Goal: Task Accomplishment & Management: Manage account settings

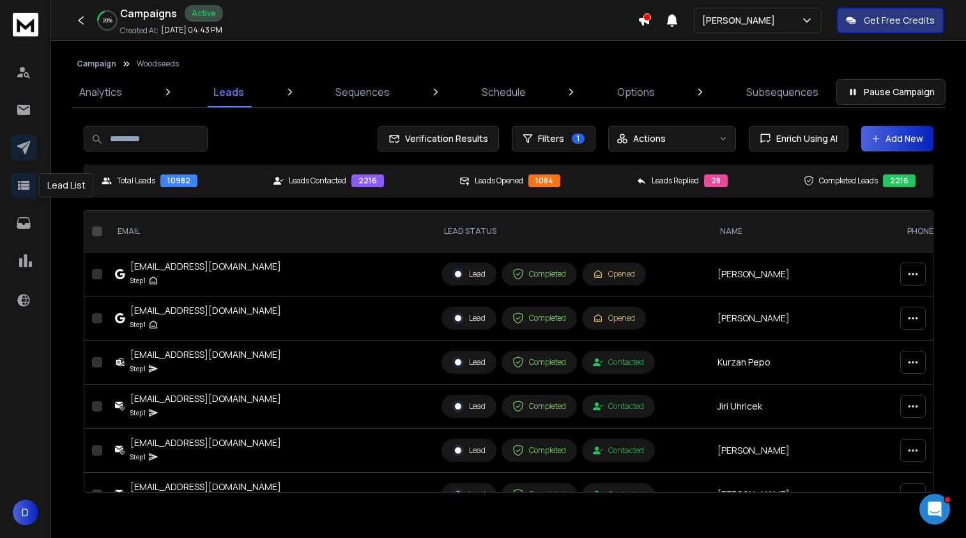
click at [19, 190] on icon at bounding box center [23, 185] width 15 height 15
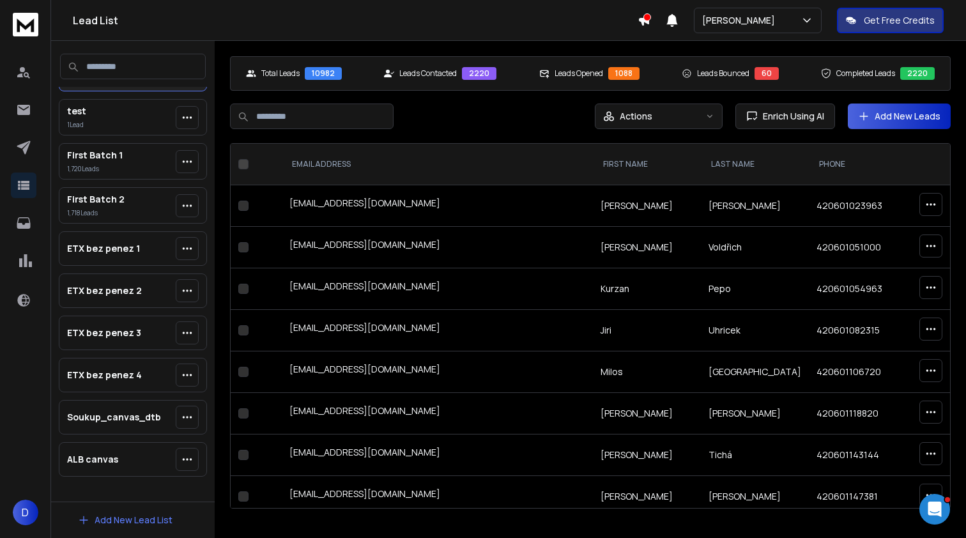
scroll to position [32, 0]
click at [144, 414] on p "Soukup_canvas_dtb" at bounding box center [114, 417] width 94 height 13
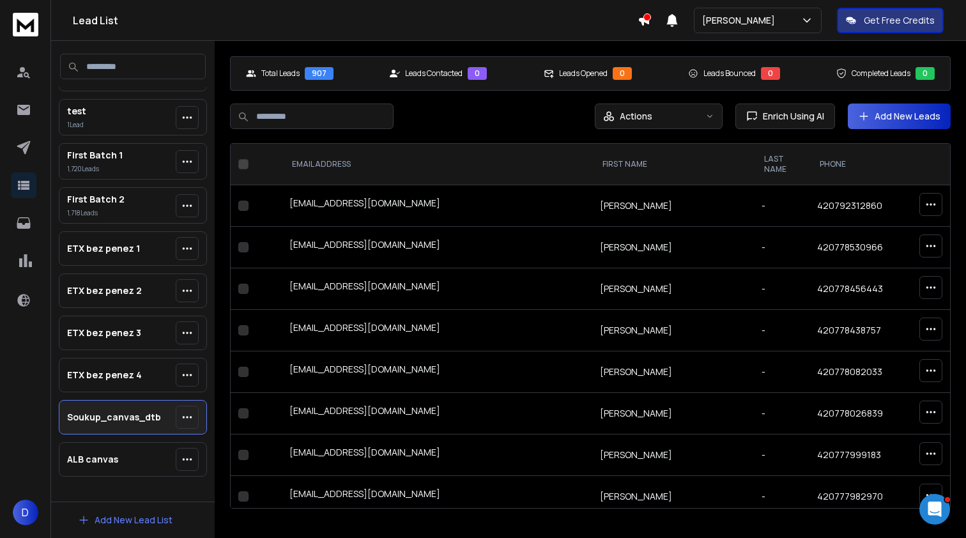
click at [146, 374] on div "ETX bez penez 4" at bounding box center [133, 375] width 148 height 34
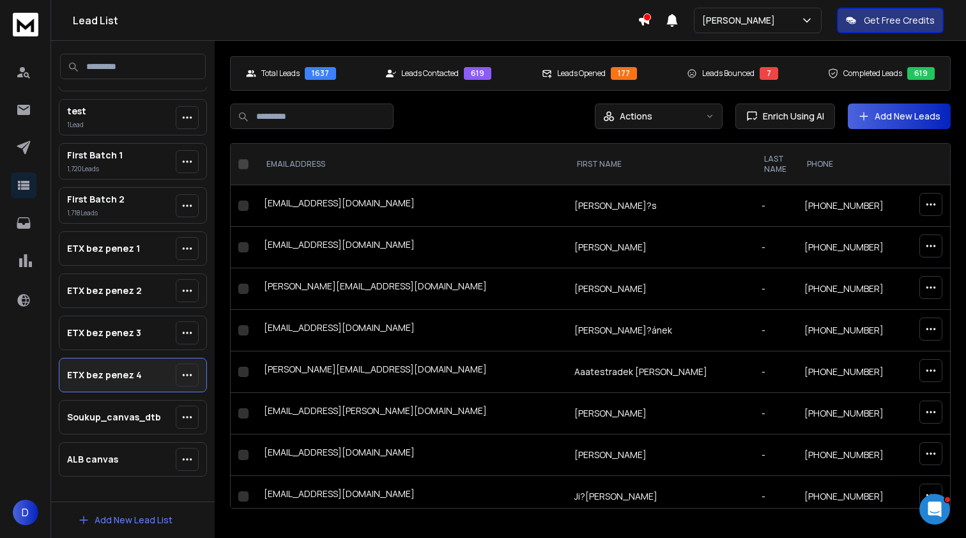
click at [132, 466] on div "ALB canvas" at bounding box center [133, 459] width 148 height 34
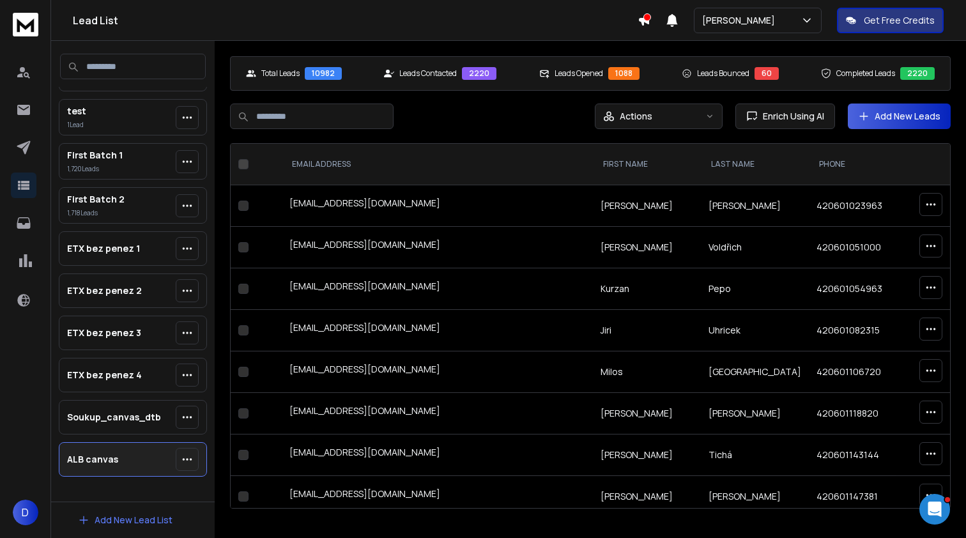
click at [176, 457] on button "button" at bounding box center [187, 459] width 23 height 23
click at [153, 486] on p "Edit List Name" at bounding box center [151, 486] width 61 height 13
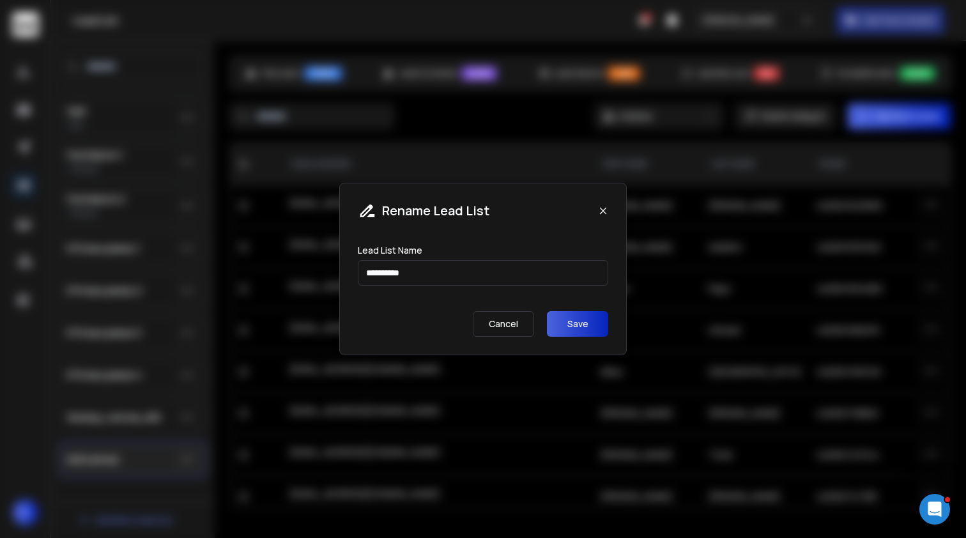
click at [441, 279] on input "**********" at bounding box center [483, 273] width 250 height 26
type input "**********"
click at [588, 335] on button "Save" at bounding box center [577, 324] width 61 height 26
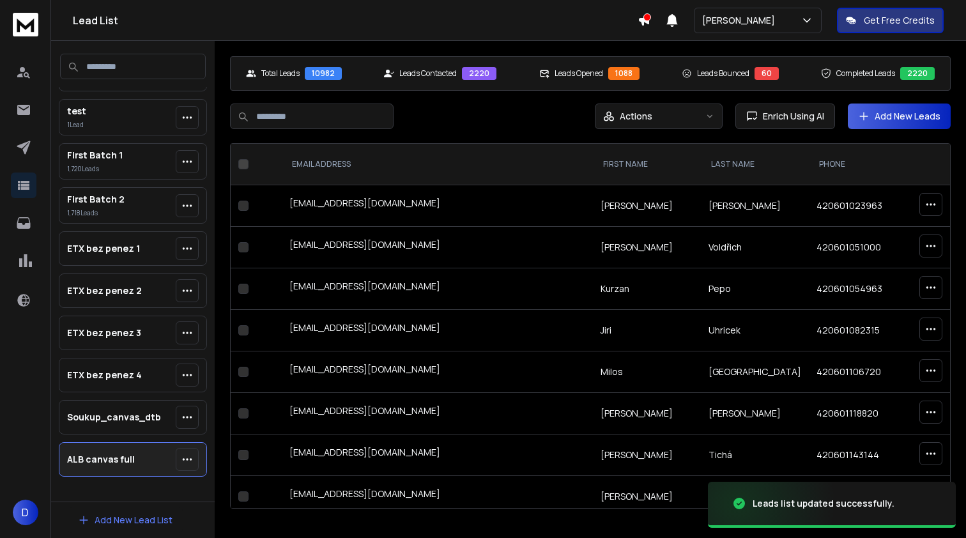
click at [111, 514] on button "Add New Lead List" at bounding box center [125, 520] width 115 height 26
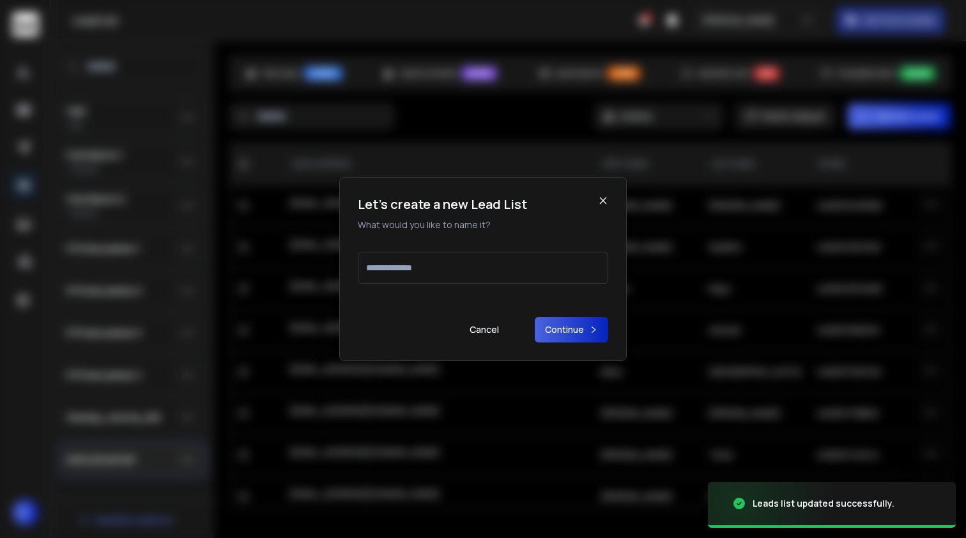
click at [450, 264] on input at bounding box center [483, 268] width 250 height 32
type input "**********"
click at [555, 329] on button "Continue" at bounding box center [571, 330] width 73 height 26
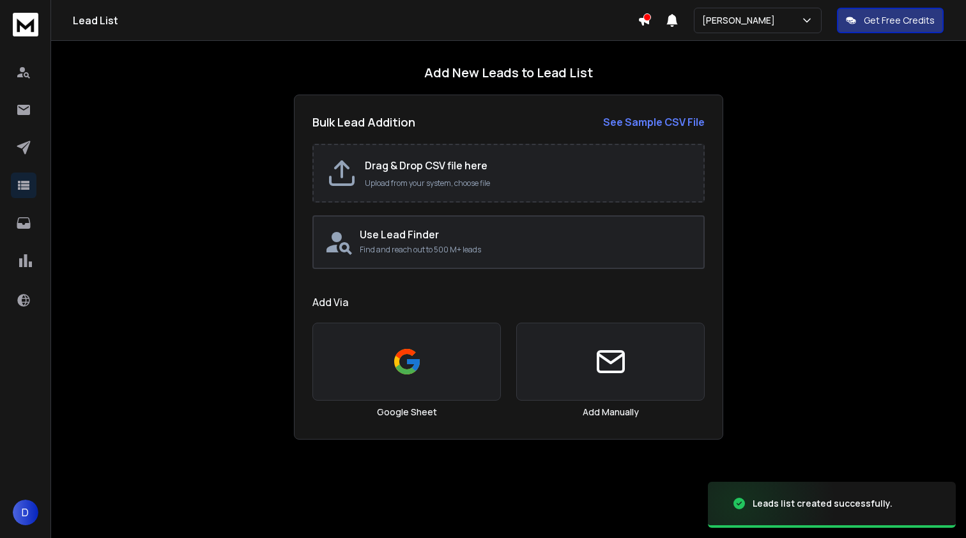
click at [431, 188] on div "Drag & Drop CSV file here Upload from your system, choose file" at bounding box center [528, 173] width 326 height 31
type input "**********"
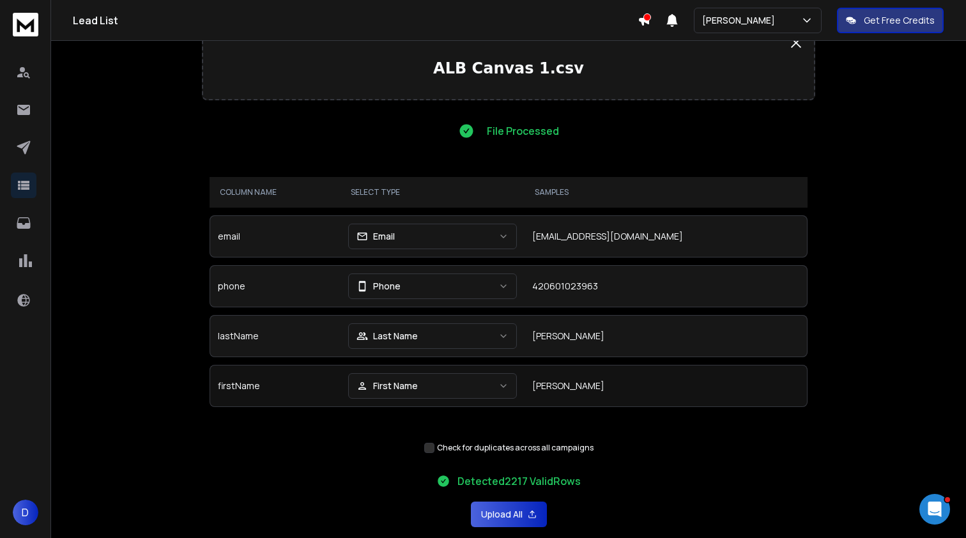
scroll to position [147, 0]
click at [509, 512] on button "Upload All" at bounding box center [509, 515] width 76 height 26
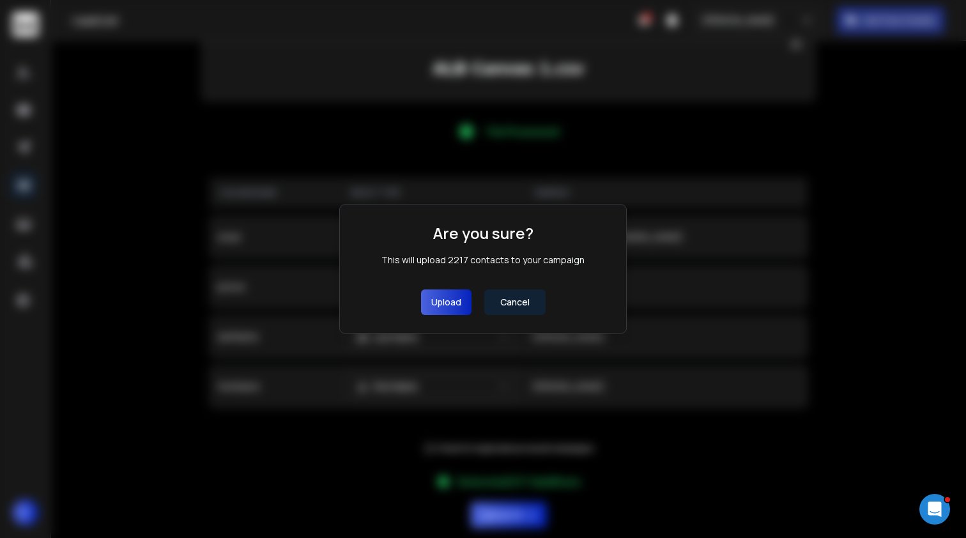
click at [454, 301] on button "Upload" at bounding box center [446, 302] width 50 height 26
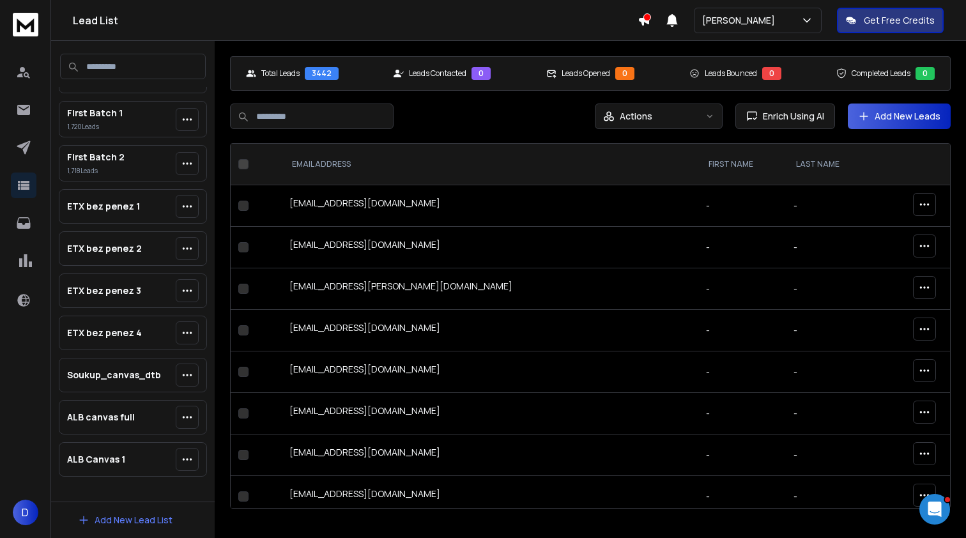
scroll to position [74, 0]
click at [130, 521] on button "Add New Lead List" at bounding box center [125, 520] width 115 height 26
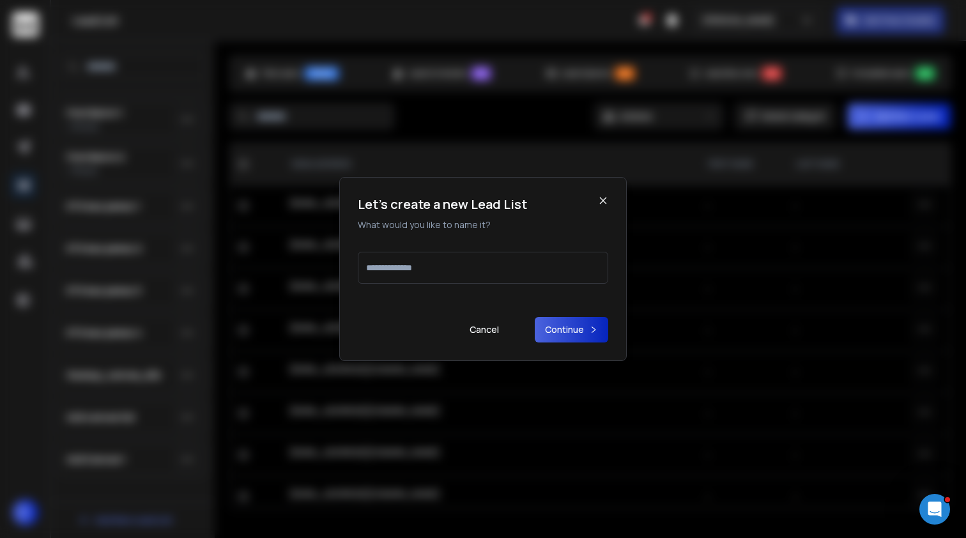
click at [392, 275] on input at bounding box center [483, 268] width 250 height 32
type input "**********"
click at [542, 332] on button "Continue" at bounding box center [571, 330] width 73 height 26
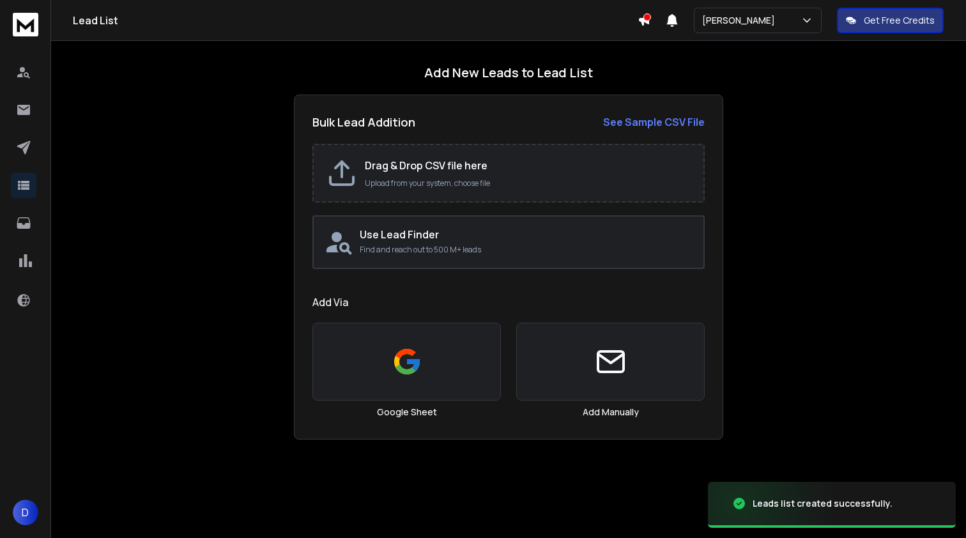
click at [470, 173] on h2 "Drag & Drop CSV file here" at bounding box center [528, 165] width 326 height 15
type input "**********"
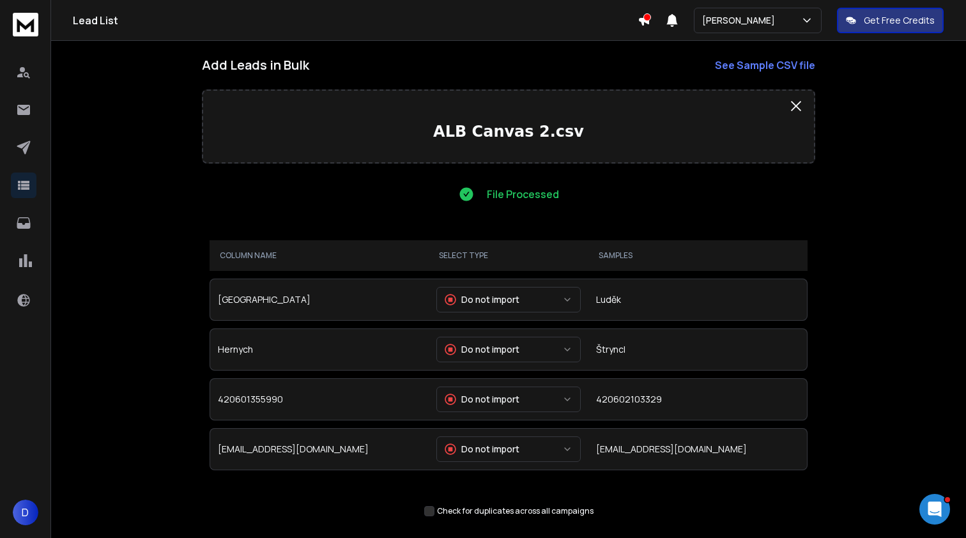
scroll to position [105, 0]
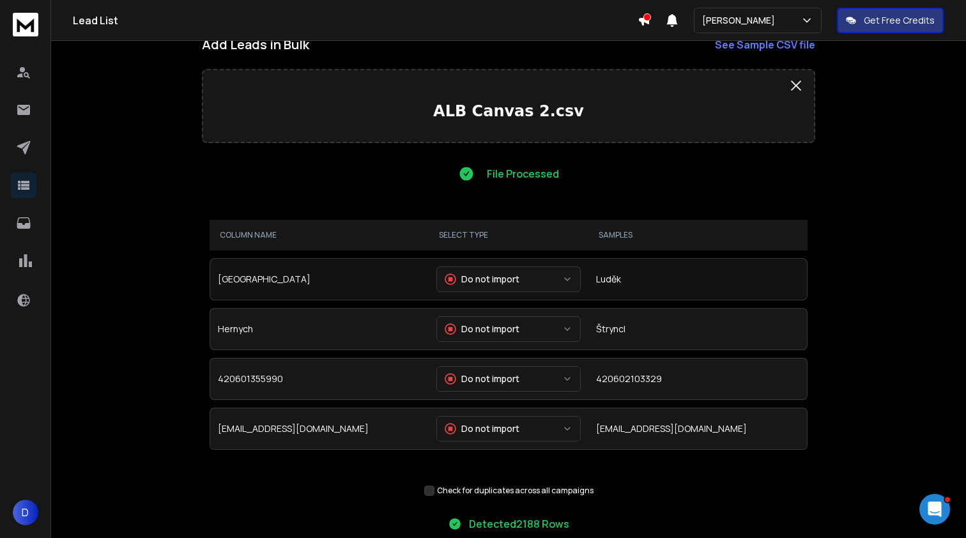
click at [581, 287] on button "Do not import" at bounding box center [508, 279] width 145 height 26
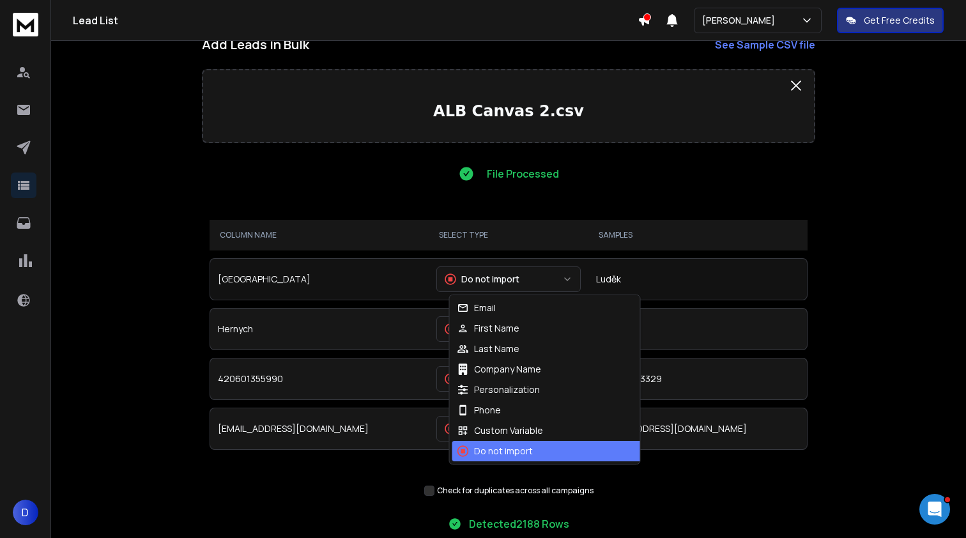
scroll to position [0, 3]
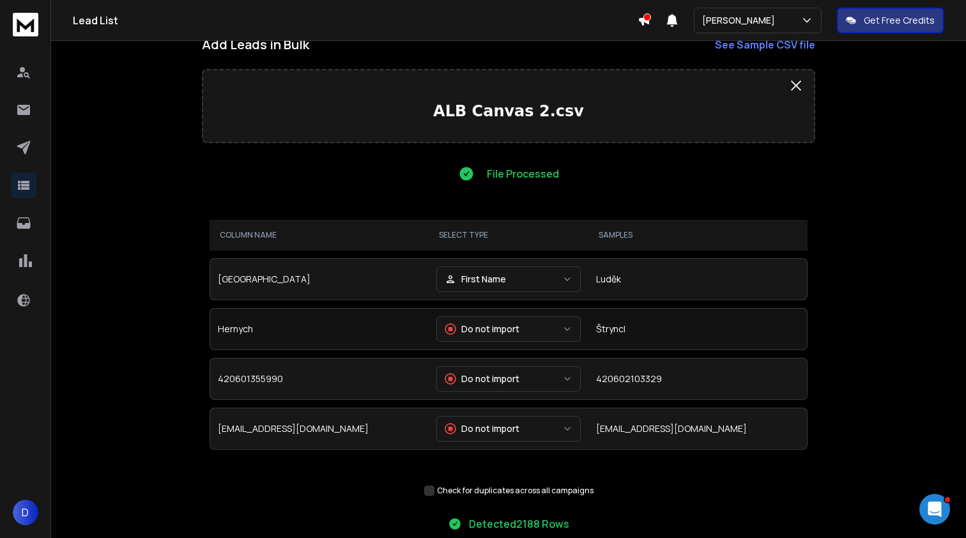
click at [529, 322] on button "Do not import" at bounding box center [508, 329] width 145 height 26
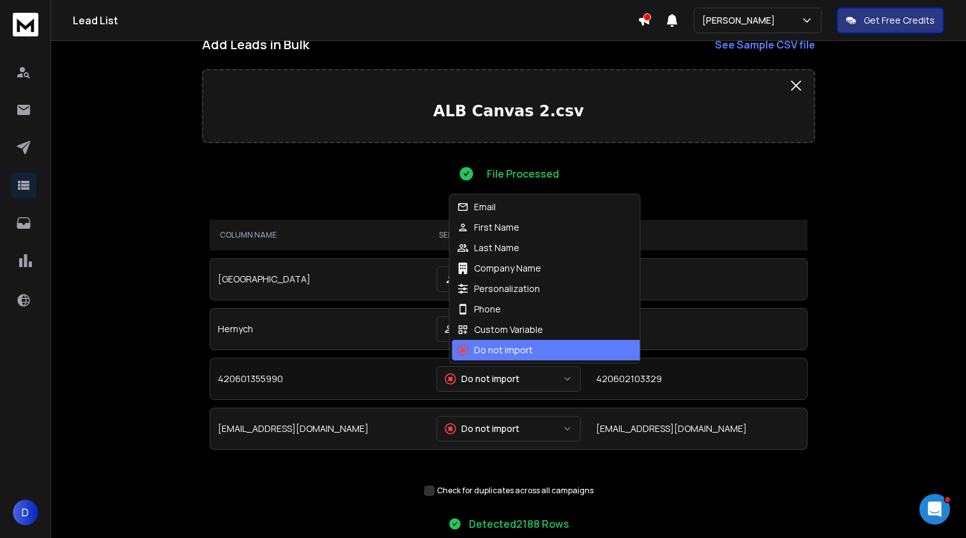
click at [513, 382] on div "Do not import" at bounding box center [482, 378] width 75 height 13
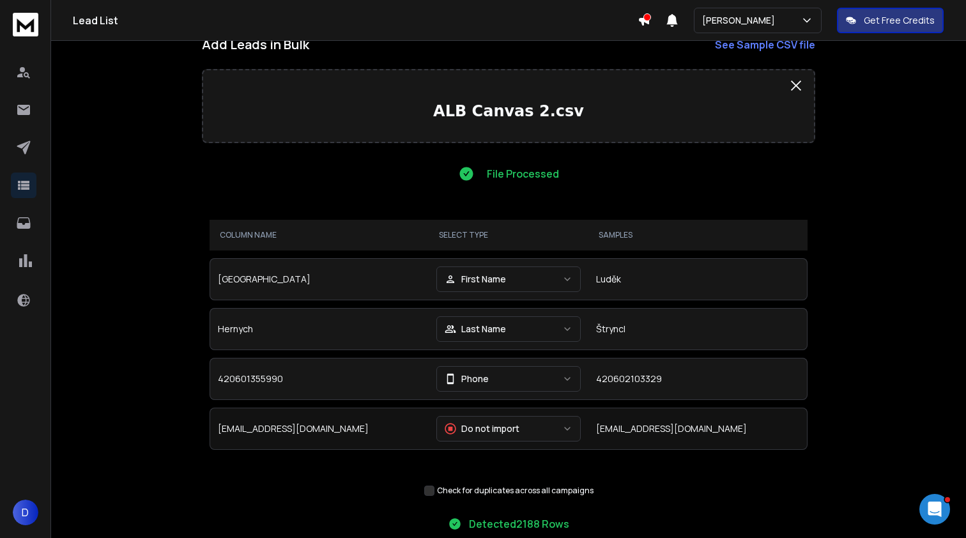
click at [519, 429] on div "Do not import" at bounding box center [482, 428] width 75 height 13
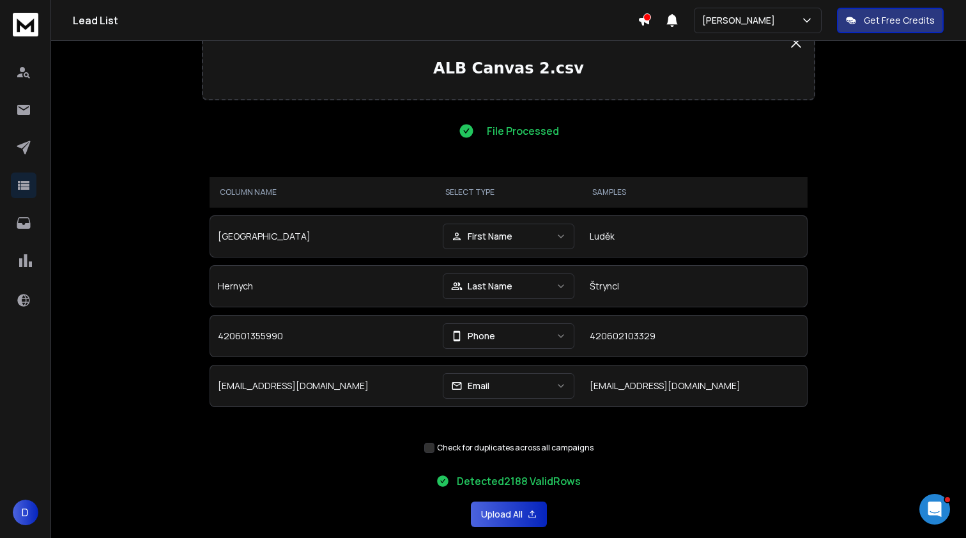
scroll to position [147, 0]
click at [507, 514] on button "Upload All" at bounding box center [509, 515] width 76 height 26
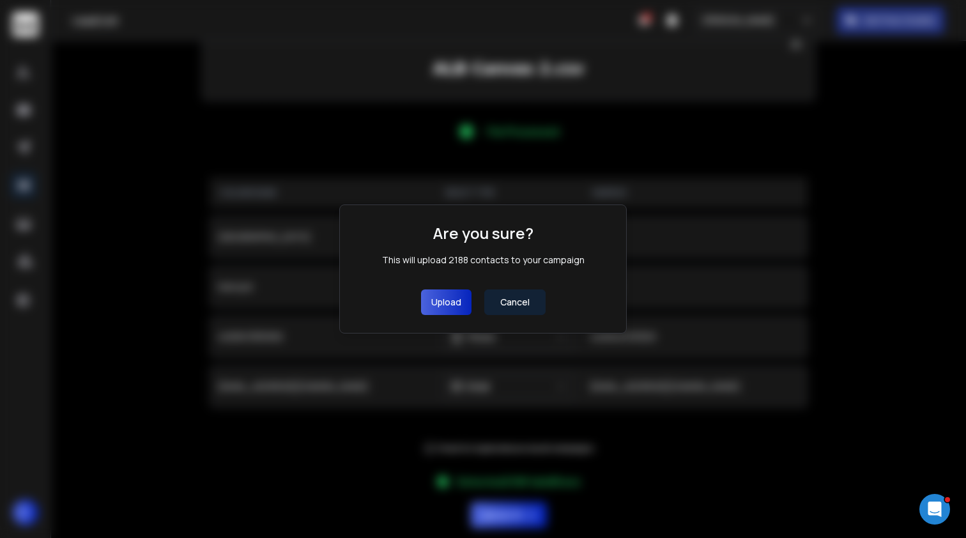
click at [449, 297] on button "Upload" at bounding box center [446, 302] width 50 height 26
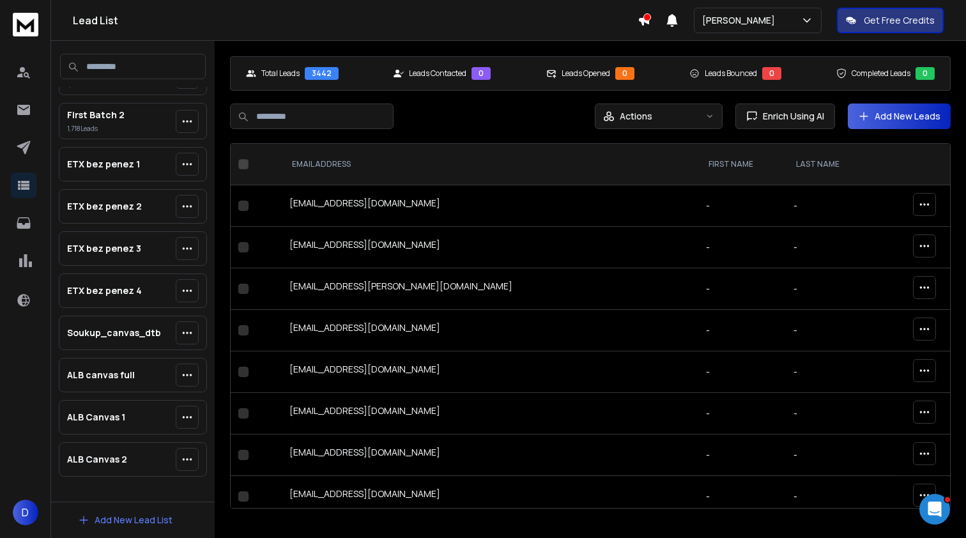
scroll to position [116, 0]
click at [110, 522] on button "Add New Lead List" at bounding box center [125, 520] width 115 height 26
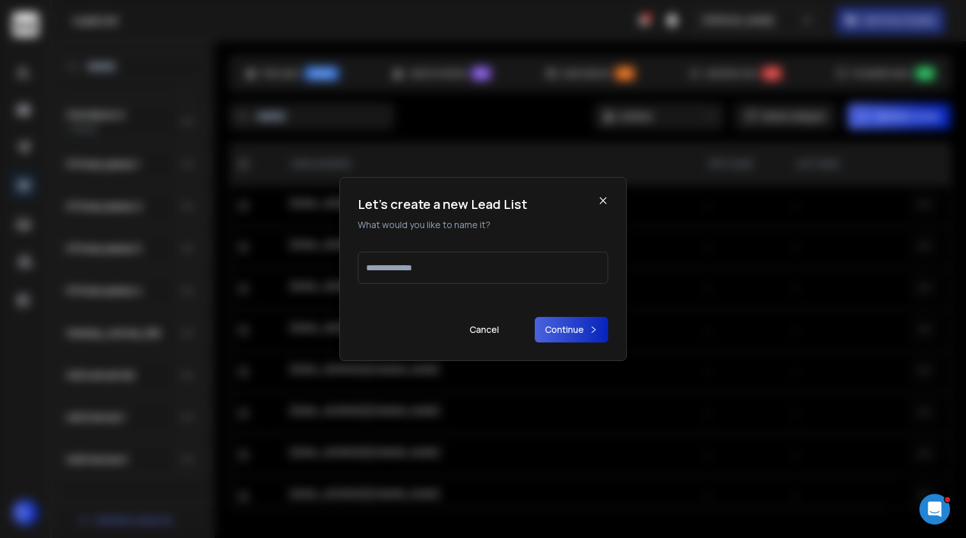
click at [429, 278] on input at bounding box center [483, 268] width 250 height 32
click at [461, 264] on input "**********" at bounding box center [483, 268] width 250 height 32
type input "**********"
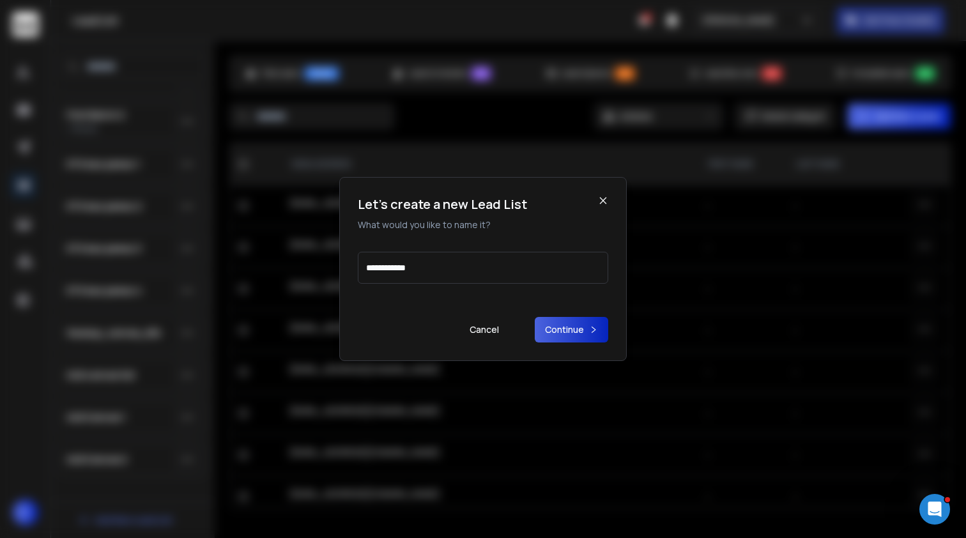
click at [549, 323] on button "Continue" at bounding box center [571, 330] width 73 height 26
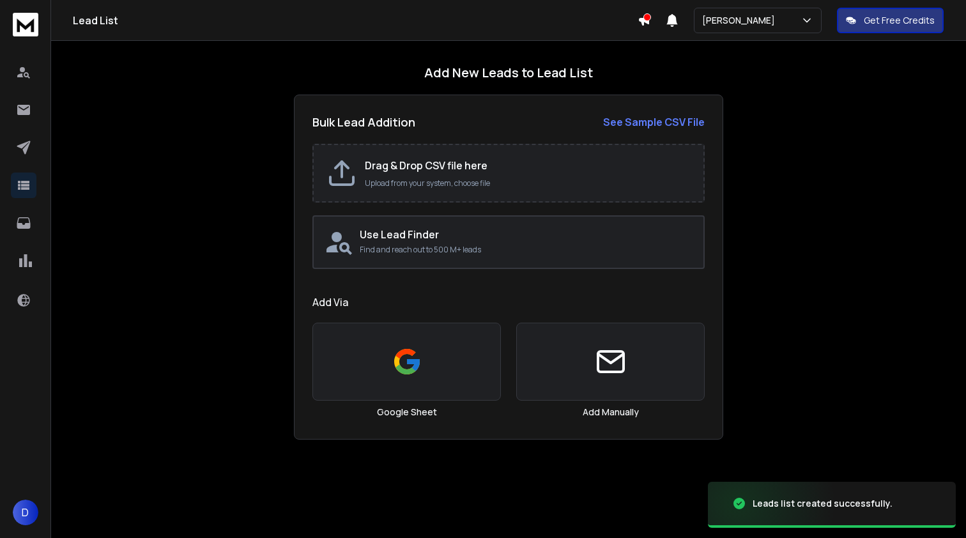
click at [445, 202] on div "Drag & Drop CSV file here Upload from your system, choose file" at bounding box center [508, 173] width 392 height 59
type input "**********"
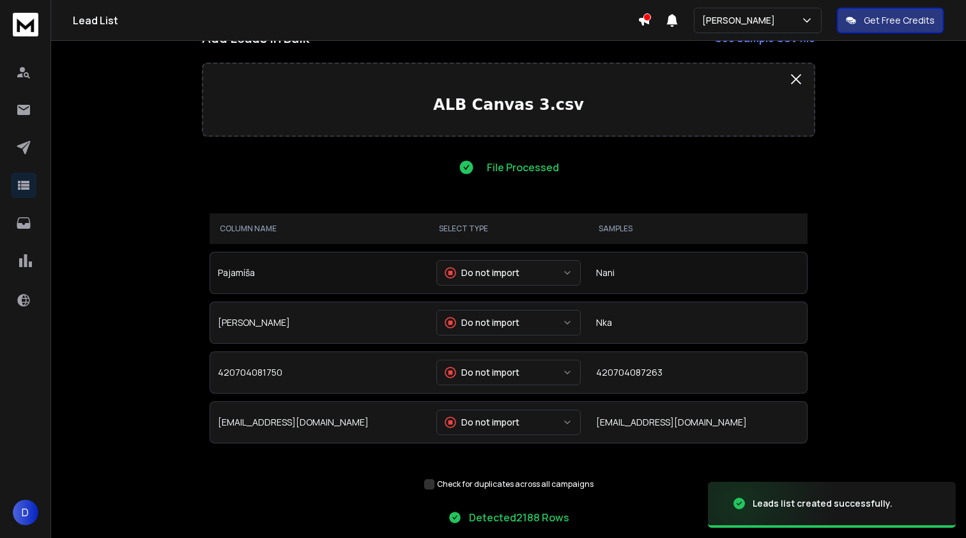
scroll to position [139, 0]
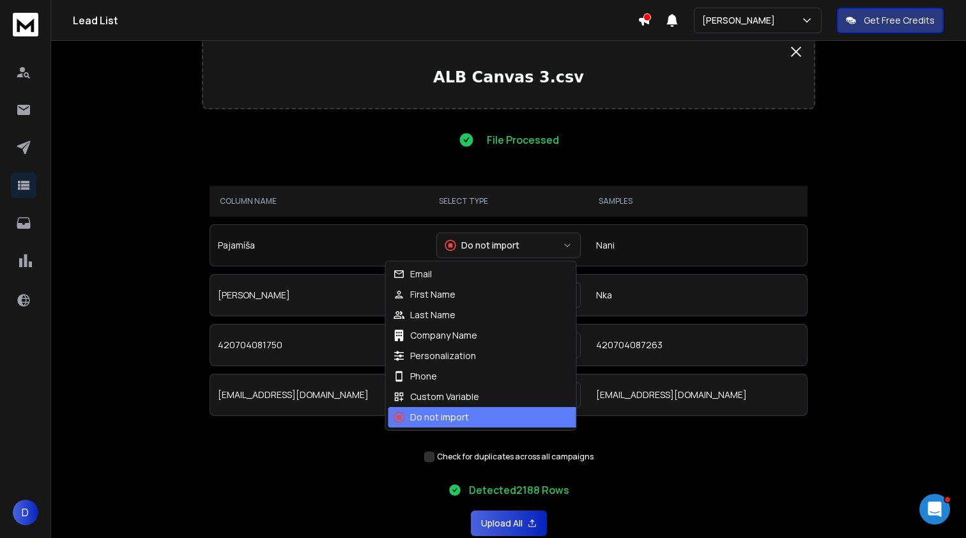
click at [486, 244] on button "Do not import" at bounding box center [508, 246] width 145 height 26
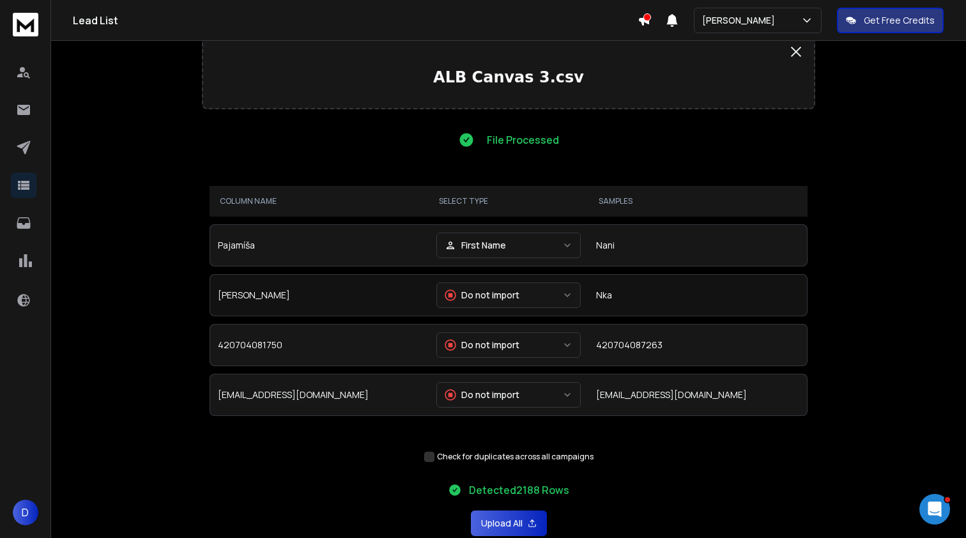
click at [452, 297] on div "Do not import" at bounding box center [482, 295] width 75 height 13
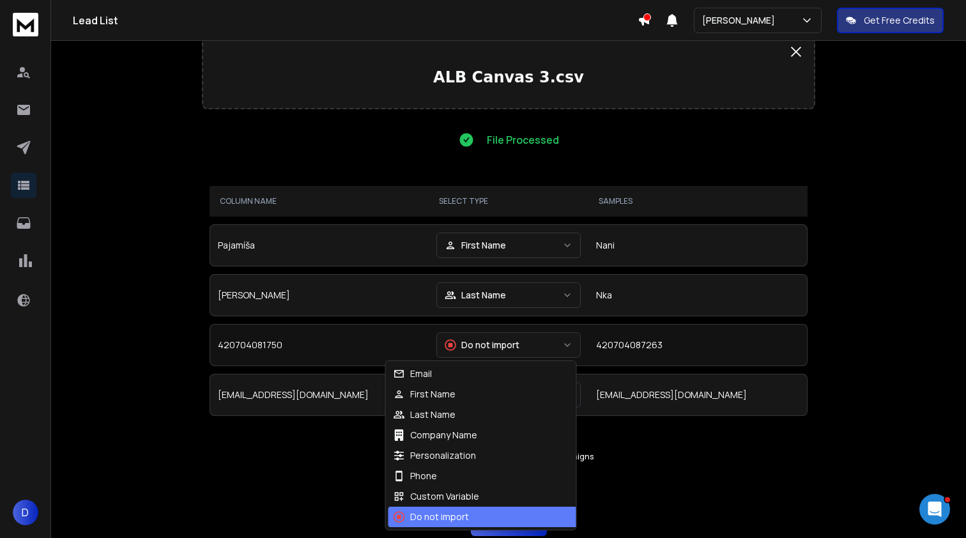
click at [445, 348] on div "Do not import" at bounding box center [482, 345] width 75 height 13
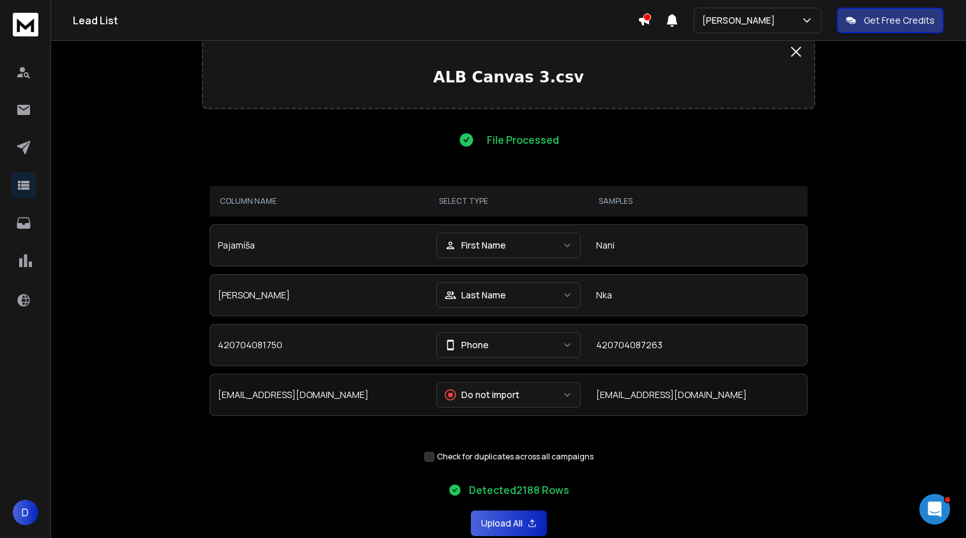
click at [450, 388] on div "Do not import" at bounding box center [482, 394] width 75 height 13
click at [519, 525] on button "Upload All" at bounding box center [509, 523] width 76 height 26
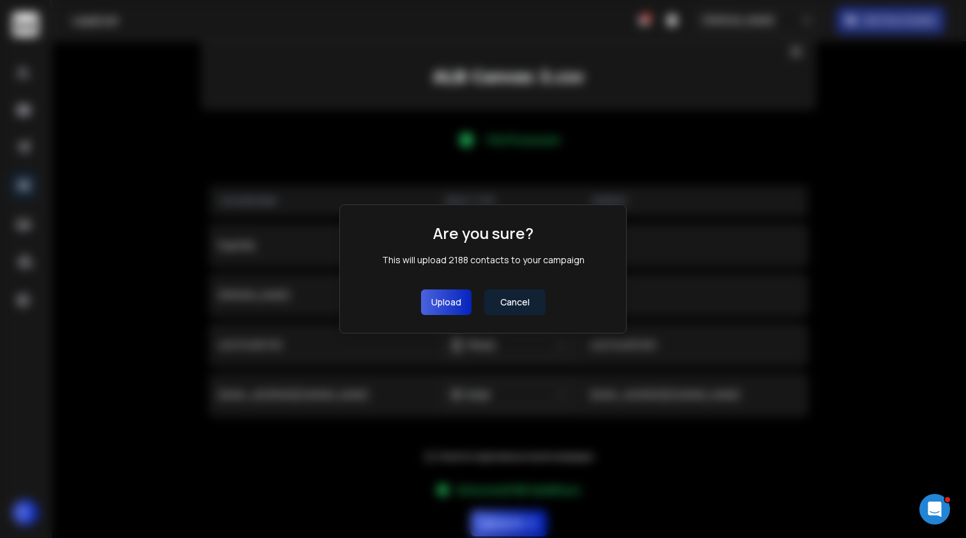
click at [448, 302] on button "Upload" at bounding box center [446, 302] width 50 height 26
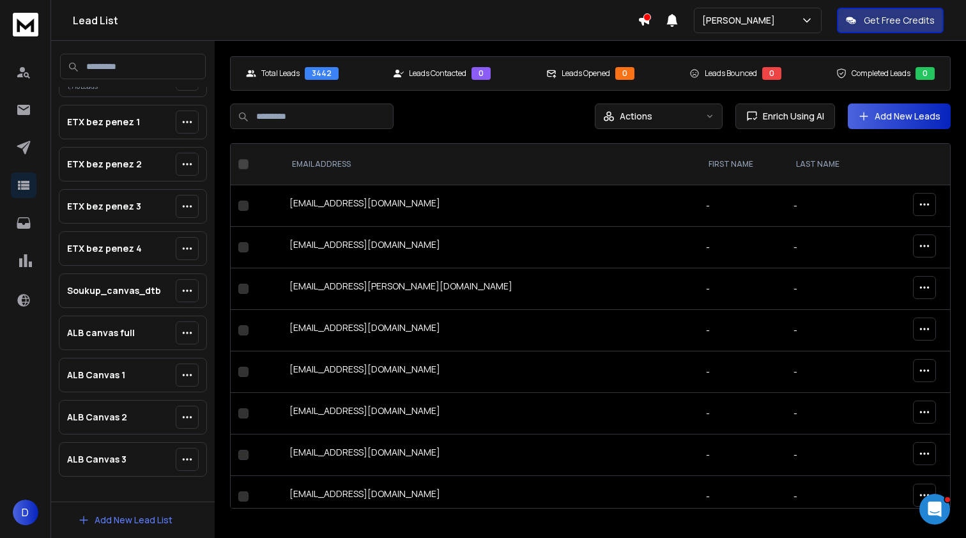
scroll to position [158, 0]
click at [118, 523] on button "Add New Lead List" at bounding box center [125, 520] width 115 height 26
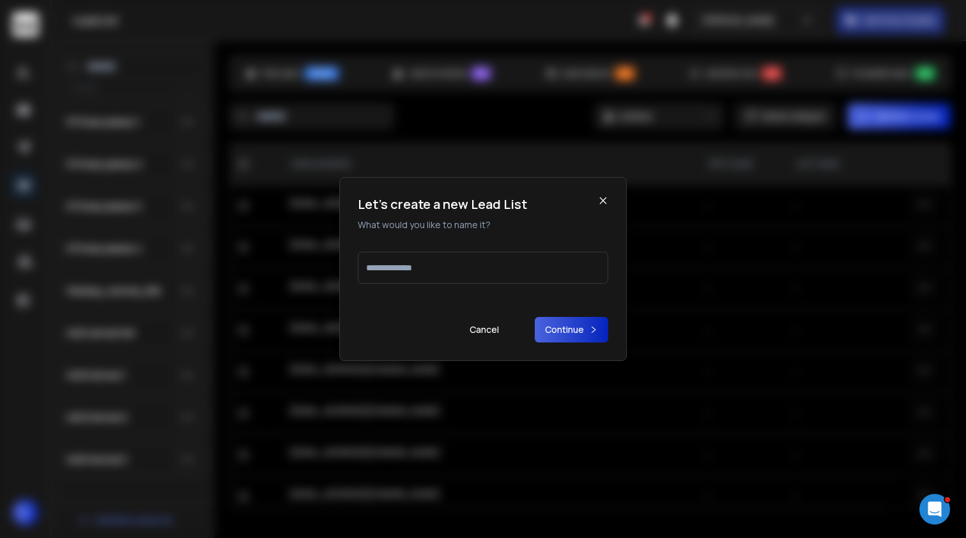
click at [392, 275] on input at bounding box center [483, 268] width 250 height 32
type input "**********"
click at [580, 321] on button "Continue" at bounding box center [571, 330] width 73 height 26
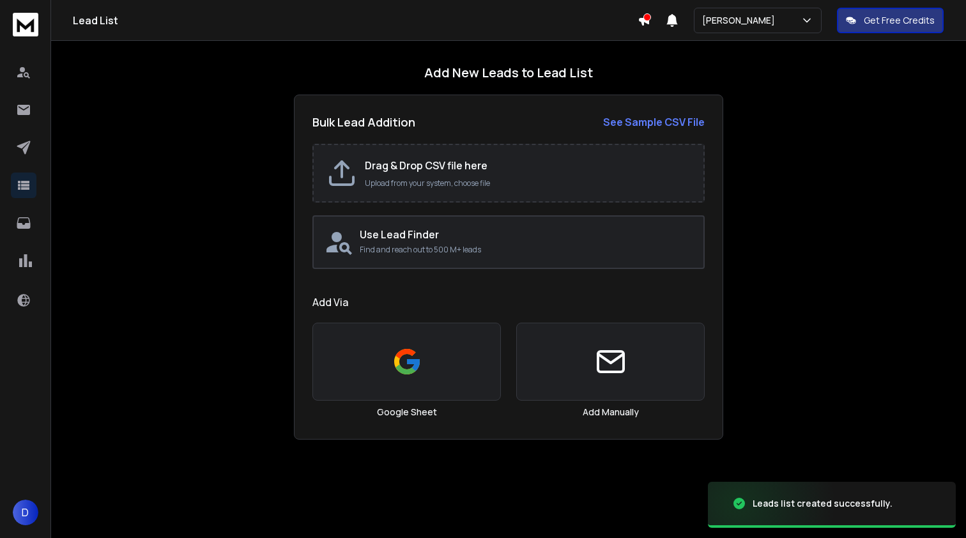
click at [489, 188] on div "Drag & Drop CSV file here Upload from your system, choose file" at bounding box center [528, 173] width 326 height 31
type input "**********"
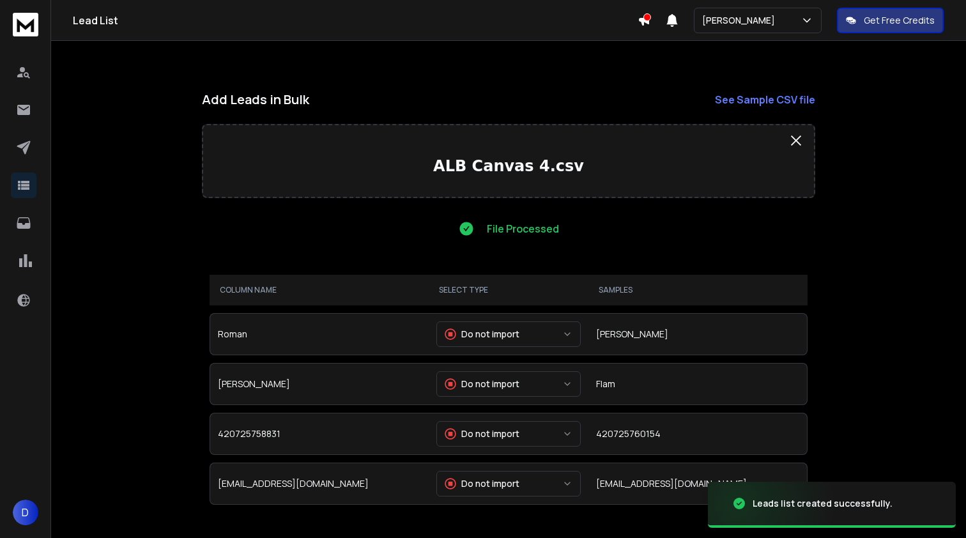
scroll to position [114, 0]
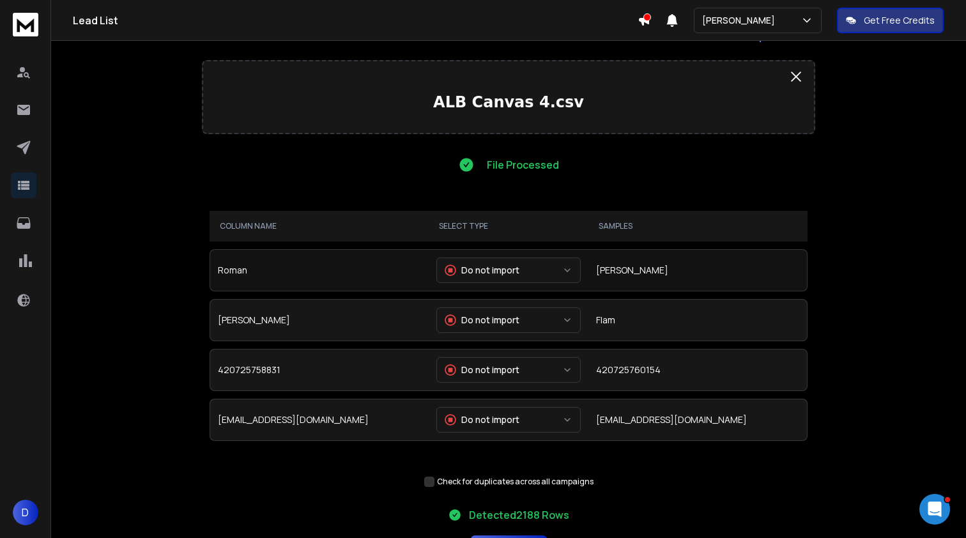
click at [541, 271] on button "Do not import" at bounding box center [508, 270] width 145 height 26
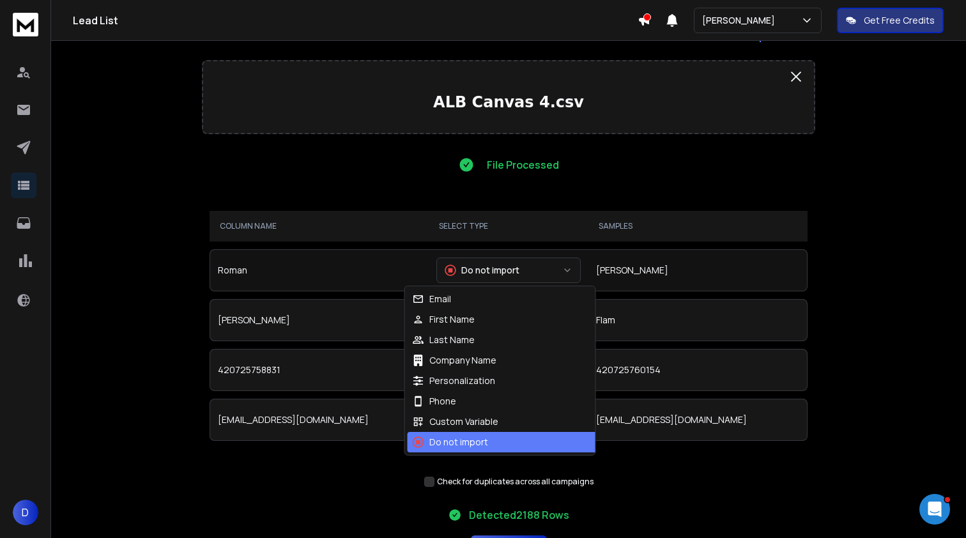
scroll to position [0, 3]
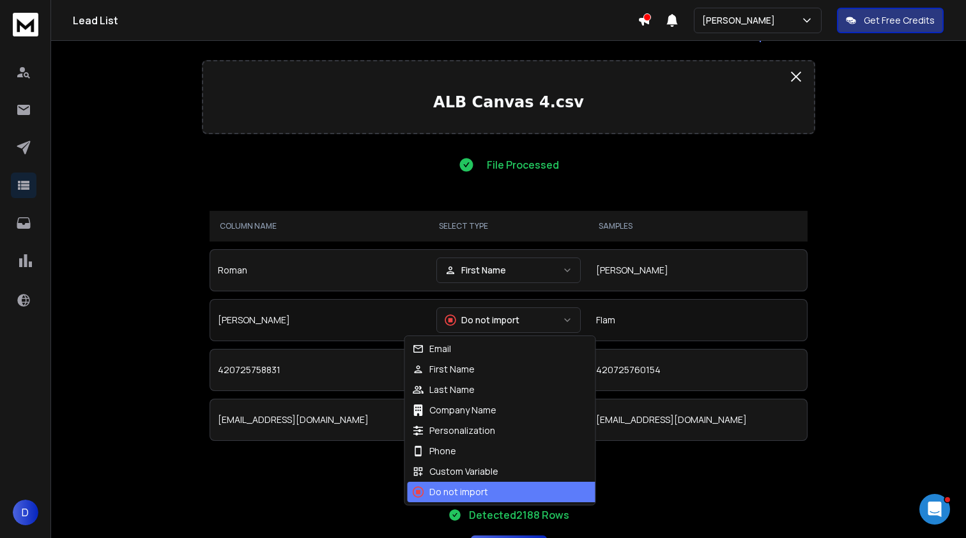
click at [468, 323] on div "Do not import" at bounding box center [482, 320] width 75 height 13
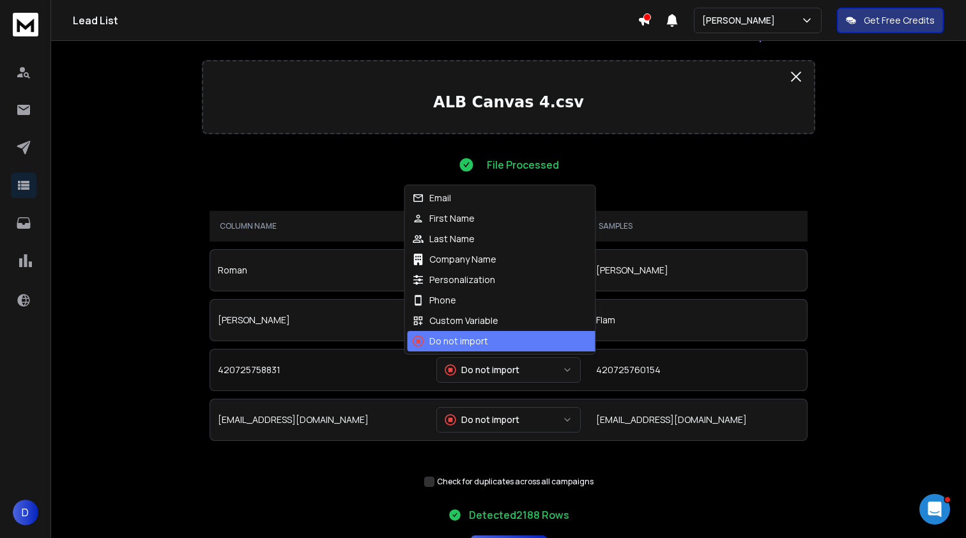
click at [458, 371] on div "Do not import" at bounding box center [482, 370] width 75 height 13
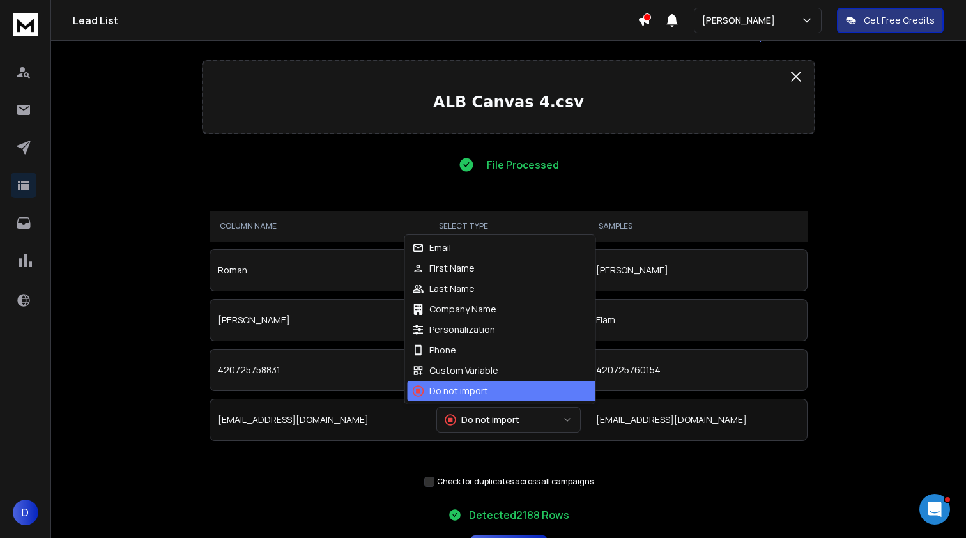
click at [467, 419] on div "Do not import" at bounding box center [482, 419] width 75 height 13
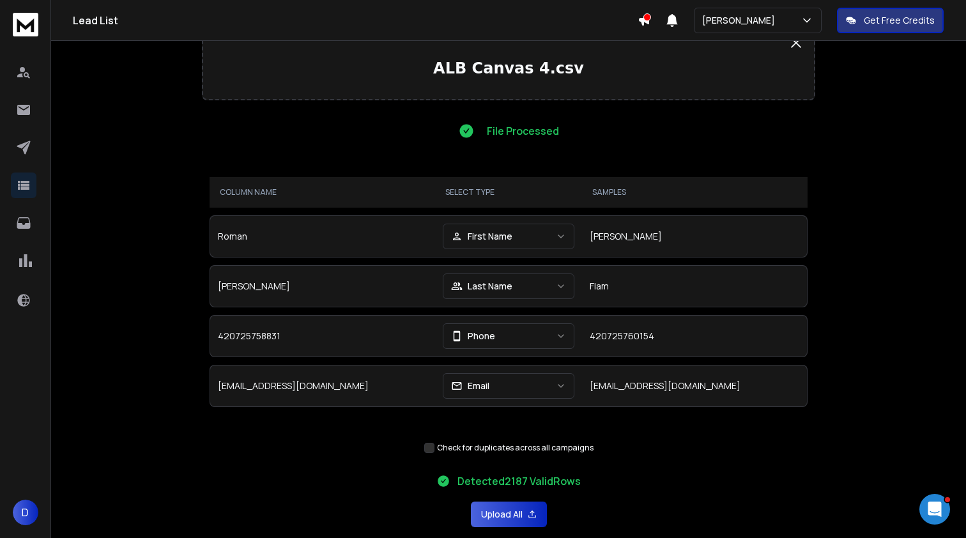
scroll to position [147, 0]
click at [515, 514] on button "Upload All" at bounding box center [509, 515] width 76 height 26
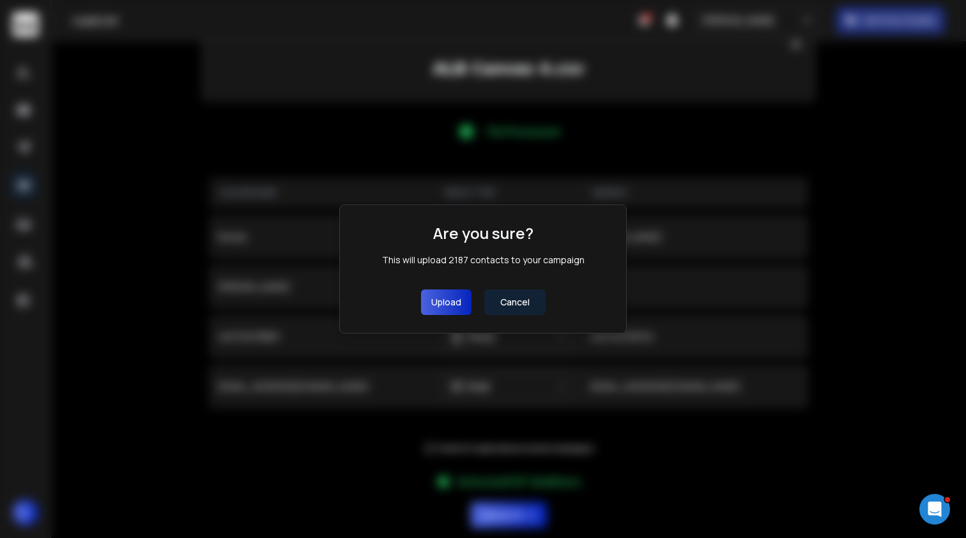
click at [452, 305] on button "Upload" at bounding box center [446, 302] width 50 height 26
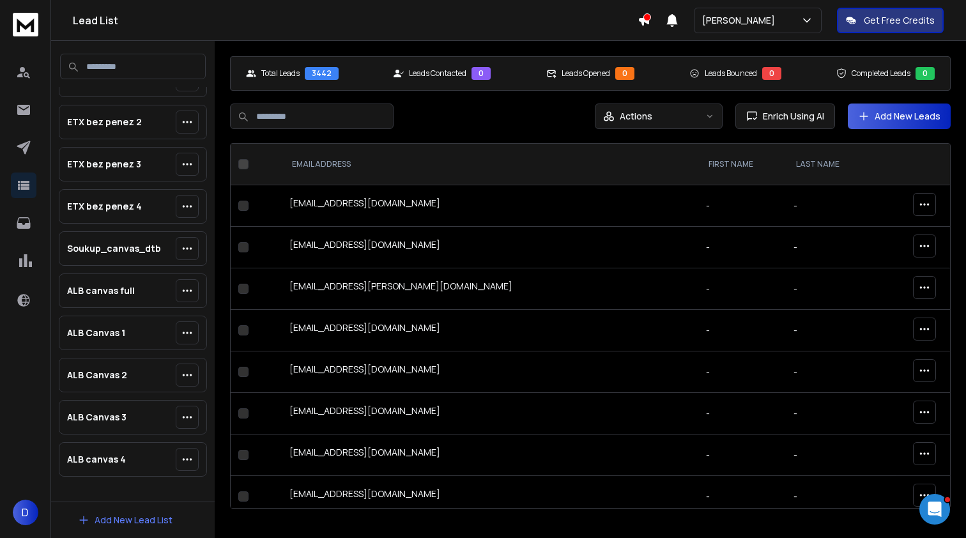
scroll to position [201, 0]
click at [132, 523] on button "Add New Lead List" at bounding box center [125, 520] width 115 height 26
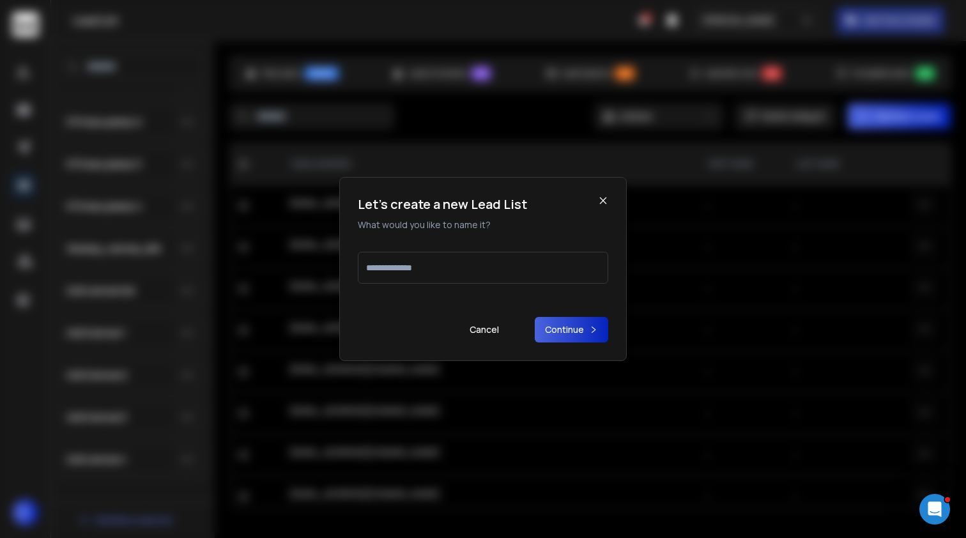
click at [457, 257] on input at bounding box center [483, 268] width 250 height 32
paste input "**********"
type input "**********"
click at [580, 330] on button "Continue" at bounding box center [571, 330] width 73 height 26
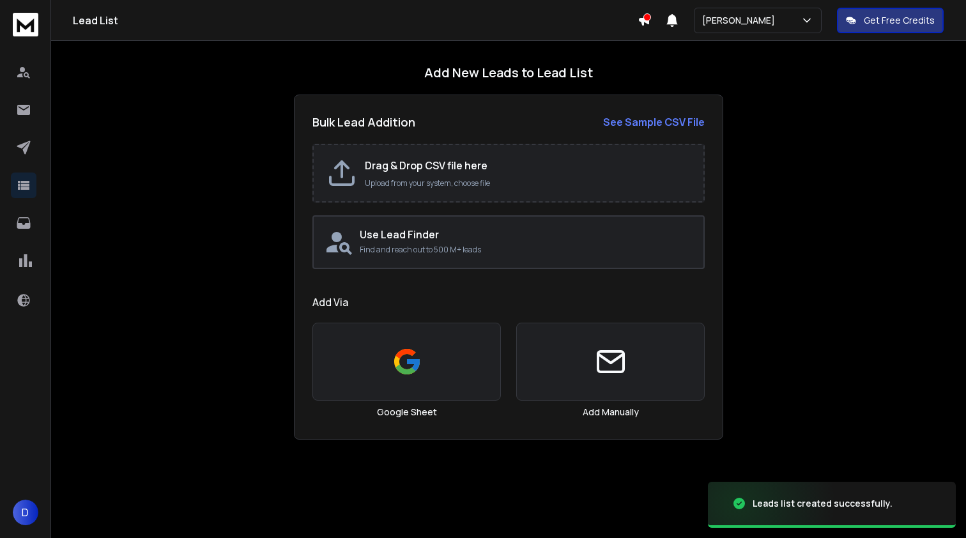
click at [432, 173] on h2 "Drag & Drop CSV file here" at bounding box center [528, 165] width 326 height 15
type input "**********"
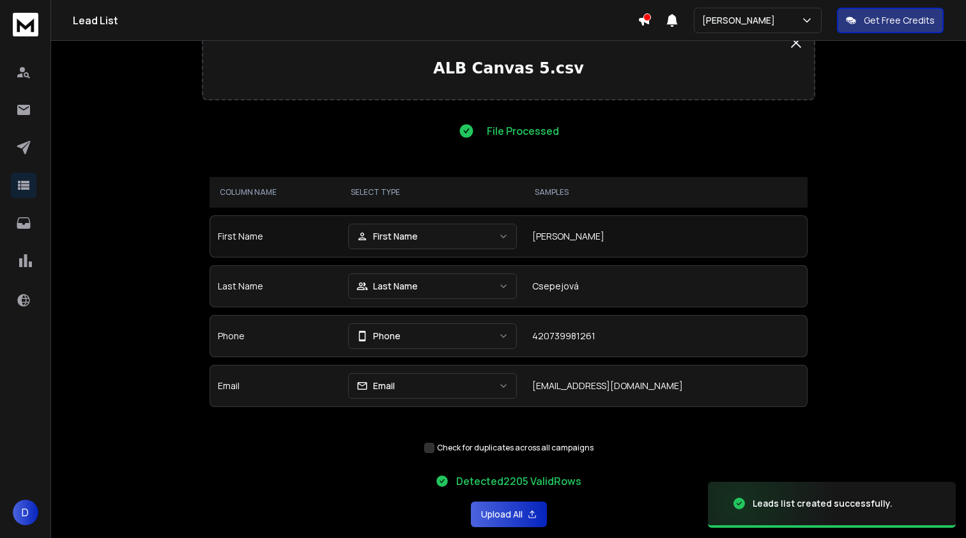
scroll to position [147, 0]
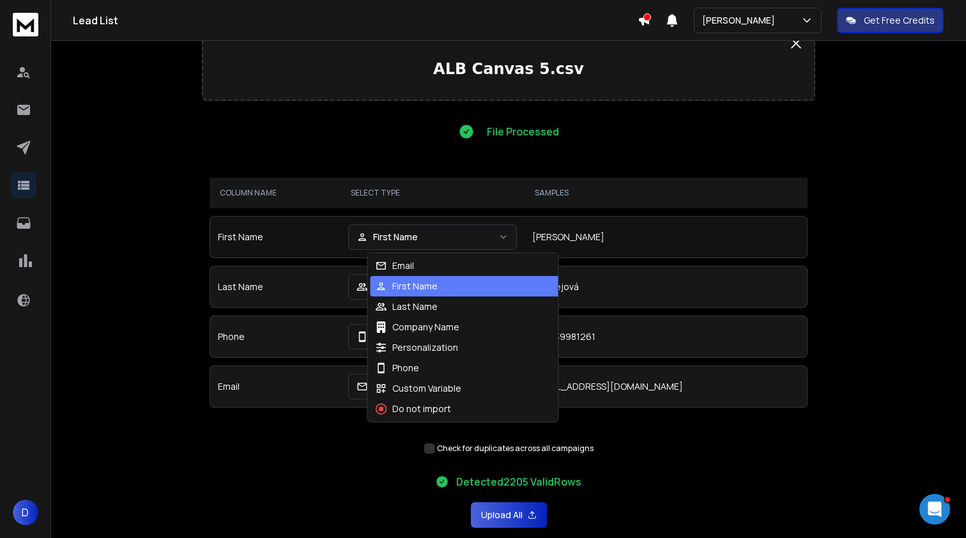
click at [490, 239] on button "First Name" at bounding box center [432, 237] width 169 height 26
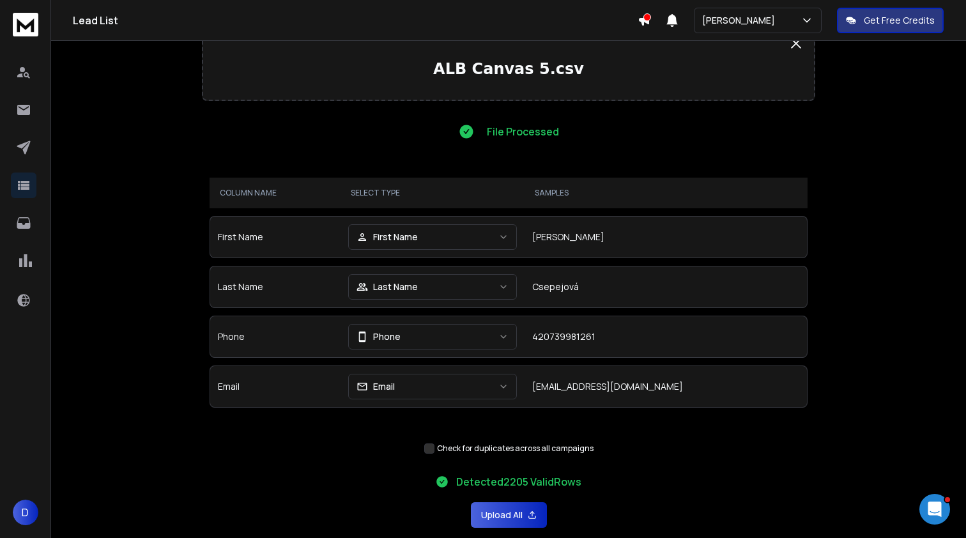
click at [513, 180] on th "SELECT TYPE" at bounding box center [433, 193] width 184 height 31
click at [517, 514] on button "Upload All" at bounding box center [509, 515] width 76 height 26
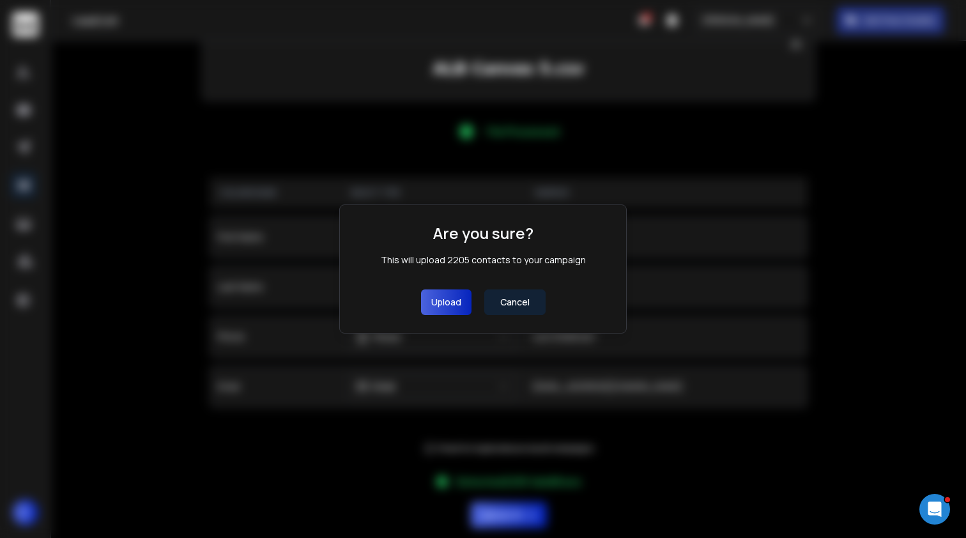
click at [444, 299] on button "Upload" at bounding box center [446, 302] width 50 height 26
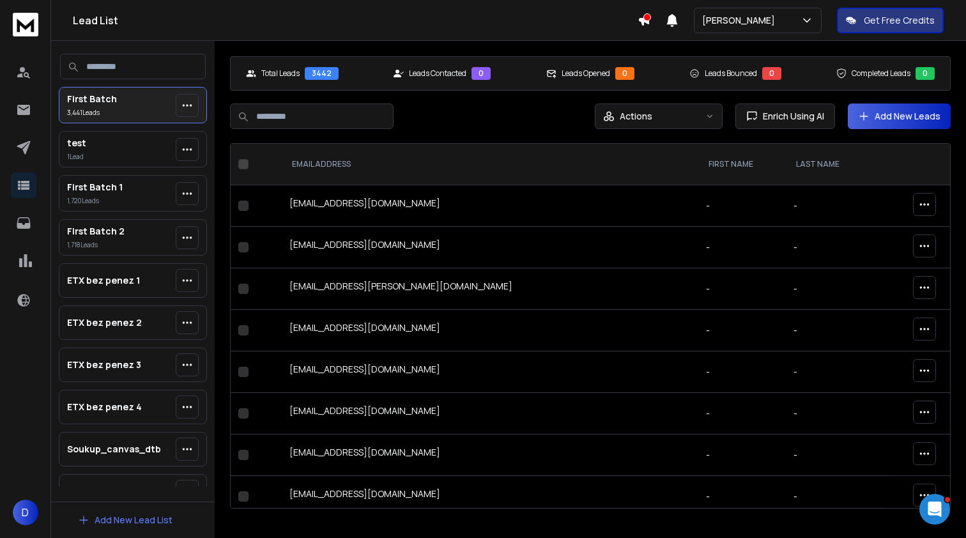
click at [187, 193] on icon "button" at bounding box center [188, 193] width 10 height 2
click at [155, 243] on p "Delete Lead List" at bounding box center [156, 241] width 70 height 13
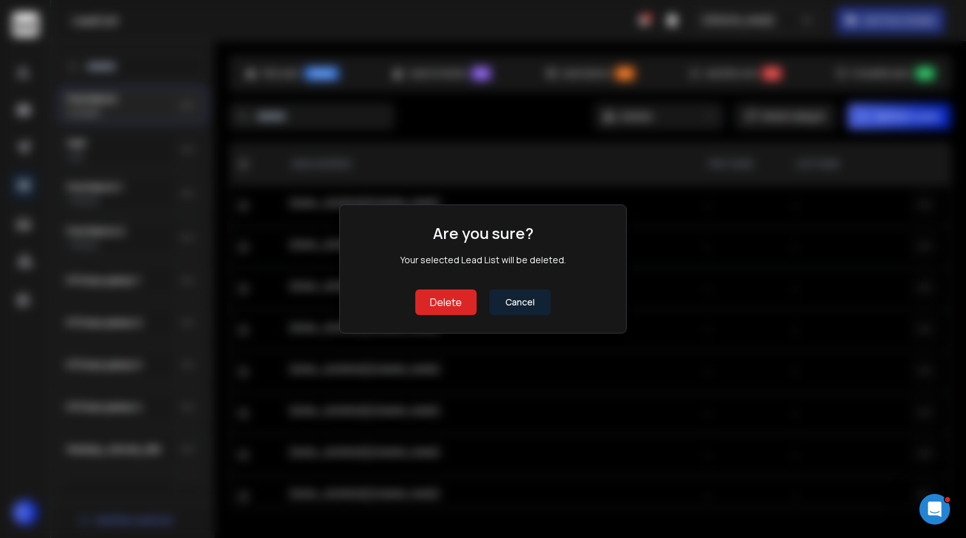
click at [446, 319] on div "Are you sure? Your selected Lead List will be deleted. Delete Cancel" at bounding box center [482, 268] width 287 height 129
click at [445, 307] on button "Delete" at bounding box center [445, 302] width 61 height 26
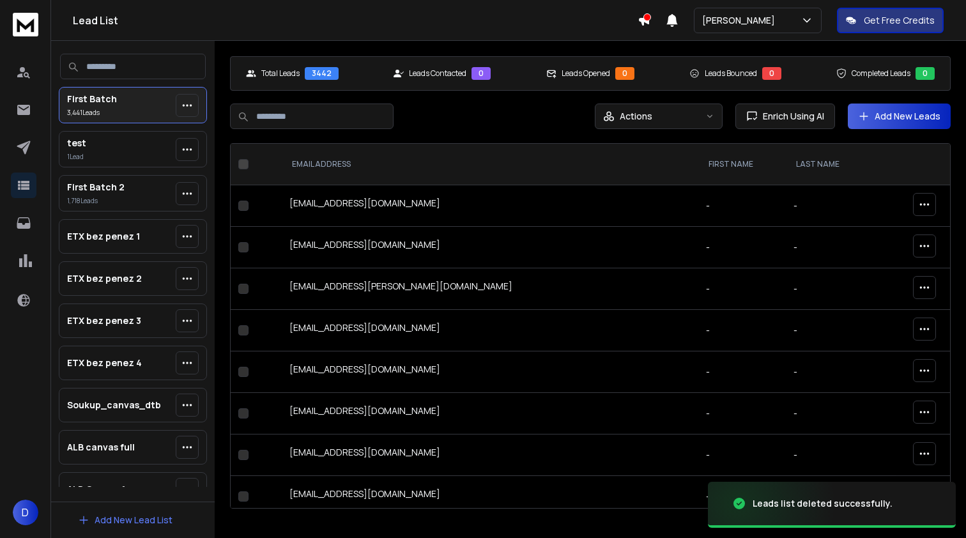
click at [181, 104] on icon "button" at bounding box center [186, 105] width 11 height 11
click at [154, 150] on p "Delete Lead List" at bounding box center [156, 153] width 70 height 13
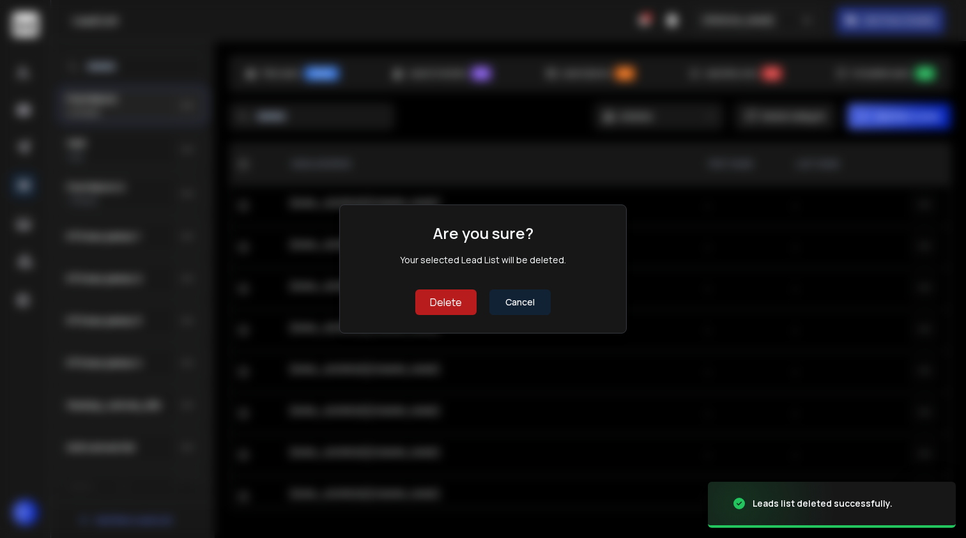
click at [458, 302] on button "Delete" at bounding box center [445, 302] width 61 height 26
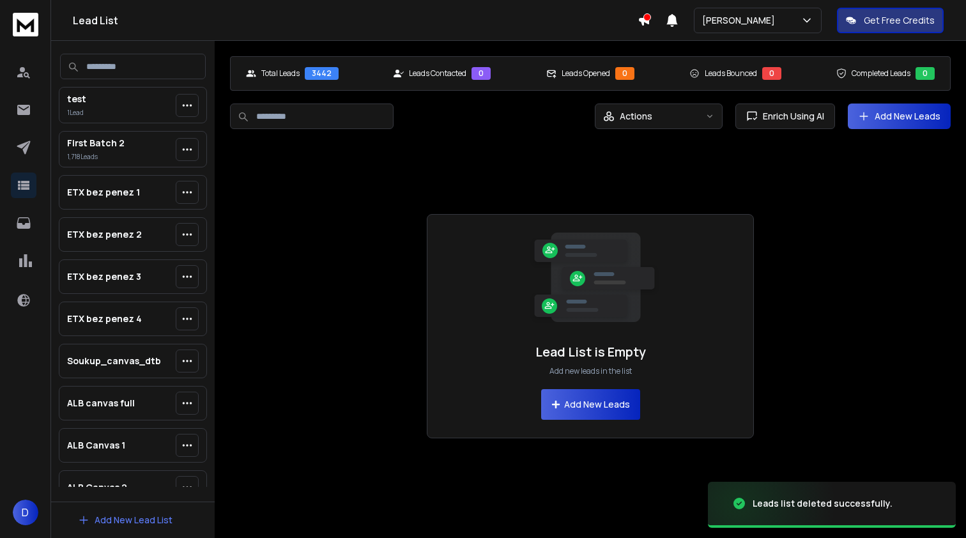
click at [169, 152] on div "First Batch 2 1,718 Lead s" at bounding box center [133, 149] width 148 height 36
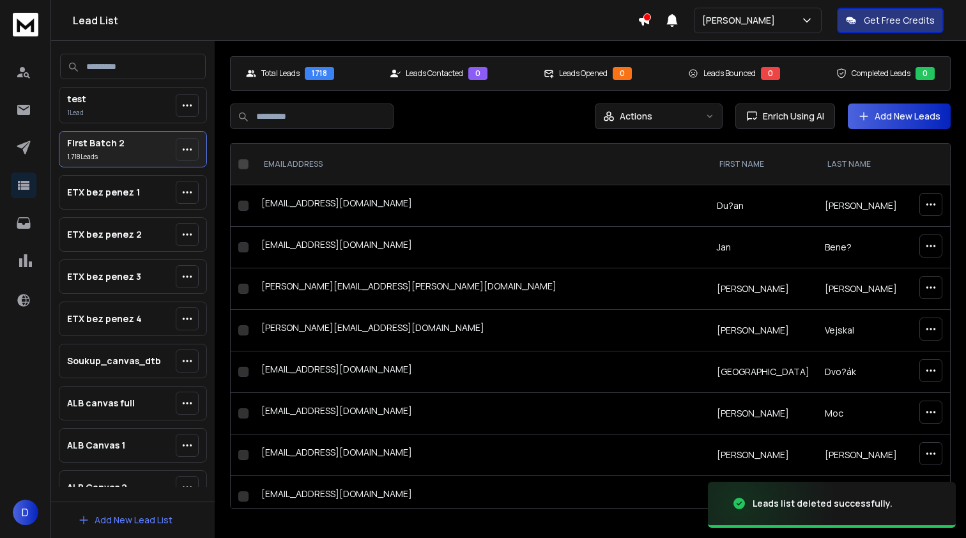
click at [188, 151] on icon "button" at bounding box center [186, 149] width 11 height 11
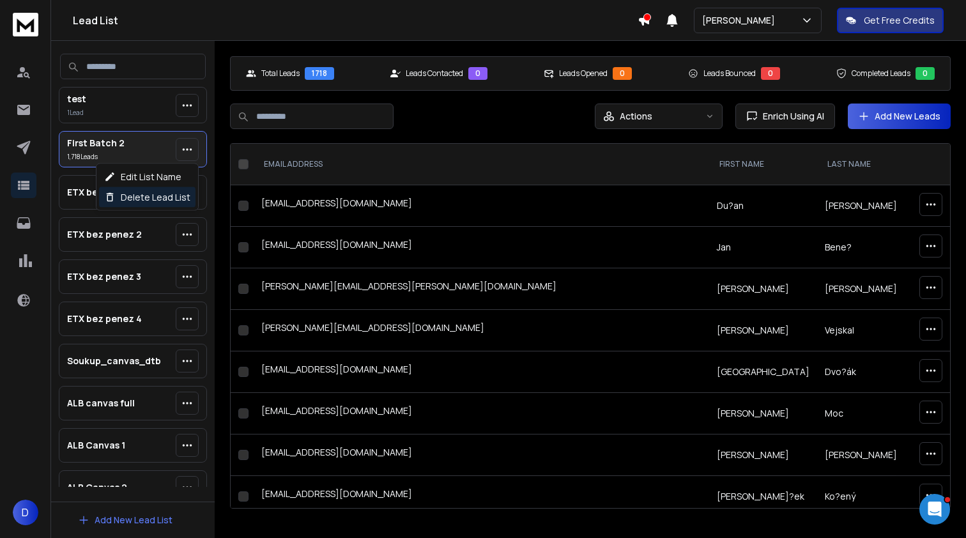
click at [164, 201] on p "Delete Lead List" at bounding box center [156, 197] width 70 height 13
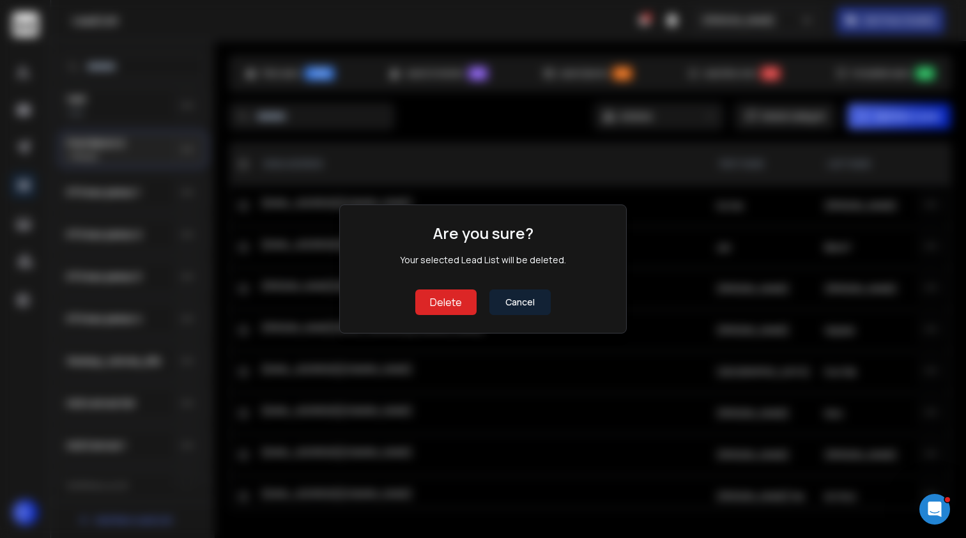
click at [164, 201] on div "Are you sure? Your selected Lead List will be deleted. Delete Cancel" at bounding box center [483, 269] width 966 height 155
click at [459, 309] on button "Delete" at bounding box center [445, 302] width 61 height 26
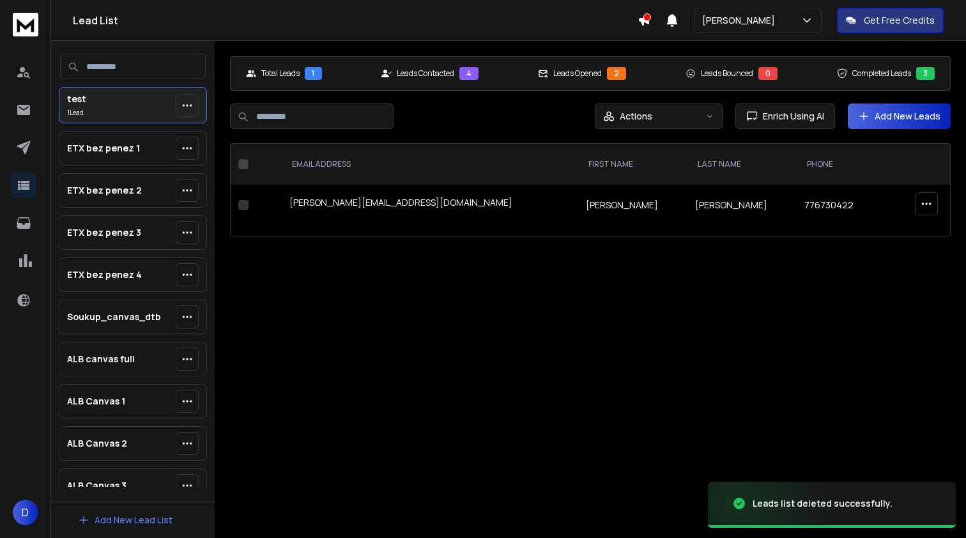
click at [129, 153] on p "ETX bez penez 1" at bounding box center [103, 148] width 73 height 13
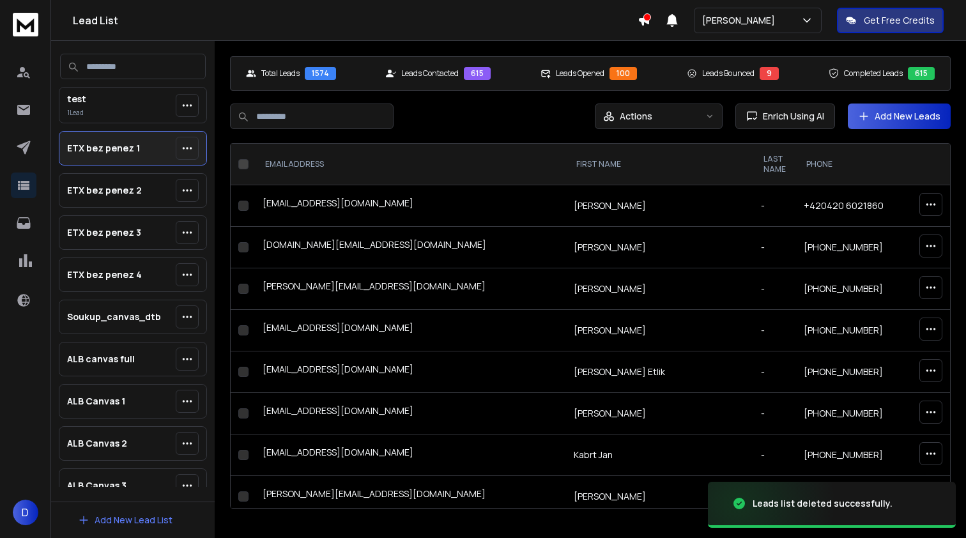
click at [132, 191] on p "ETX bez penez 2" at bounding box center [104, 190] width 75 height 13
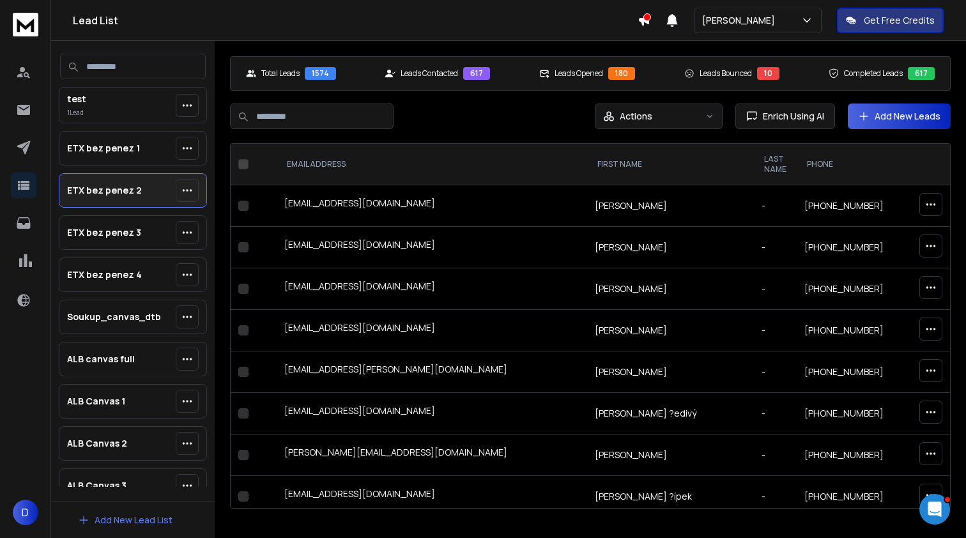
click at [181, 148] on icon "button" at bounding box center [186, 147] width 11 height 11
click at [149, 201] on p "Delete Lead List" at bounding box center [156, 196] width 70 height 13
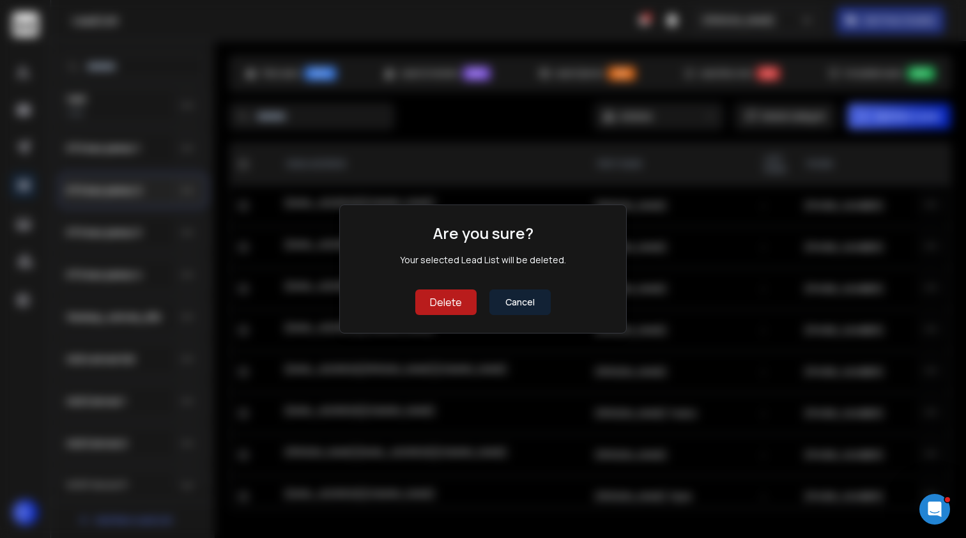
click at [427, 302] on button "Delete" at bounding box center [445, 302] width 61 height 26
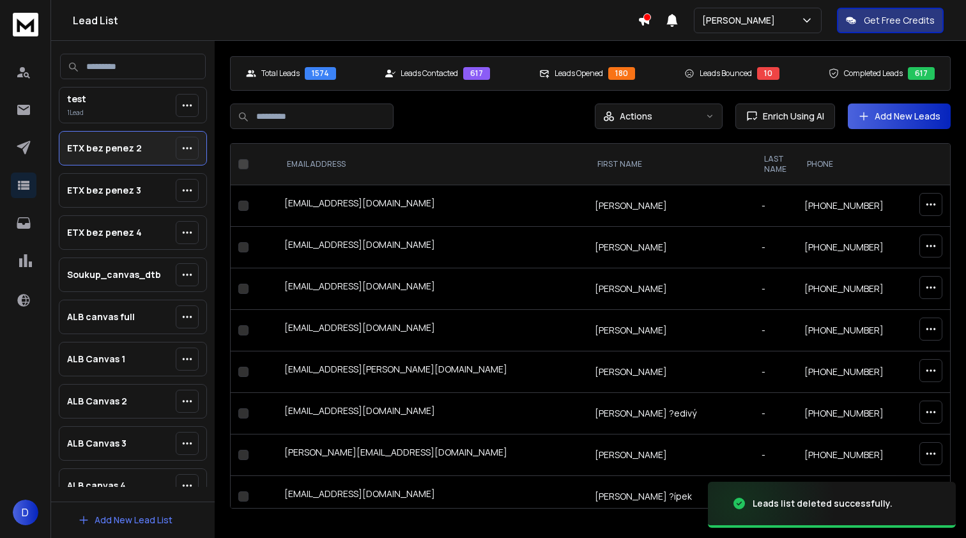
click at [181, 147] on icon "button" at bounding box center [186, 147] width 11 height 11
click at [152, 195] on p "Delete Lead List" at bounding box center [156, 196] width 70 height 13
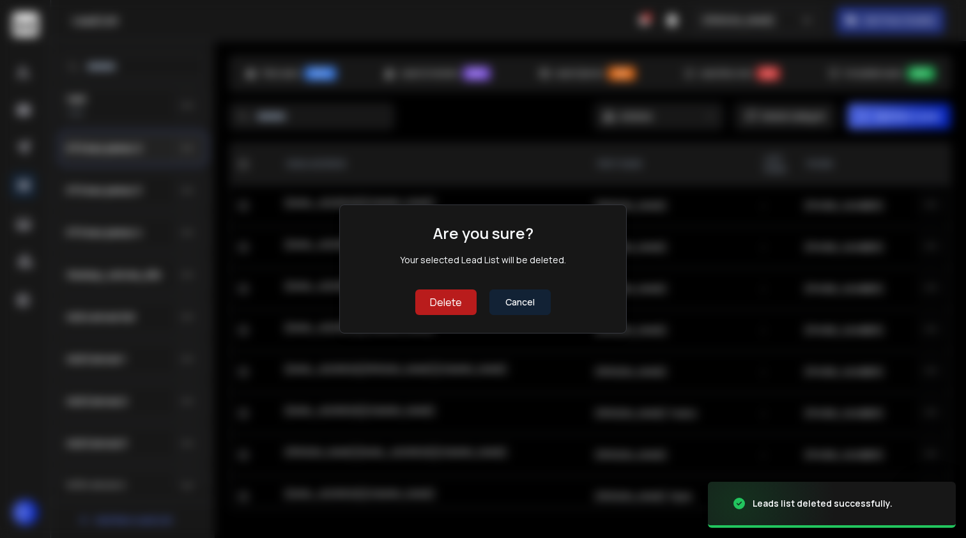
click at [434, 295] on button "Delete" at bounding box center [445, 302] width 61 height 26
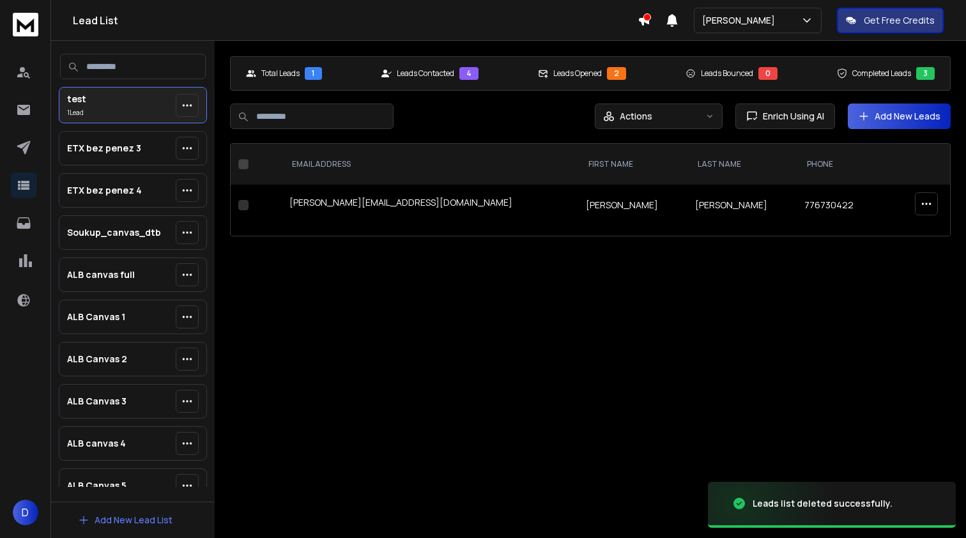
click at [183, 150] on icon "button" at bounding box center [186, 147] width 11 height 11
click at [160, 196] on p "Delete Lead List" at bounding box center [156, 196] width 70 height 13
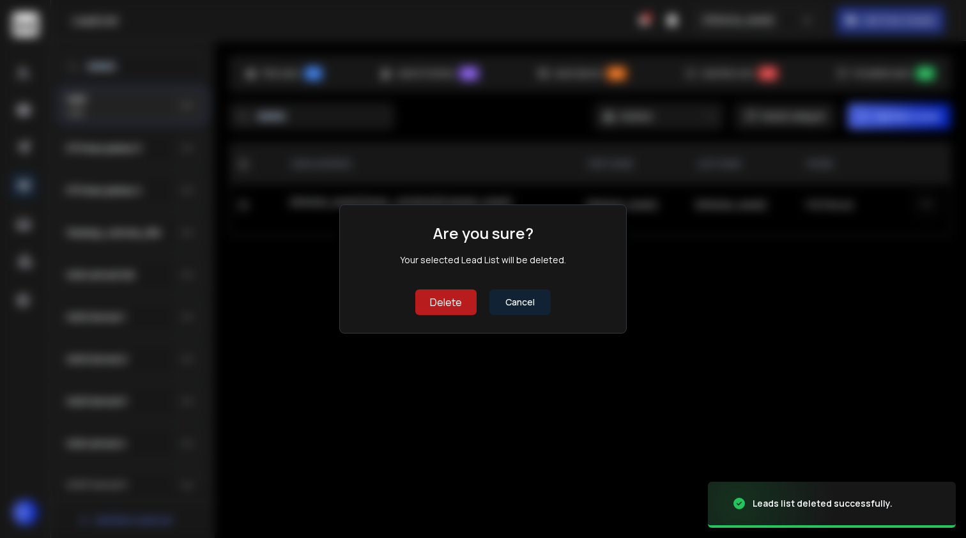
click at [455, 309] on button "Delete" at bounding box center [445, 302] width 61 height 26
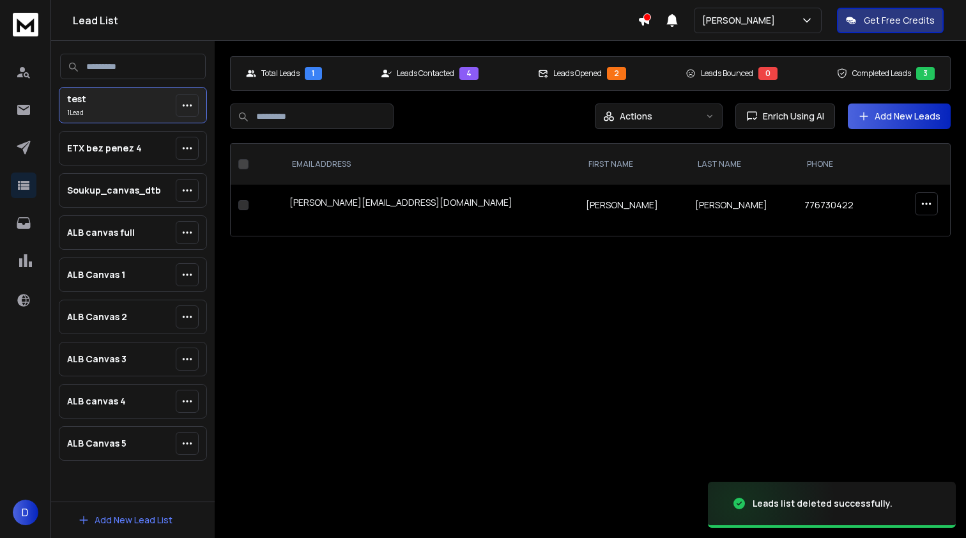
click at [188, 149] on icon "button" at bounding box center [186, 147] width 11 height 11
click at [157, 196] on p "Delete Lead List" at bounding box center [160, 196] width 70 height 13
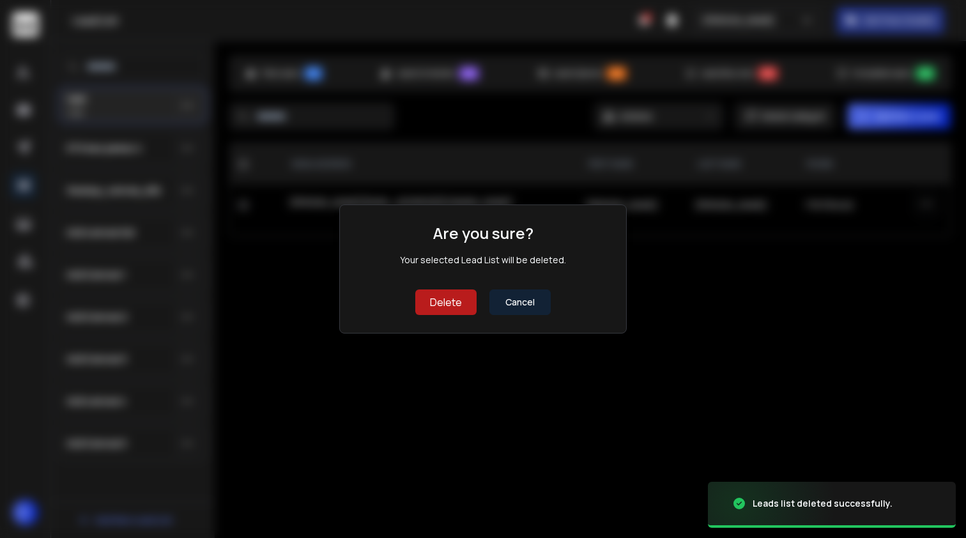
click at [429, 298] on button "Delete" at bounding box center [445, 302] width 61 height 26
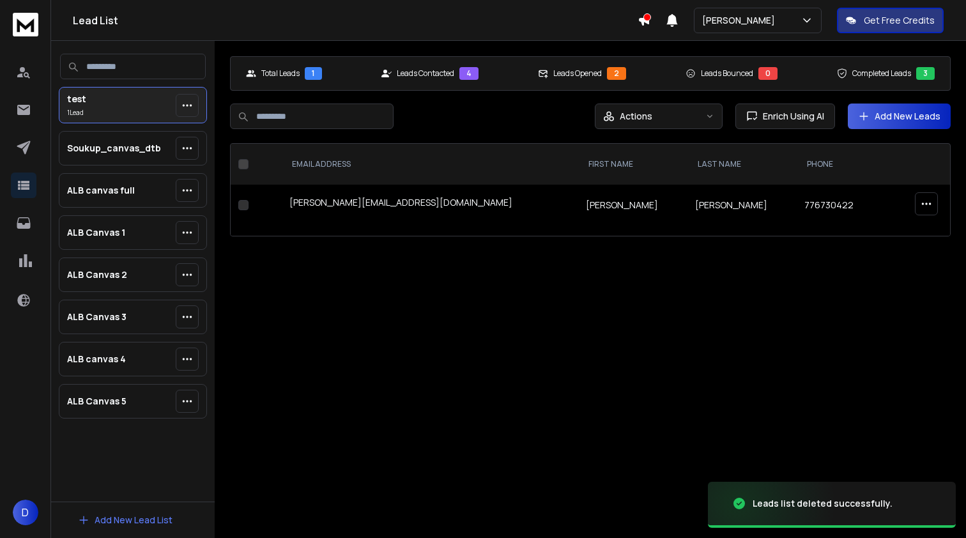
click at [181, 145] on icon "button" at bounding box center [186, 147] width 11 height 11
click at [171, 195] on p "Delete Lead List" at bounding box center [160, 196] width 70 height 13
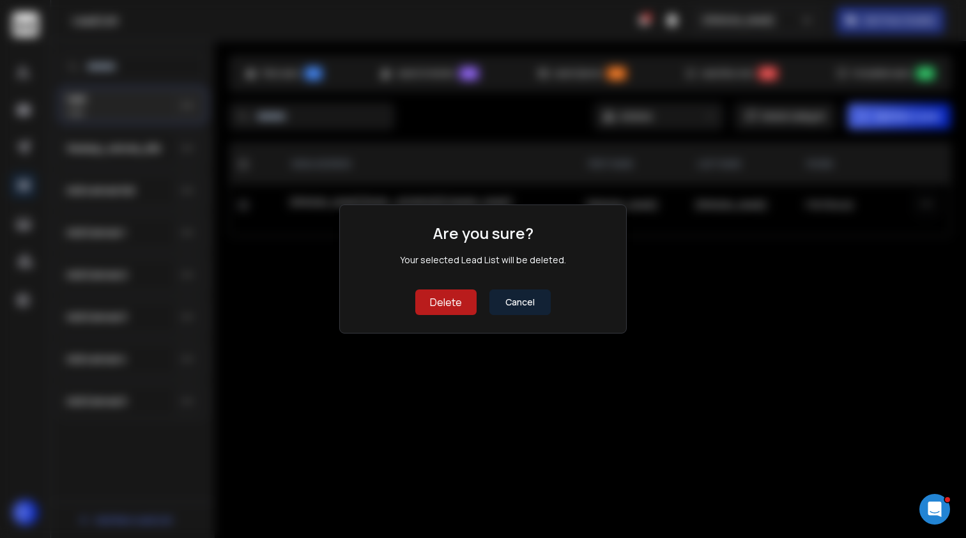
click at [456, 303] on button "Delete" at bounding box center [445, 302] width 61 height 26
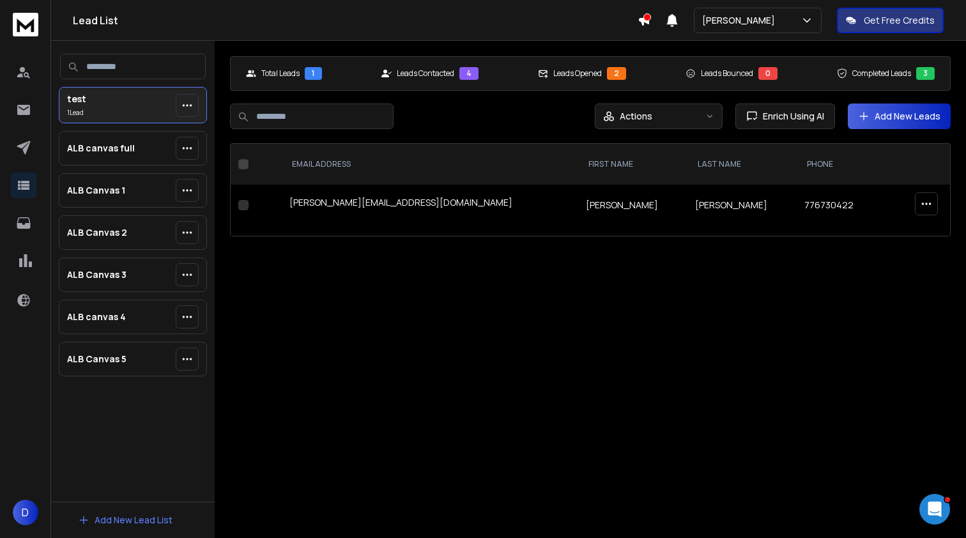
click at [892, 119] on link "Add New Leads" at bounding box center [899, 116] width 82 height 13
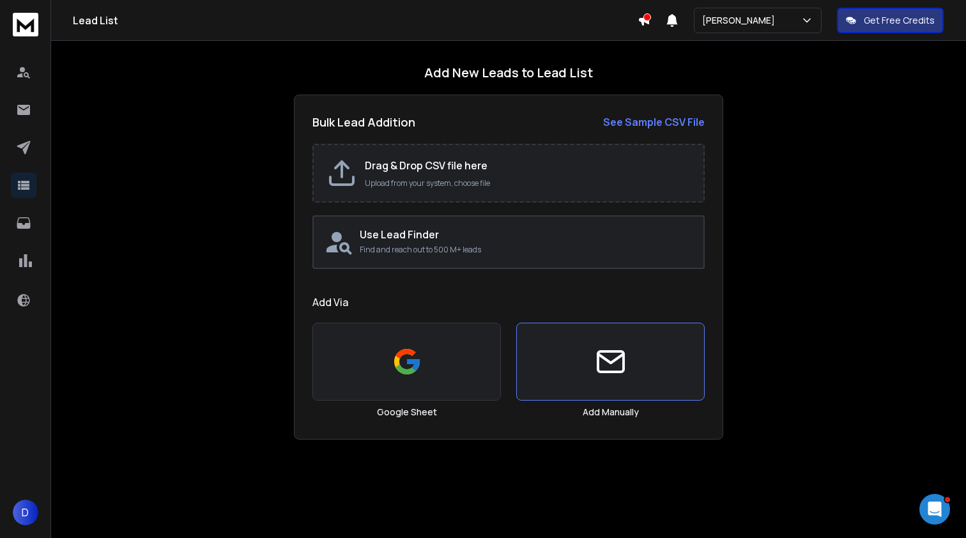
click at [618, 377] on icon at bounding box center [610, 361] width 31 height 31
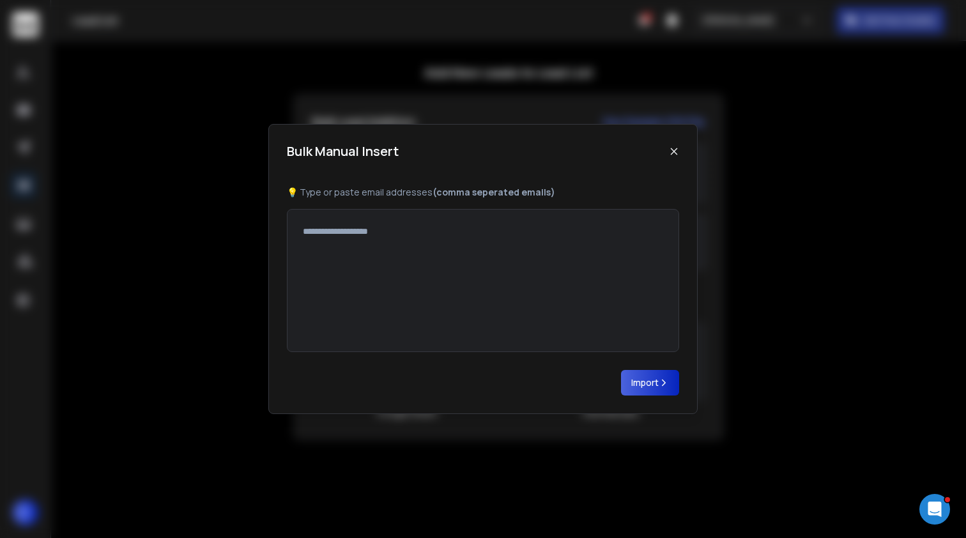
click at [464, 250] on textarea at bounding box center [483, 280] width 392 height 143
click at [675, 149] on icon at bounding box center [674, 151] width 10 height 10
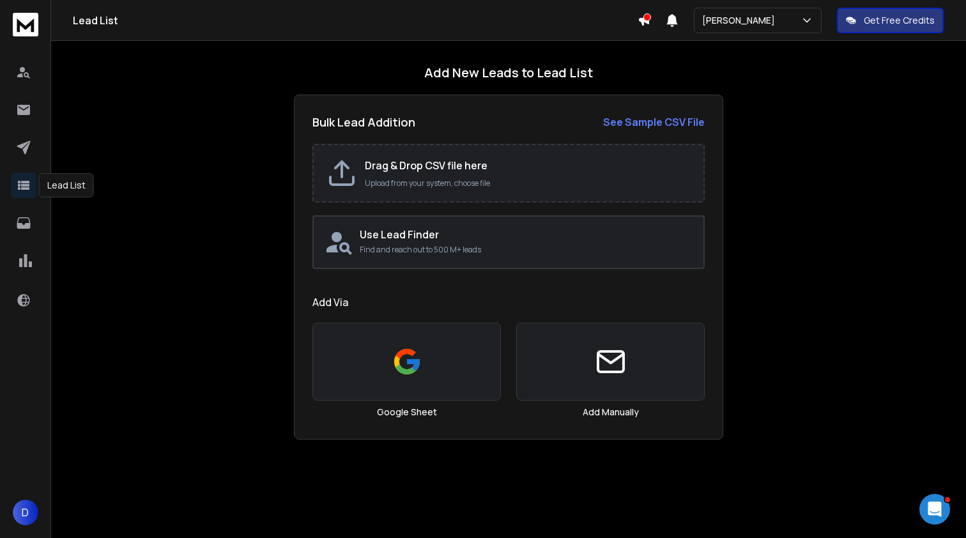
click at [20, 182] on icon at bounding box center [23, 185] width 11 height 9
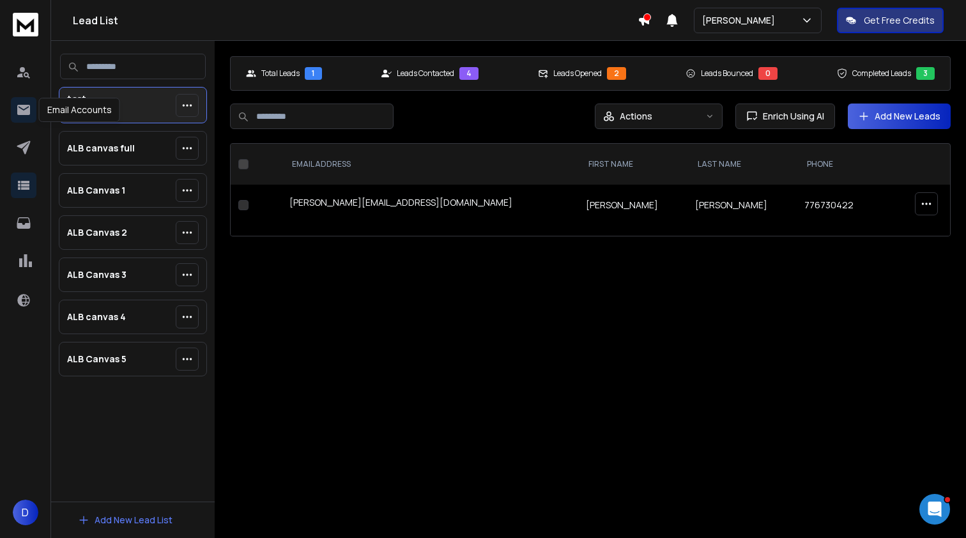
click at [20, 116] on icon at bounding box center [23, 109] width 15 height 15
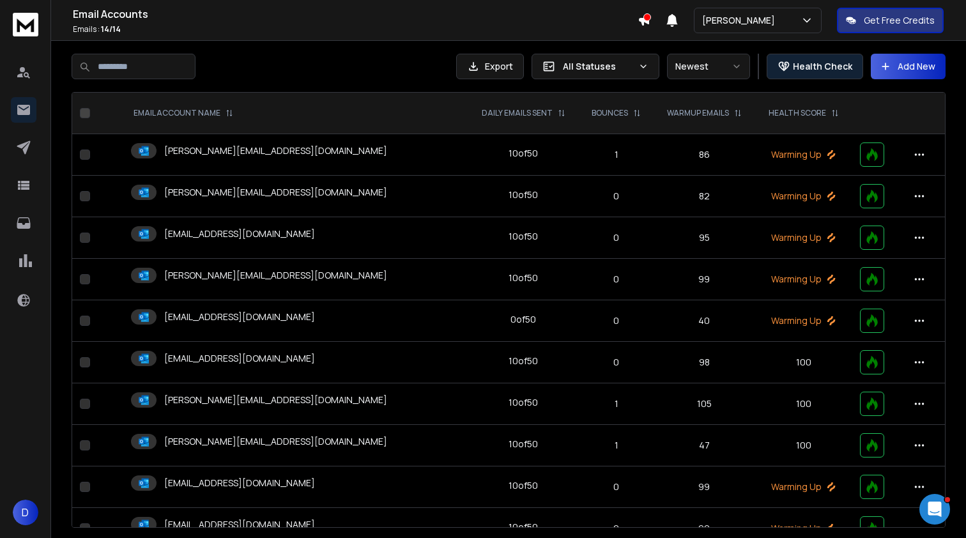
click at [797, 71] on p "Health Check" at bounding box center [822, 66] width 59 height 13
click at [19, 149] on icon at bounding box center [23, 147] width 15 height 15
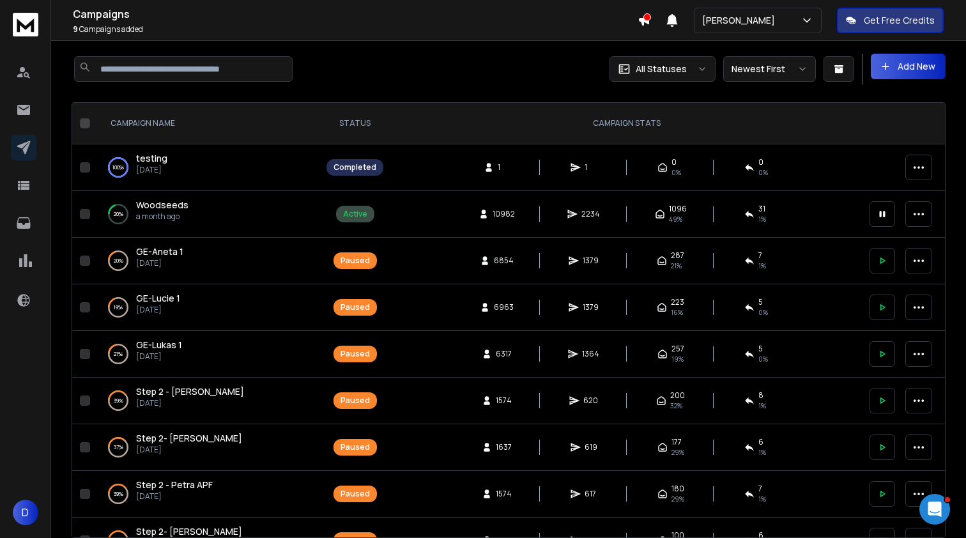
click at [173, 208] on span "Woodseeds" at bounding box center [162, 205] width 52 height 12
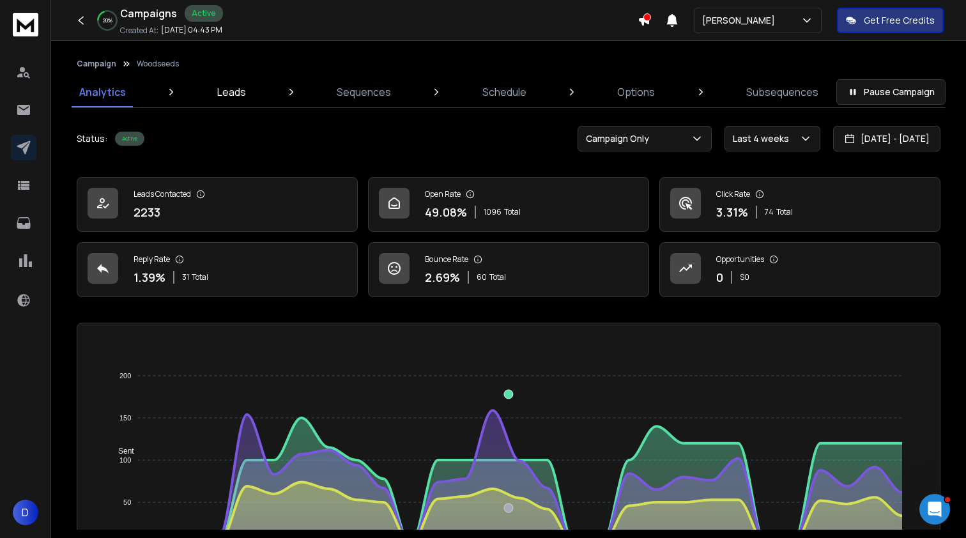
click at [234, 92] on p "Leads" at bounding box center [231, 91] width 29 height 15
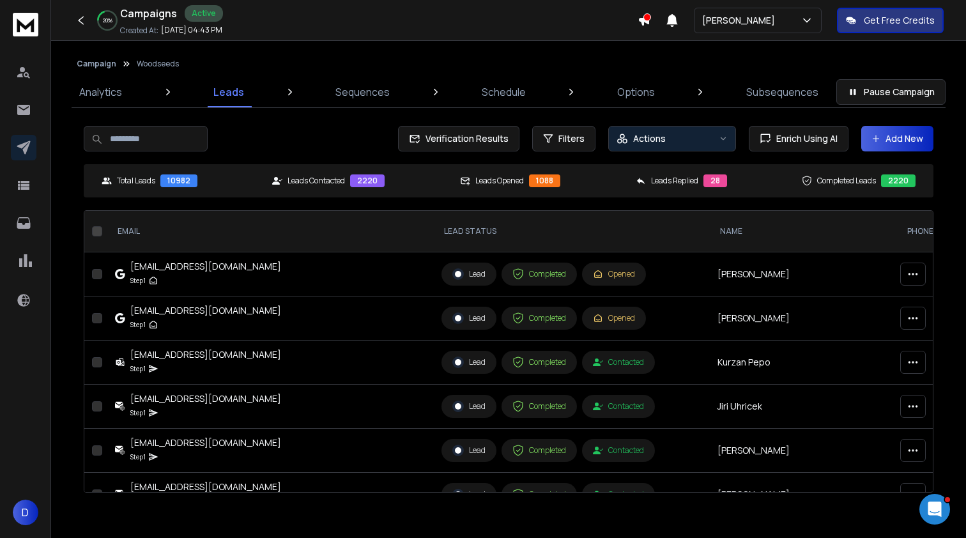
click at [681, 143] on div "Actions" at bounding box center [665, 138] width 97 height 13
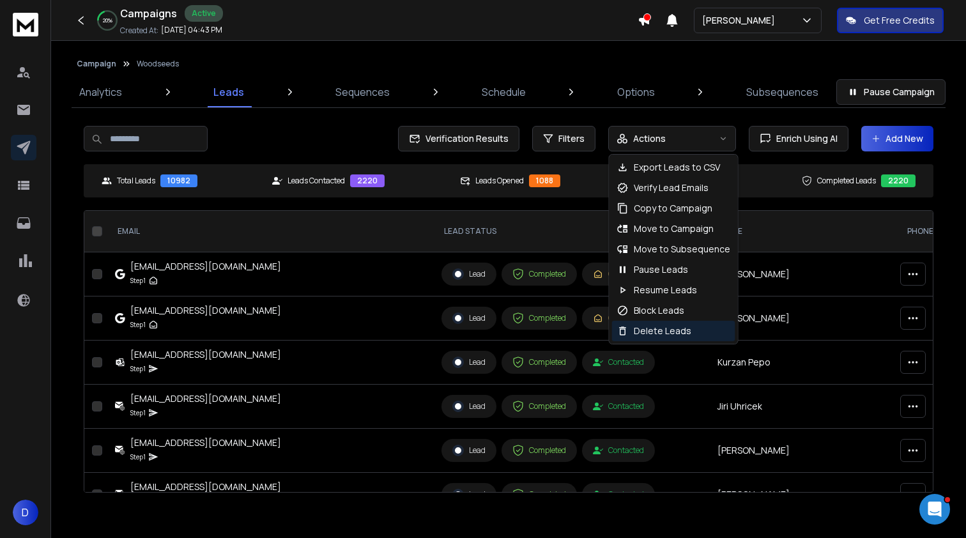
click at [666, 330] on p "Delete Leads" at bounding box center [662, 331] width 57 height 13
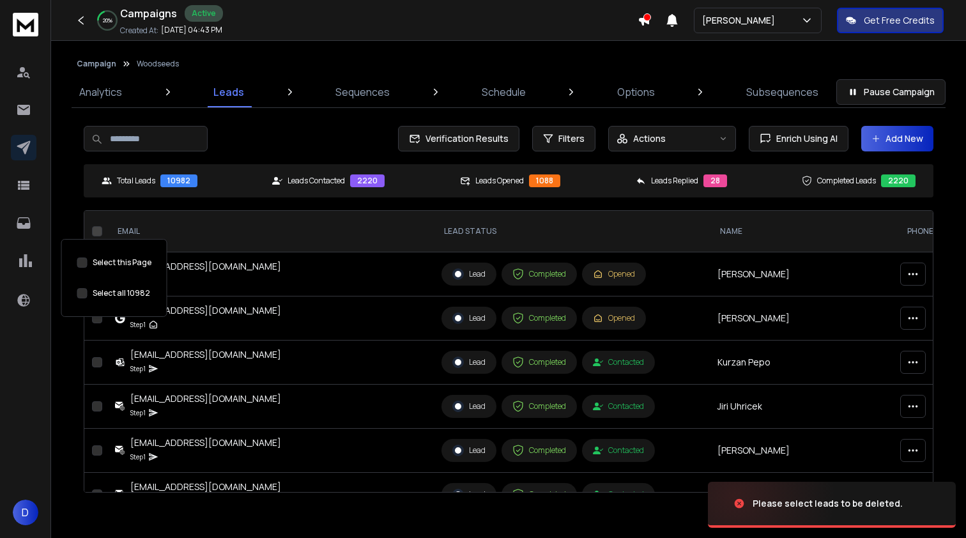
click at [96, 233] on button "Select this Page" at bounding box center [97, 231] width 10 height 10
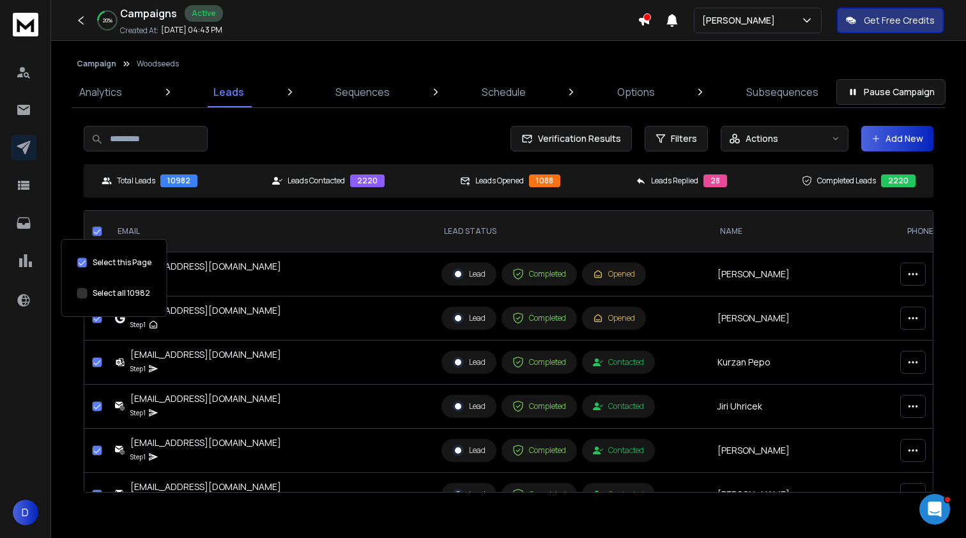
click at [100, 232] on button "Select this Page" at bounding box center [97, 231] width 10 height 10
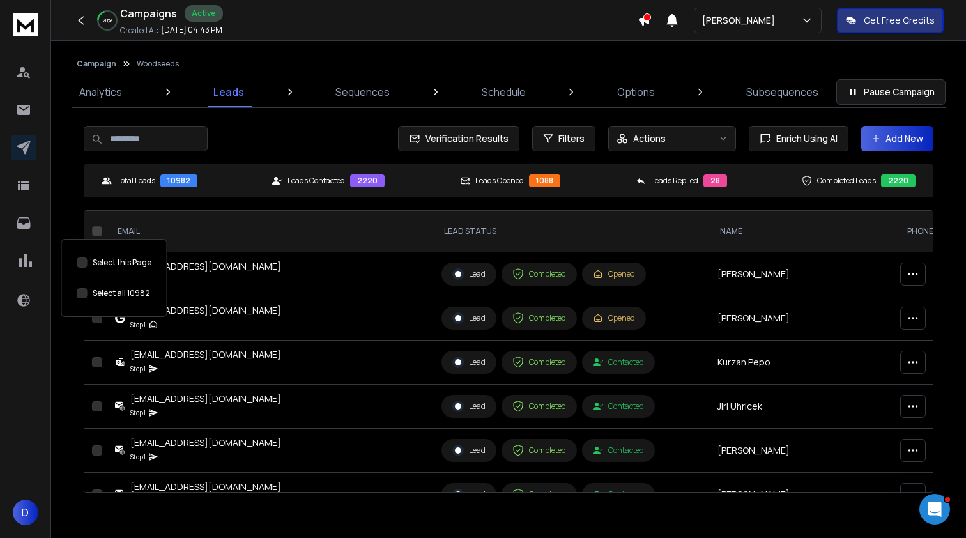
click at [84, 295] on button "Select this Page" at bounding box center [82, 293] width 10 height 10
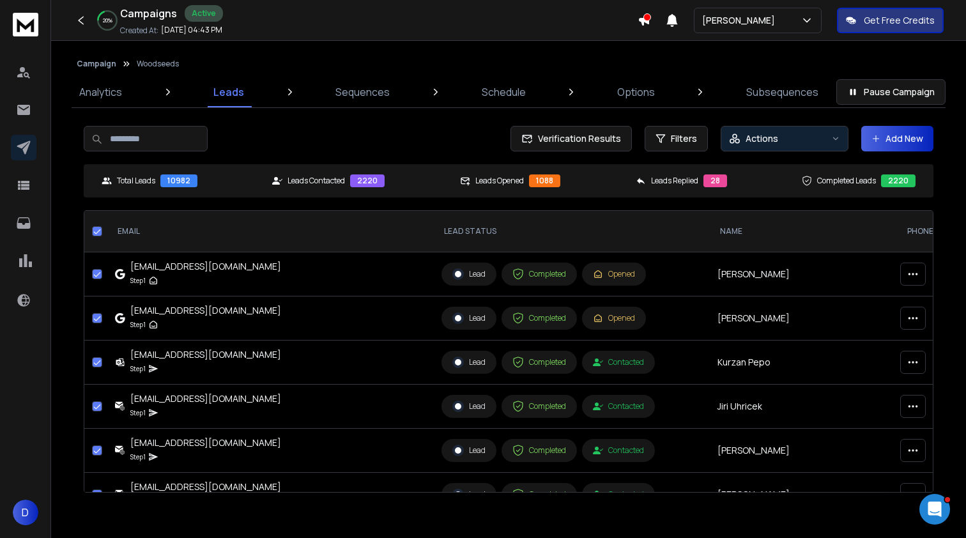
click at [784, 132] on button "Actions" at bounding box center [785, 139] width 128 height 26
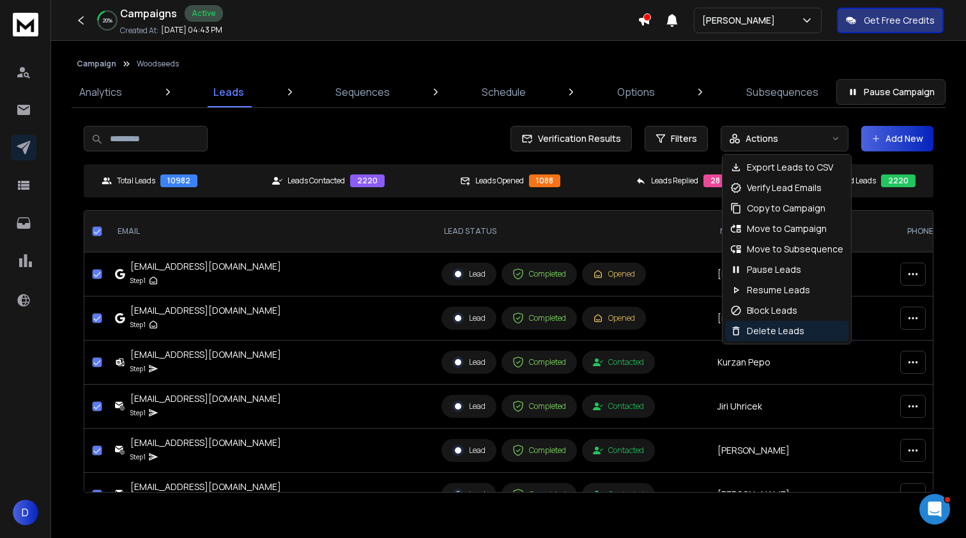
click at [747, 334] on p "Delete Leads" at bounding box center [775, 331] width 57 height 13
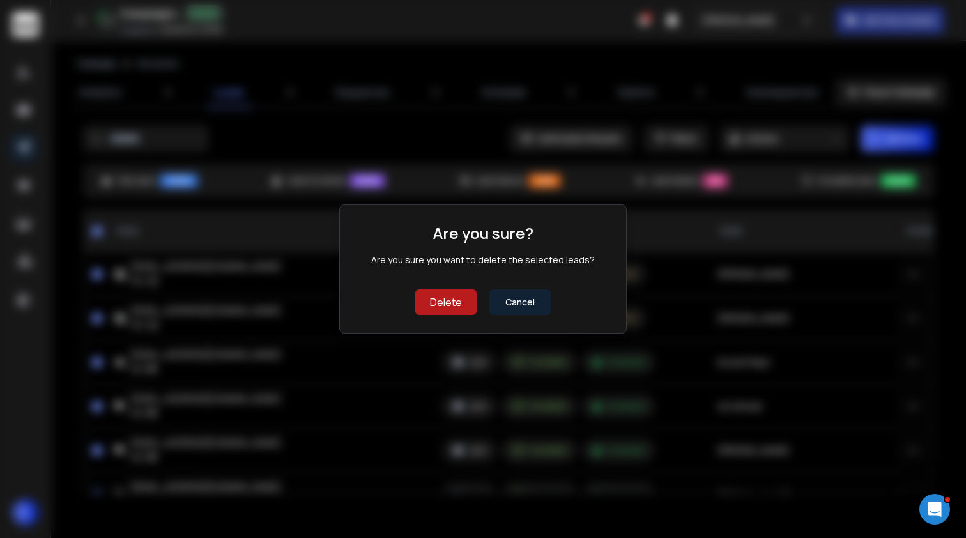
click at [455, 309] on button "Delete" at bounding box center [445, 302] width 61 height 26
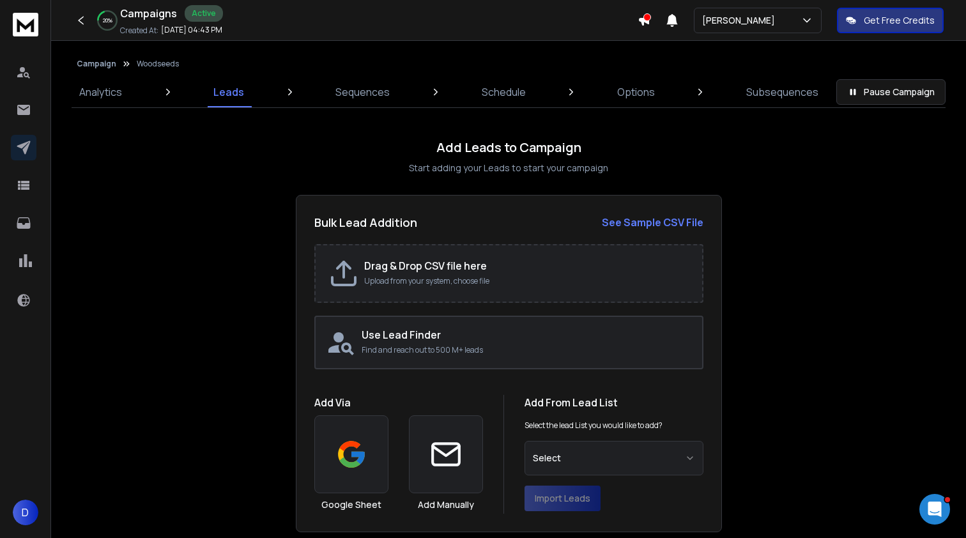
click at [579, 456] on button "Select" at bounding box center [614, 458] width 179 height 34
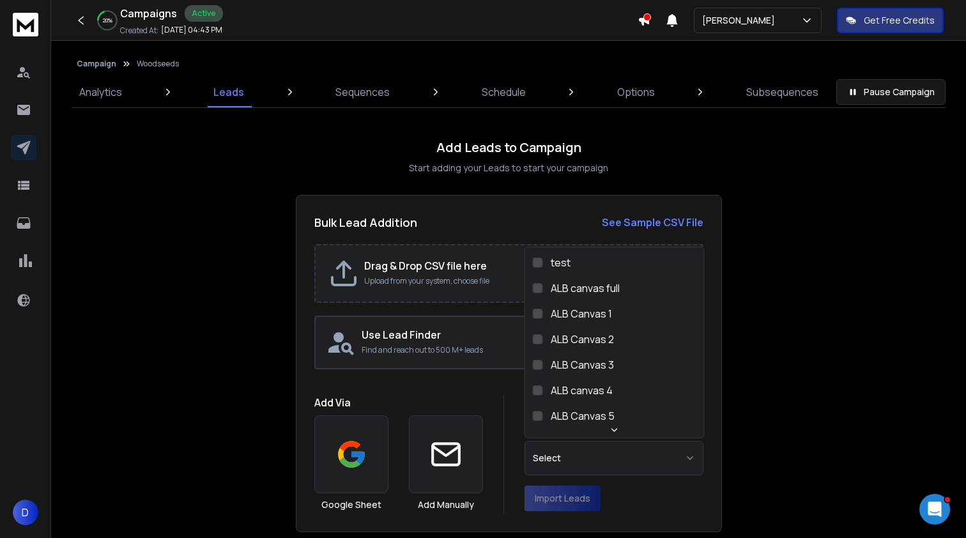
click at [580, 335] on div "ALB Canvas 2" at bounding box center [582, 339] width 63 height 15
click at [576, 502] on button "Import Leads" at bounding box center [563, 499] width 76 height 26
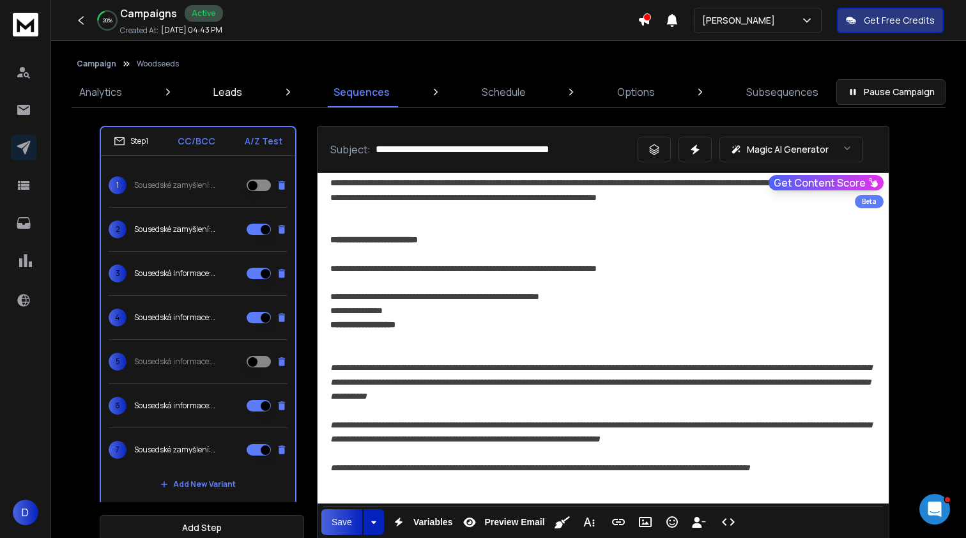
click at [231, 100] on link "Leads" at bounding box center [228, 92] width 44 height 31
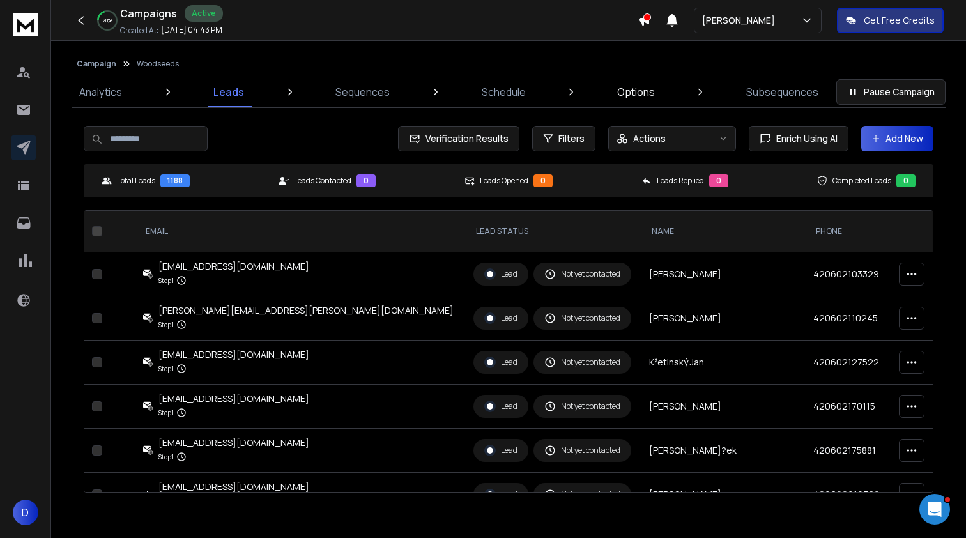
click at [629, 96] on p "Options" at bounding box center [636, 91] width 38 height 15
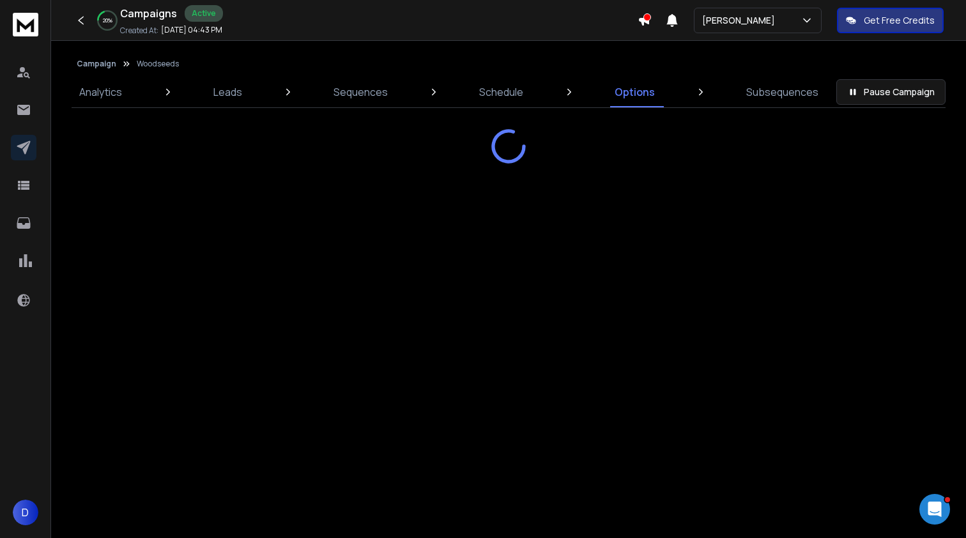
select select "**********"
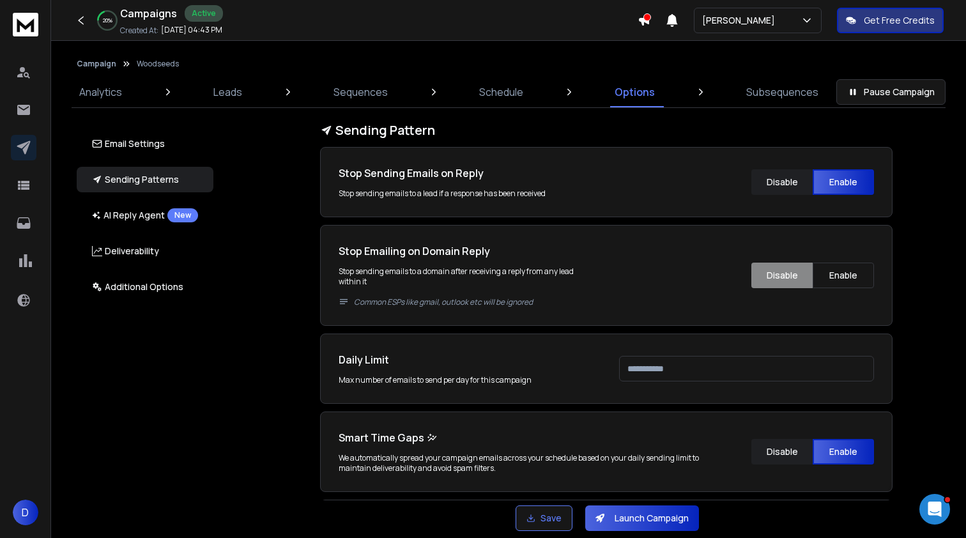
scroll to position [428, 0]
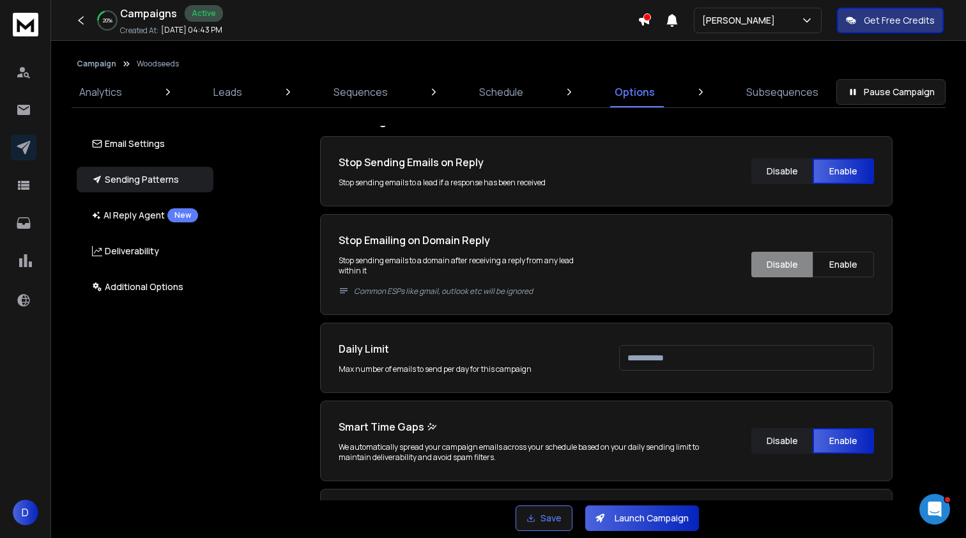
click at [668, 359] on input "***" at bounding box center [746, 358] width 255 height 26
type input "*"
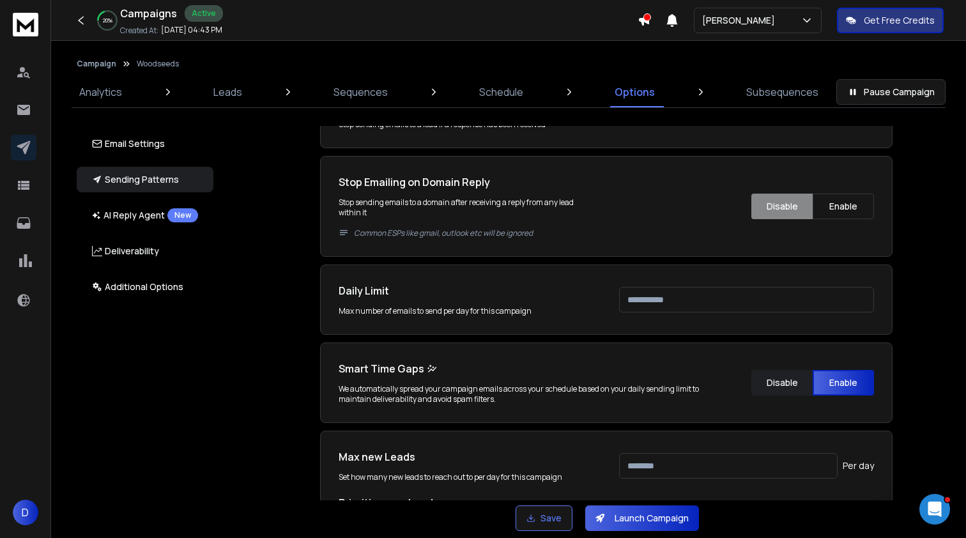
scroll to position [525, 0]
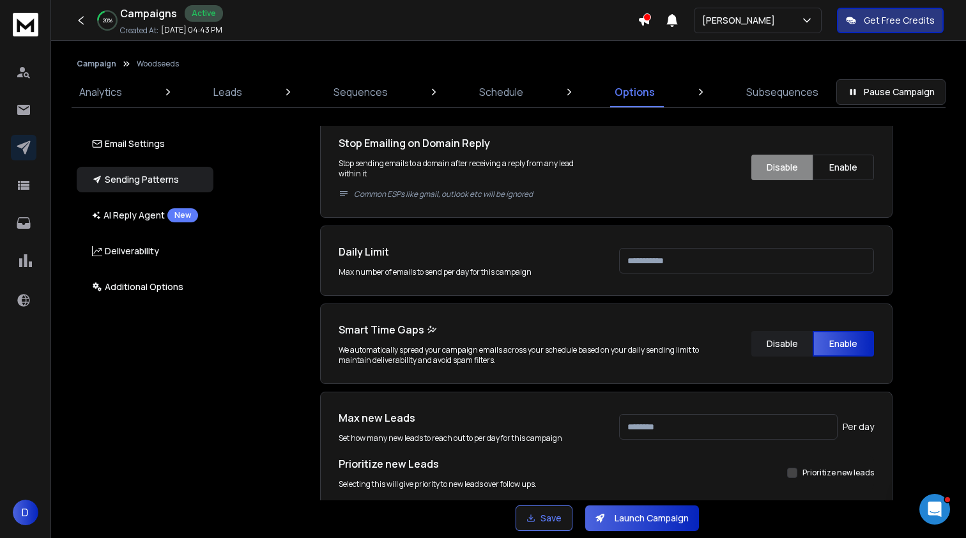
type input "***"
click at [653, 428] on input "***" at bounding box center [728, 427] width 218 height 26
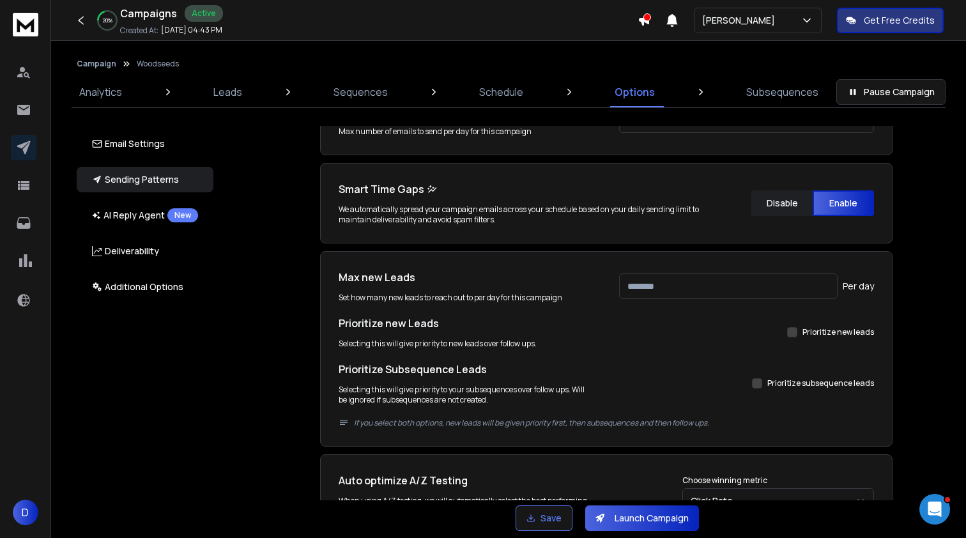
scroll to position [666, 0]
type input "***"
click at [546, 521] on button "Save" at bounding box center [544, 518] width 57 height 26
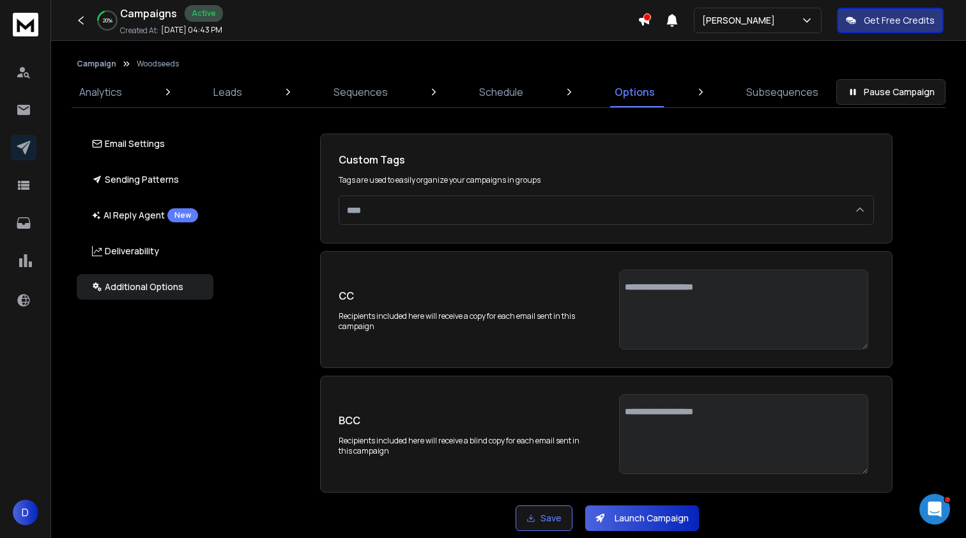
scroll to position [2589, 0]
click at [350, 91] on p "Sequences" at bounding box center [360, 91] width 54 height 15
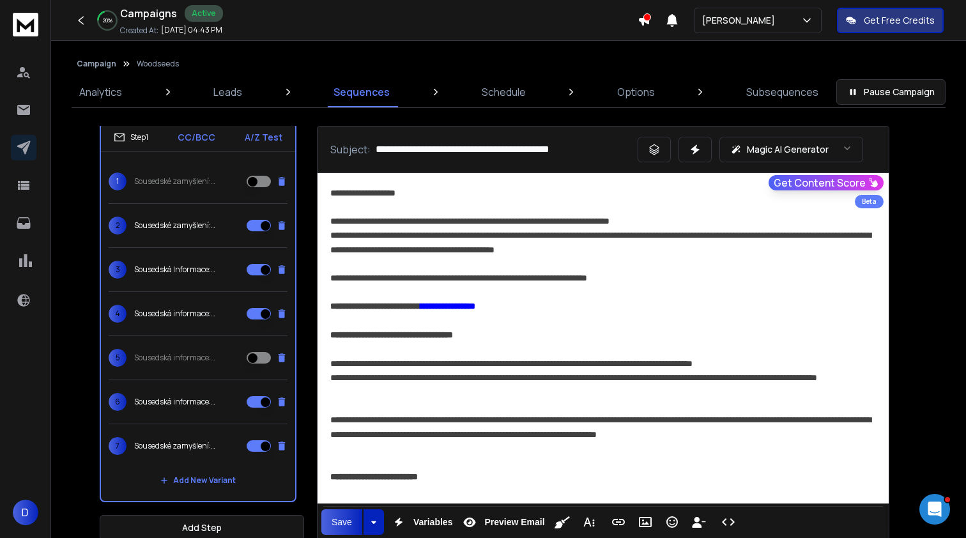
scroll to position [4, 0]
click at [105, 95] on p "Analytics" at bounding box center [100, 91] width 43 height 15
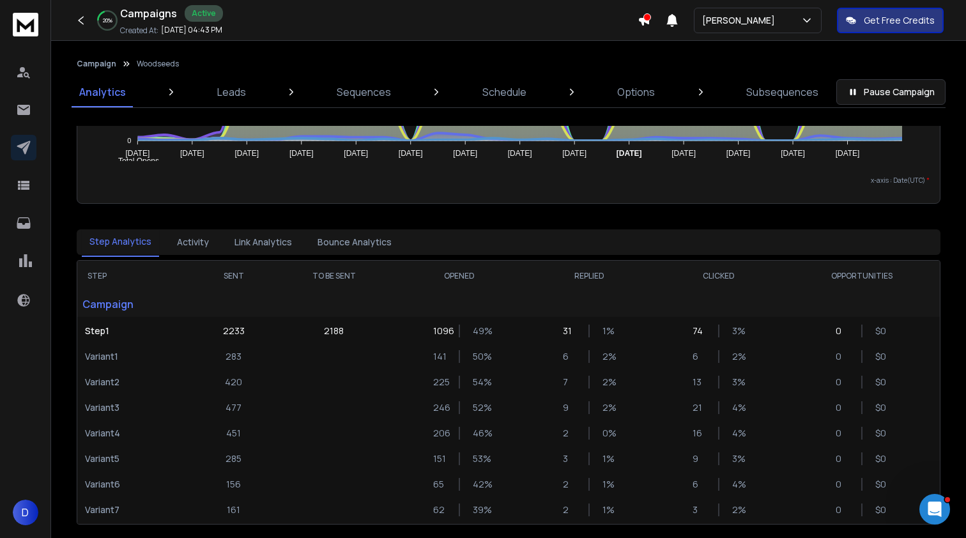
scroll to position [404, 0]
click at [348, 97] on p "Sequences" at bounding box center [364, 91] width 54 height 15
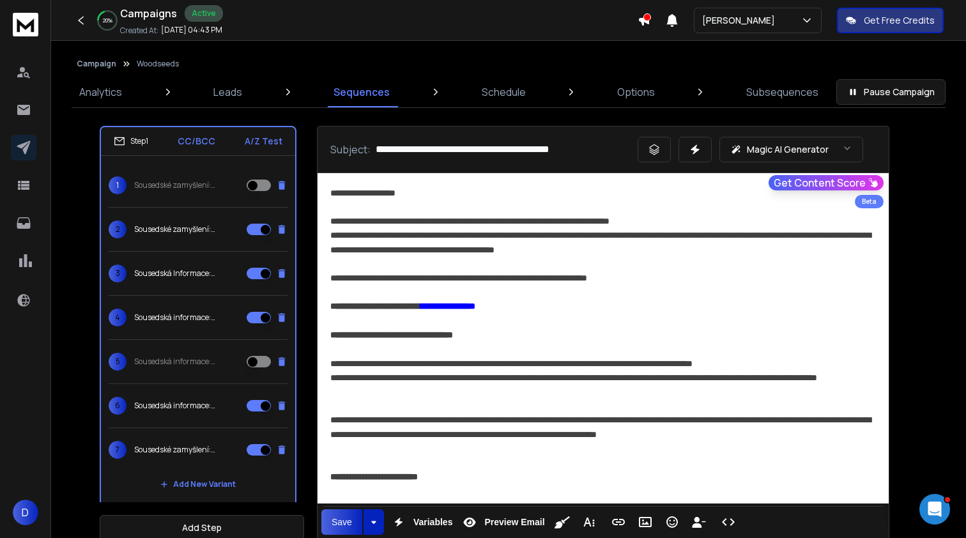
click at [188, 180] on p "Sousedské zamyšlení: Co nám roste před očima?" at bounding box center [175, 185] width 82 height 10
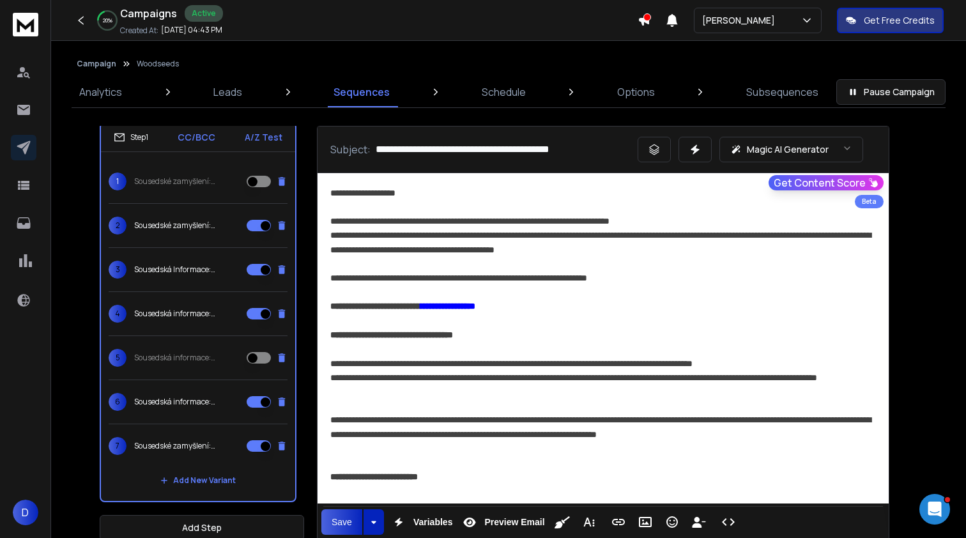
scroll to position [4, 0]
click at [172, 445] on p "Sousedské zamyšlení: Co nám roste před očima?" at bounding box center [175, 446] width 82 height 10
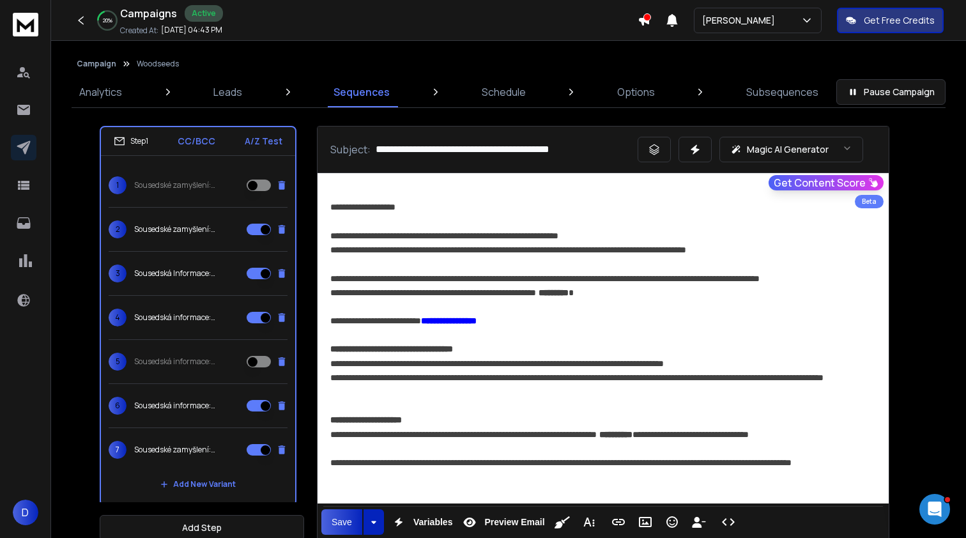
scroll to position [0, 0]
click at [181, 188] on p "Sousedské zamyšlení: Co nám roste před očima?" at bounding box center [175, 185] width 82 height 10
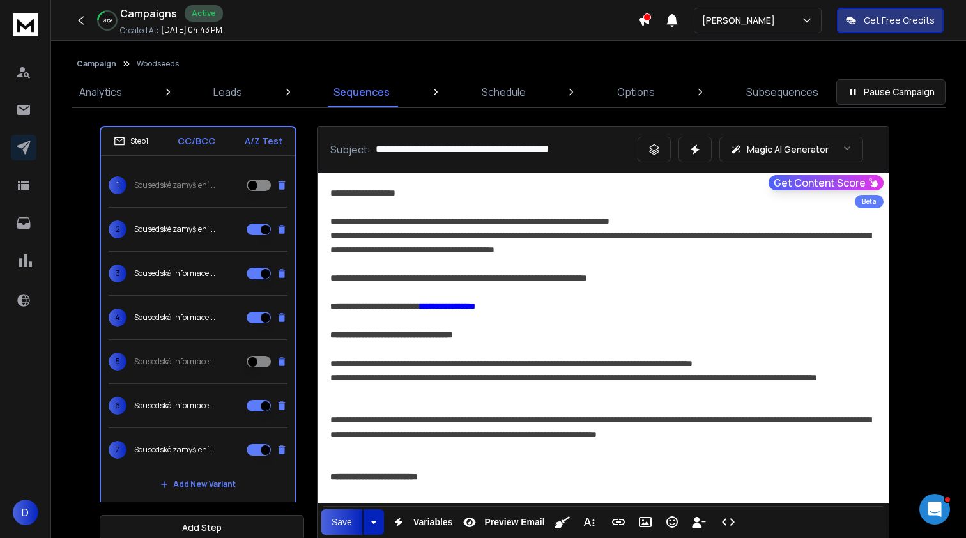
click at [181, 452] on p "Sousedské zamyšlení: Co nám roste před očima?" at bounding box center [175, 450] width 82 height 10
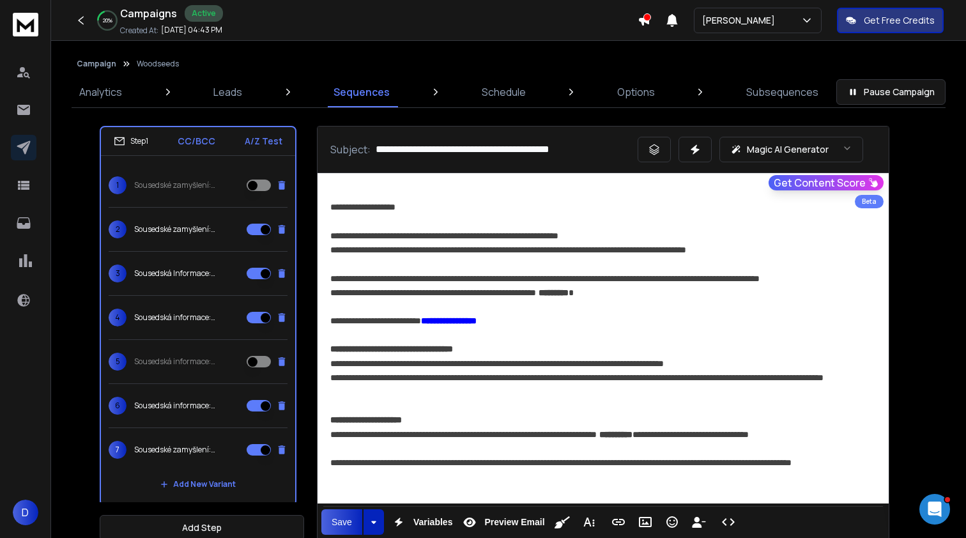
scroll to position [17, 0]
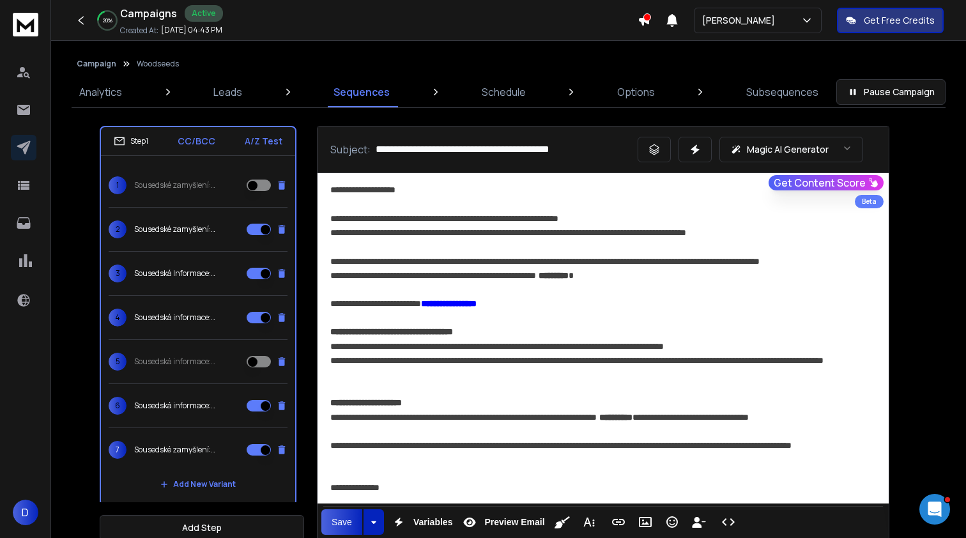
click at [826, 183] on button "Get Content Score" at bounding box center [826, 182] width 115 height 15
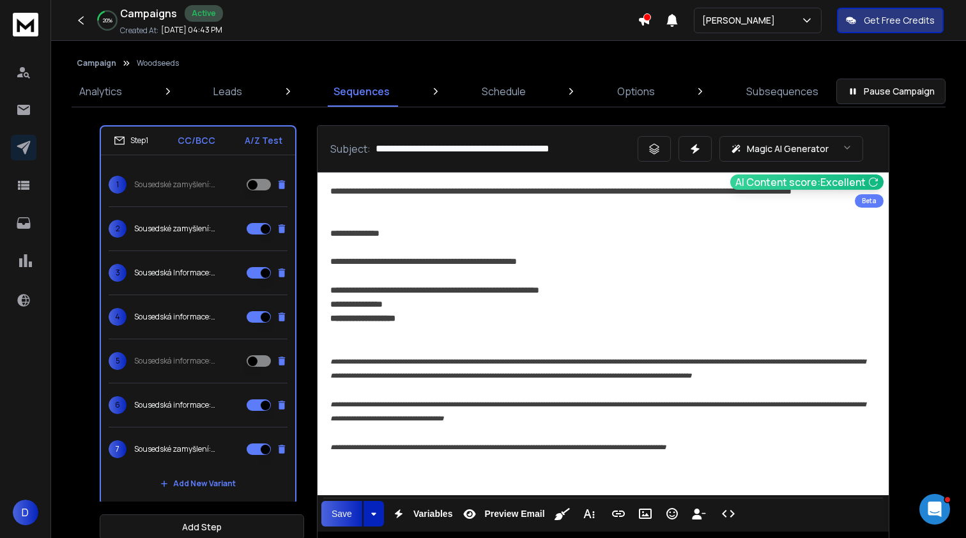
scroll to position [0, 0]
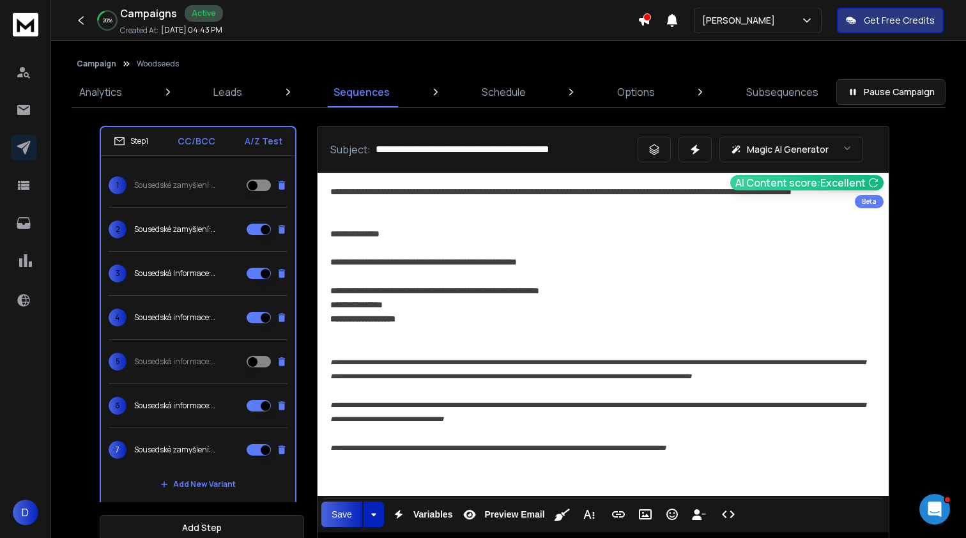
click at [202, 191] on div "1 Sousedské zamyšlení: Co [PERSON_NAME] před očima?" at bounding box center [162, 185] width 107 height 18
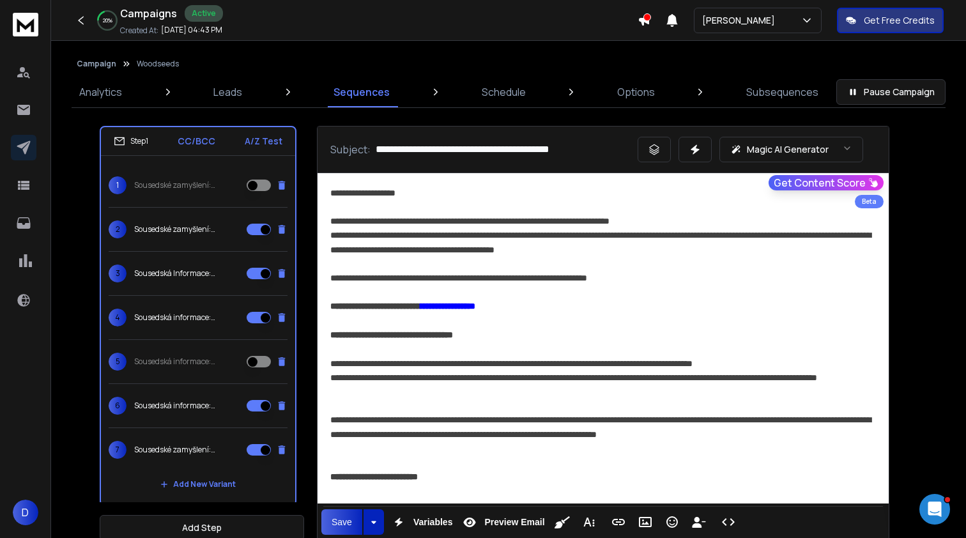
click at [853, 169] on div "**********" at bounding box center [603, 149] width 571 height 47
click at [845, 184] on button "Get Content Score" at bounding box center [826, 182] width 115 height 15
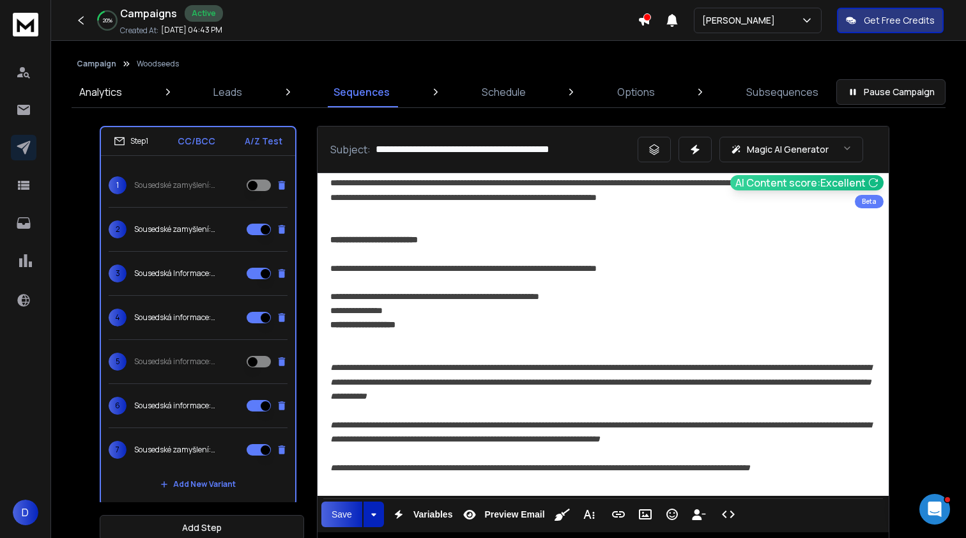
click at [95, 100] on link "Analytics" at bounding box center [101, 92] width 58 height 31
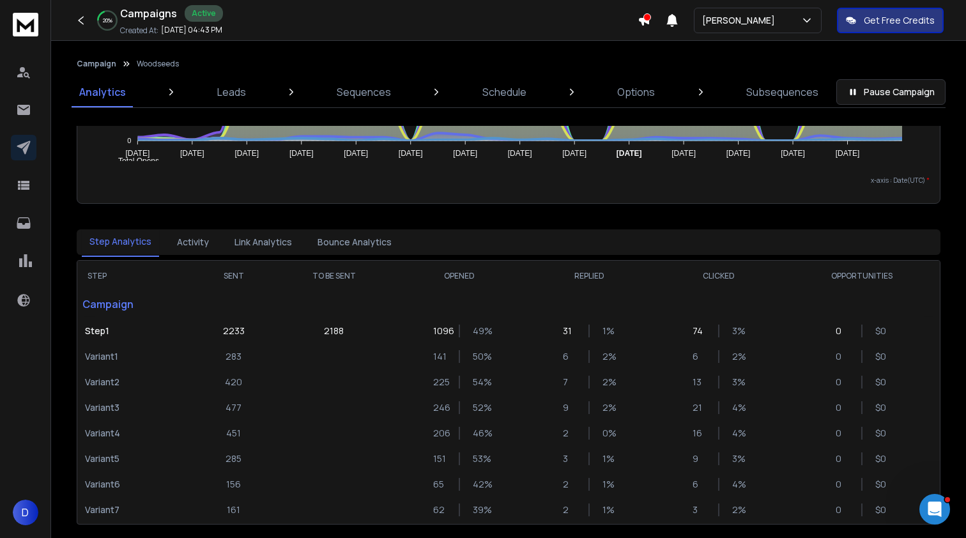
scroll to position [404, 0]
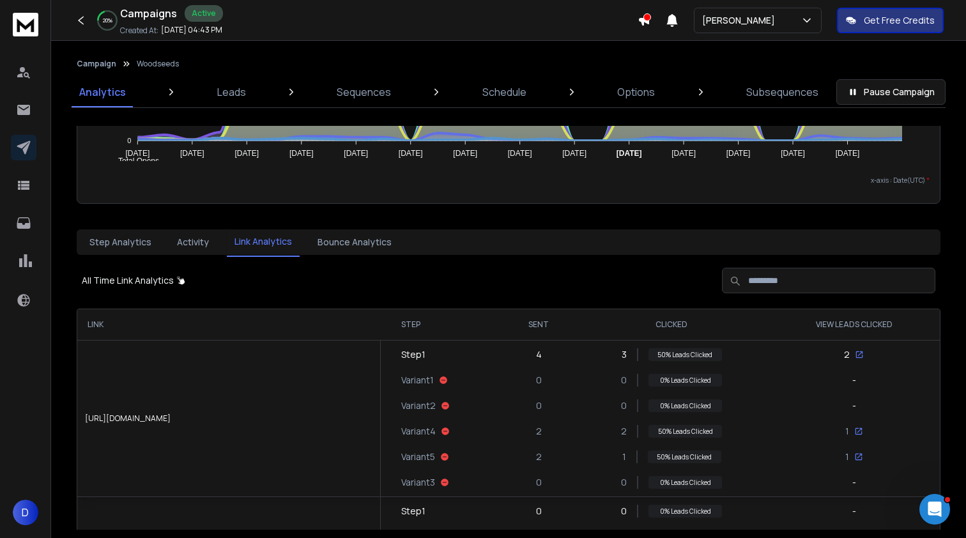
click at [273, 249] on button "Link Analytics" at bounding box center [263, 241] width 73 height 29
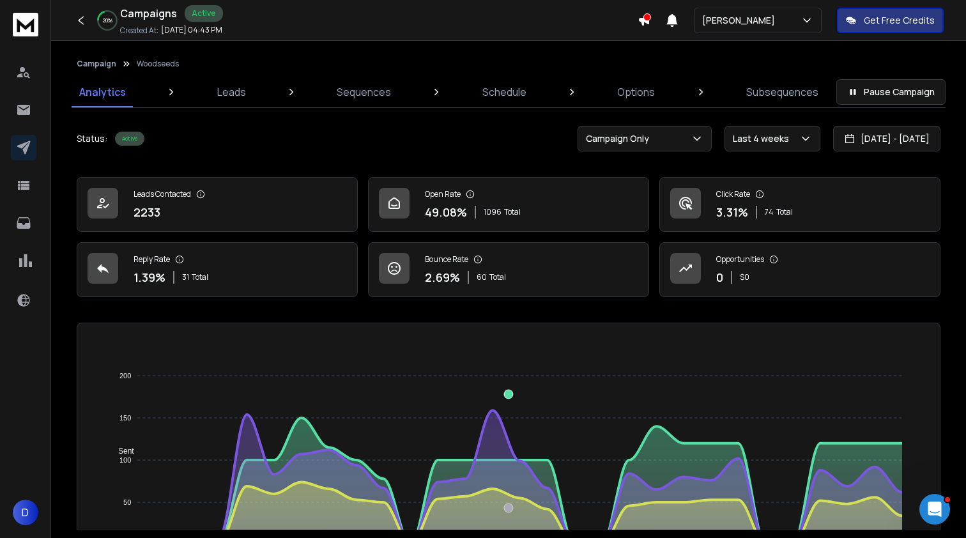
scroll to position [0, 0]
click at [651, 88] on p "Options" at bounding box center [636, 91] width 38 height 15
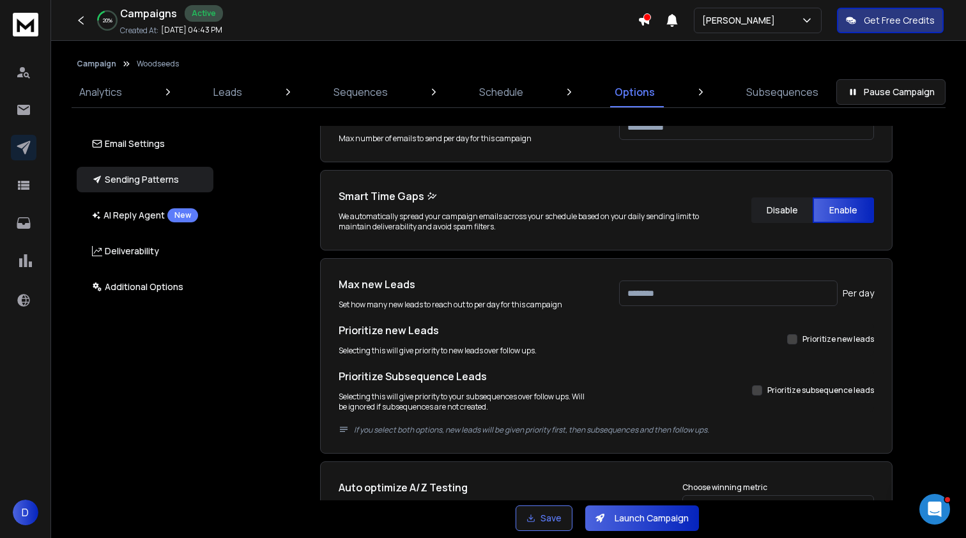
scroll to position [881, 0]
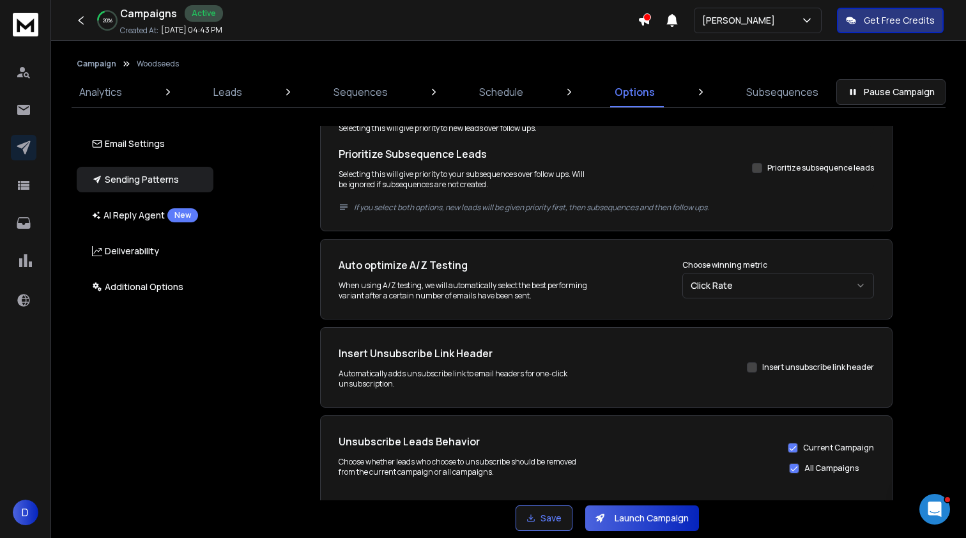
click at [744, 282] on button "Click Rate" at bounding box center [778, 286] width 192 height 26
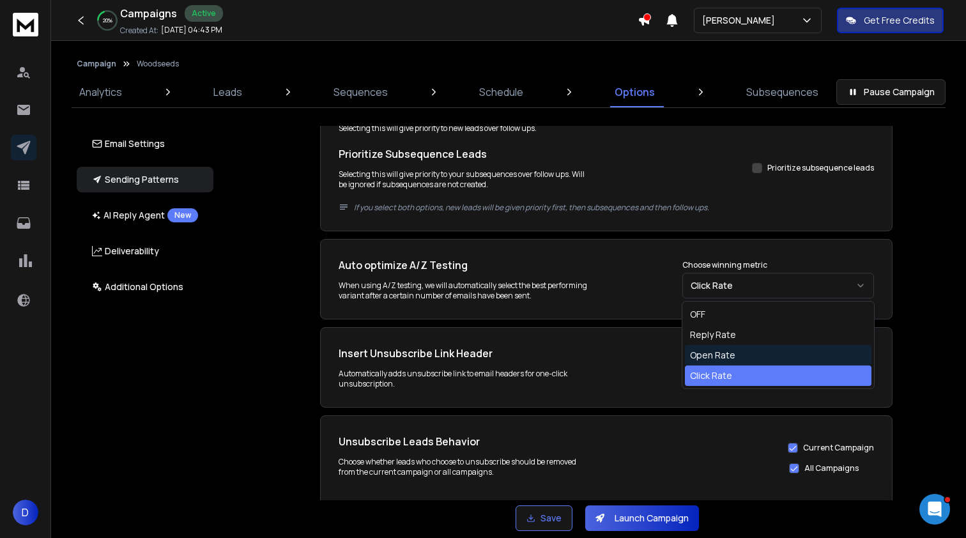
select select "*********"
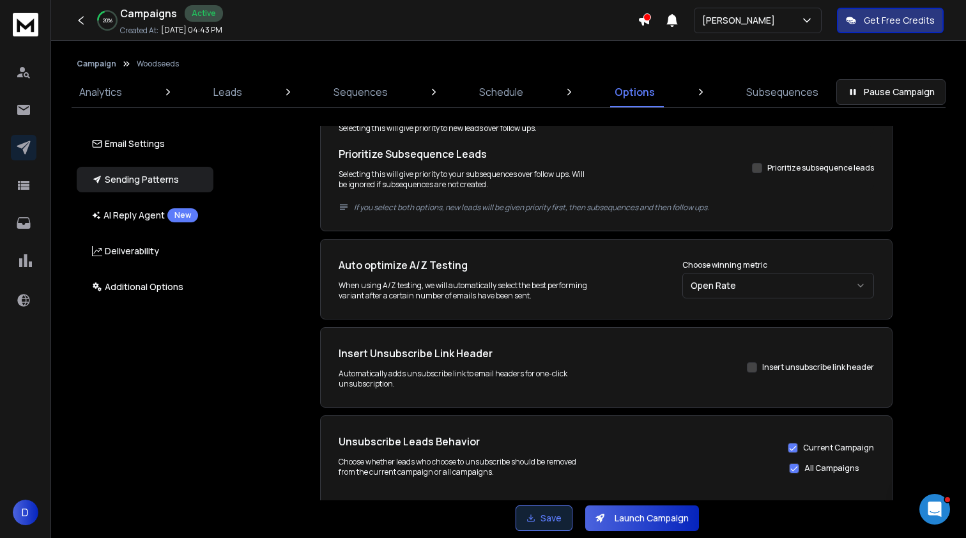
click at [535, 522] on button "Save" at bounding box center [544, 518] width 57 height 26
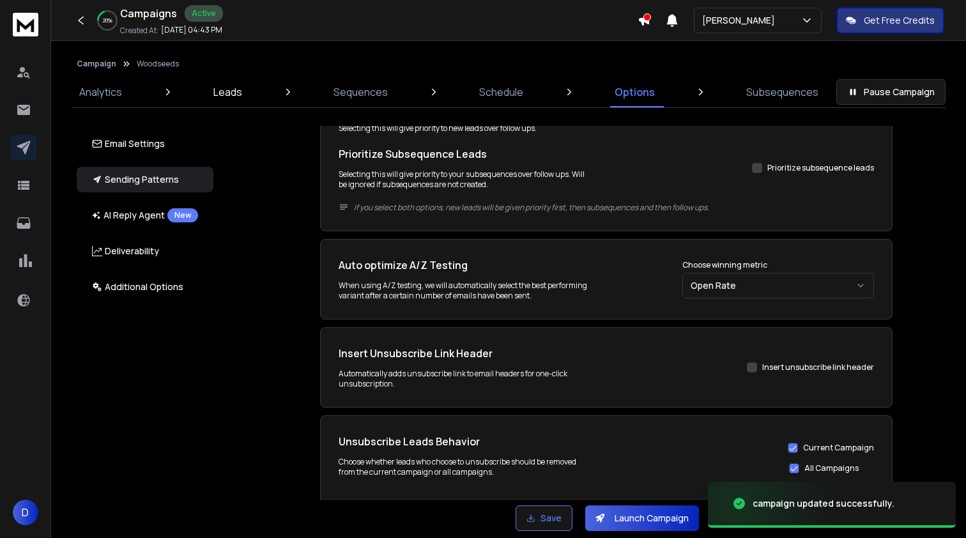
click at [210, 89] on link "Leads" at bounding box center [228, 92] width 44 height 31
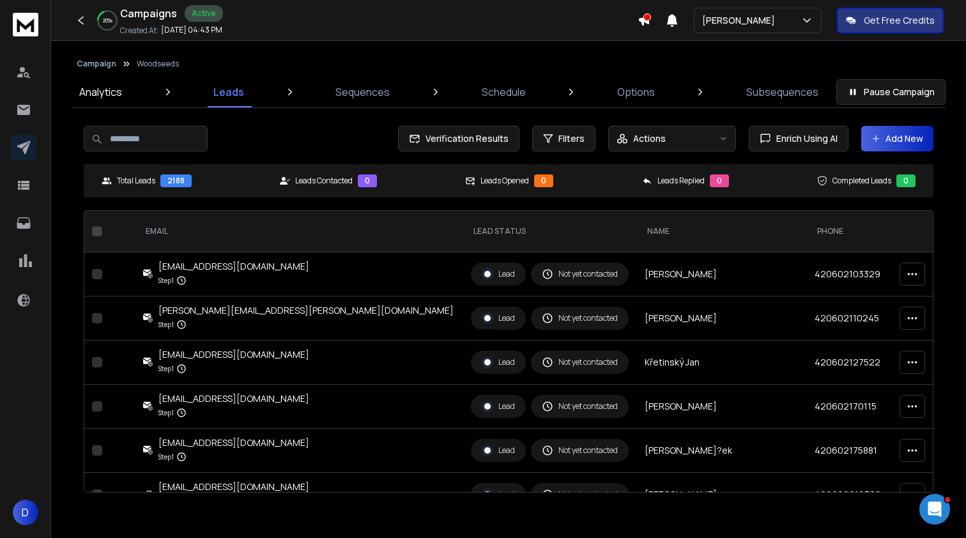
click at [105, 91] on p "Analytics" at bounding box center [100, 91] width 43 height 15
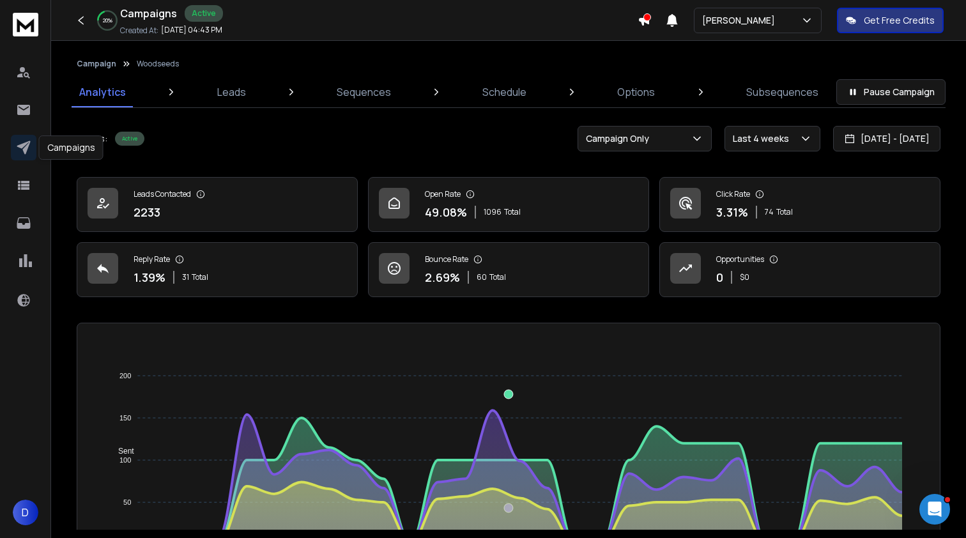
click at [21, 144] on icon at bounding box center [23, 147] width 13 height 13
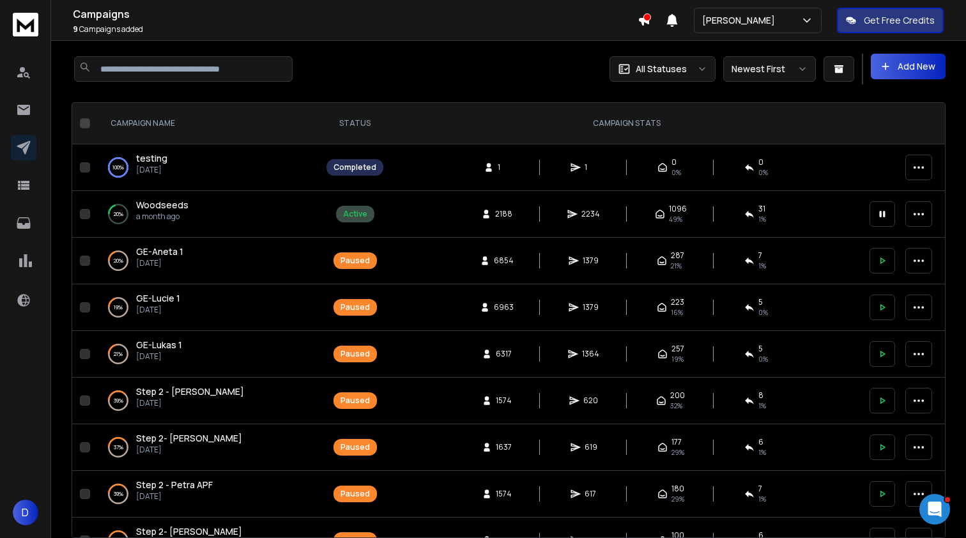
click at [162, 215] on p "a month ago" at bounding box center [162, 216] width 52 height 10
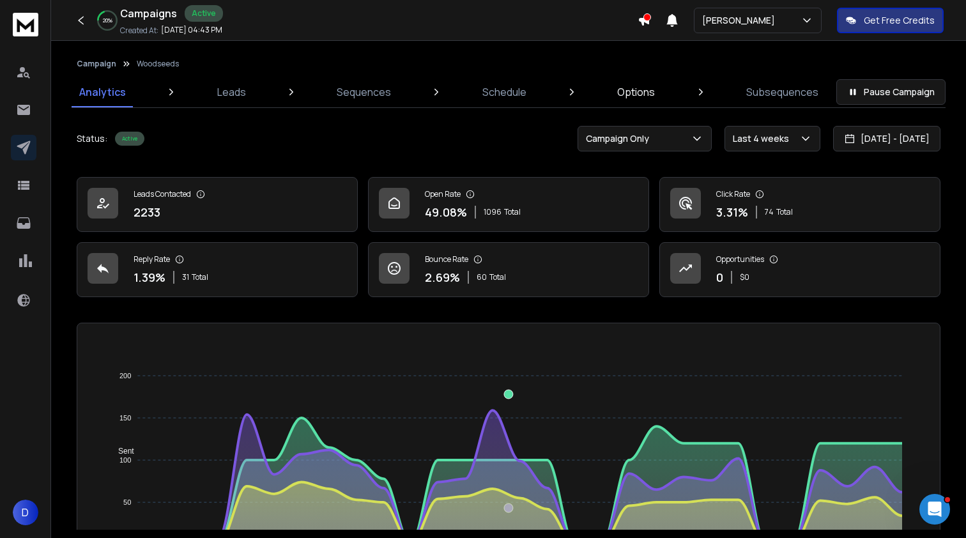
click at [632, 94] on p "Options" at bounding box center [636, 91] width 38 height 15
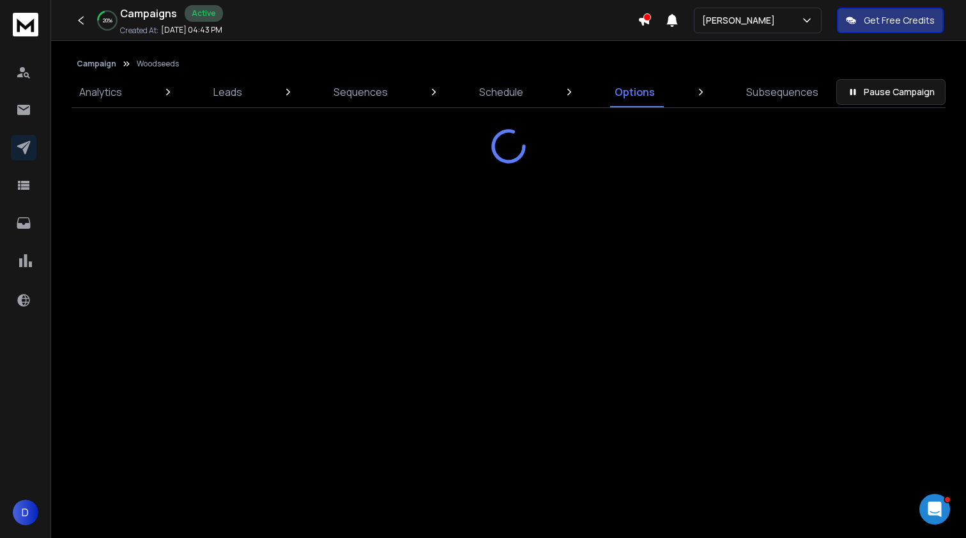
select select "*********"
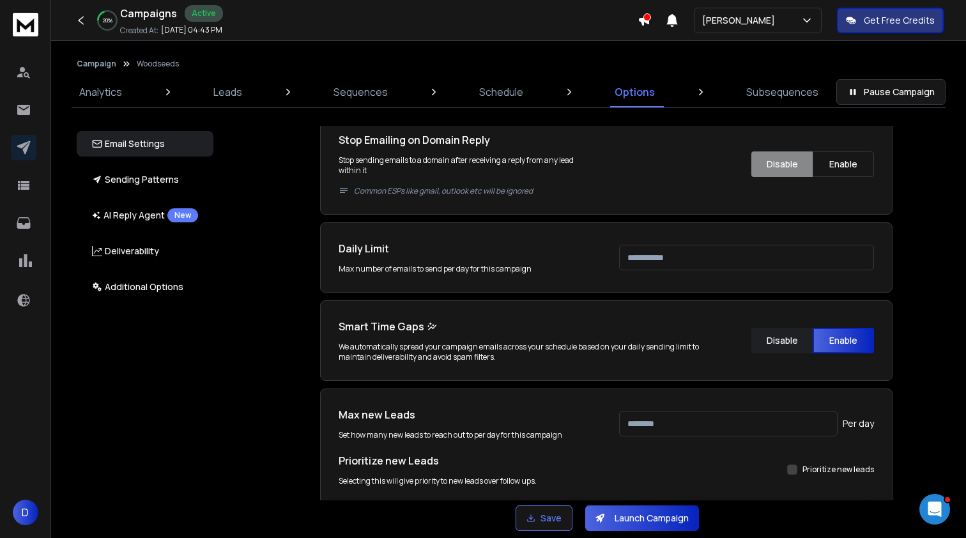
scroll to position [552, 0]
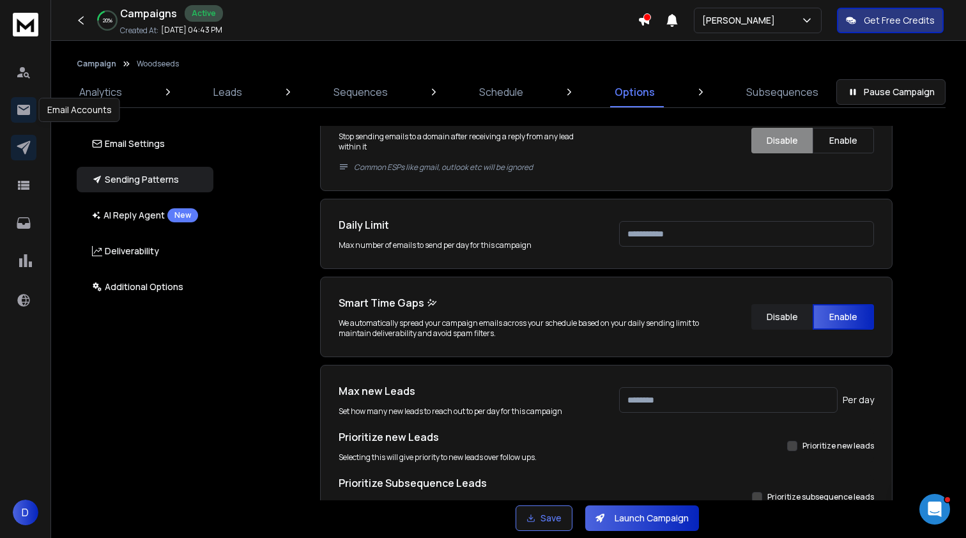
click at [25, 109] on icon at bounding box center [23, 109] width 15 height 15
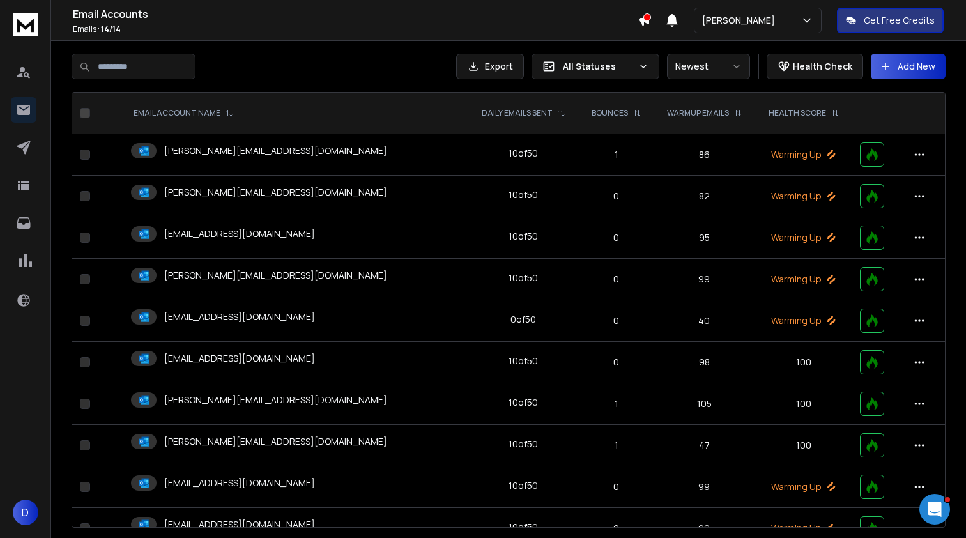
click at [234, 155] on p "[PERSON_NAME][EMAIL_ADDRESS][DOMAIN_NAME]" at bounding box center [275, 150] width 223 height 13
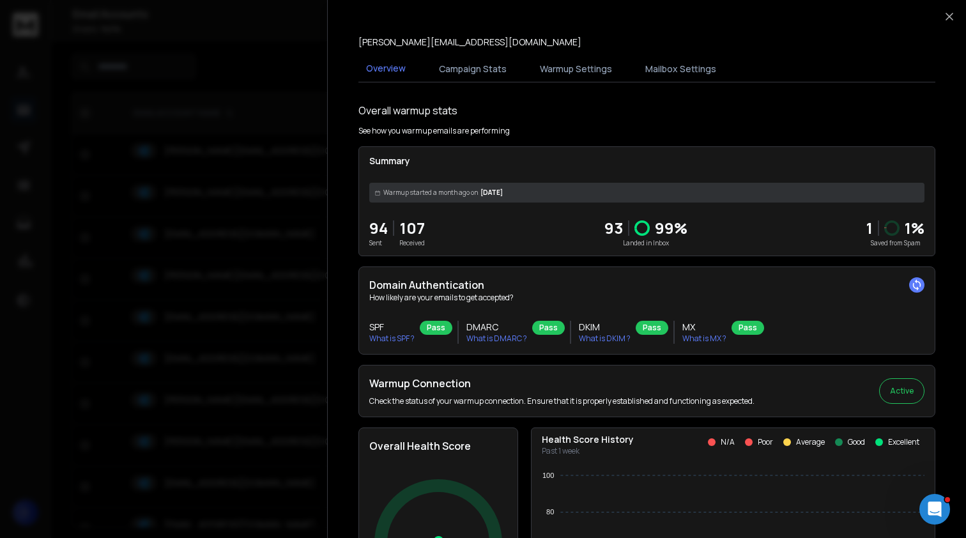
click at [692, 57] on button "Mailbox Settings" at bounding box center [681, 69] width 86 height 28
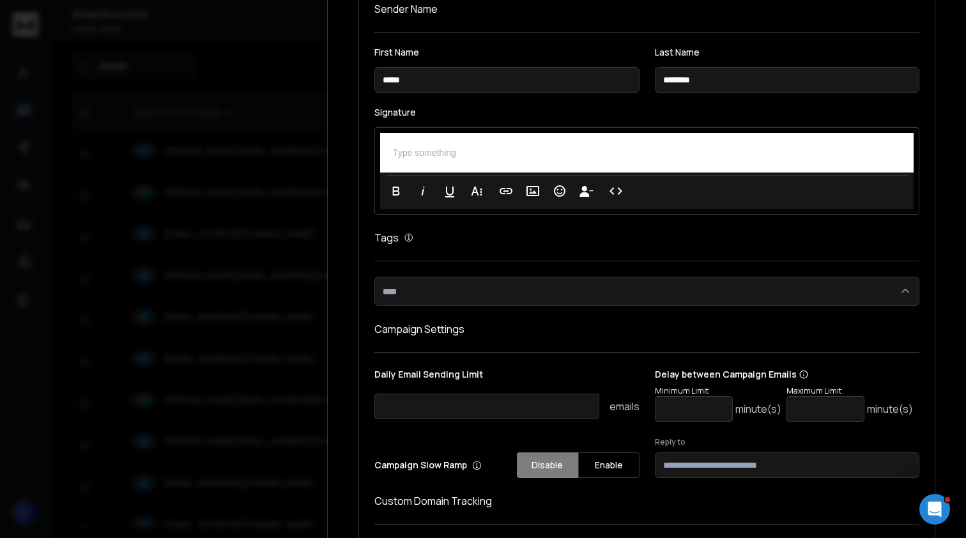
scroll to position [119, 0]
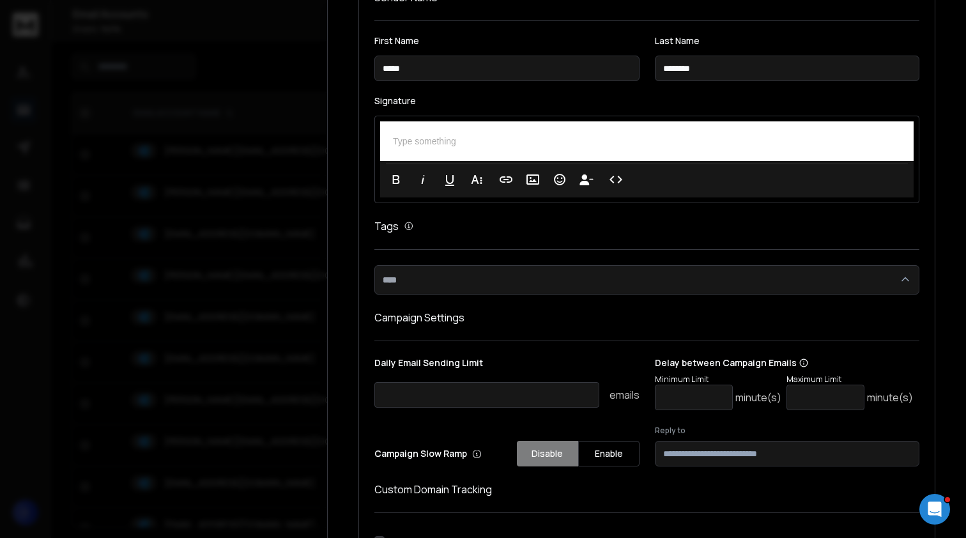
click at [279, 72] on div at bounding box center [483, 269] width 966 height 538
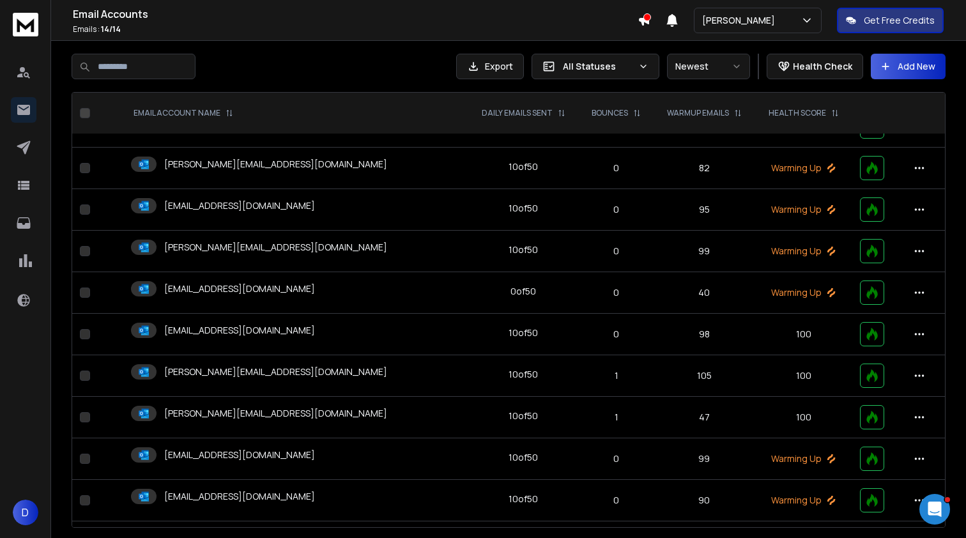
scroll to position [0, 0]
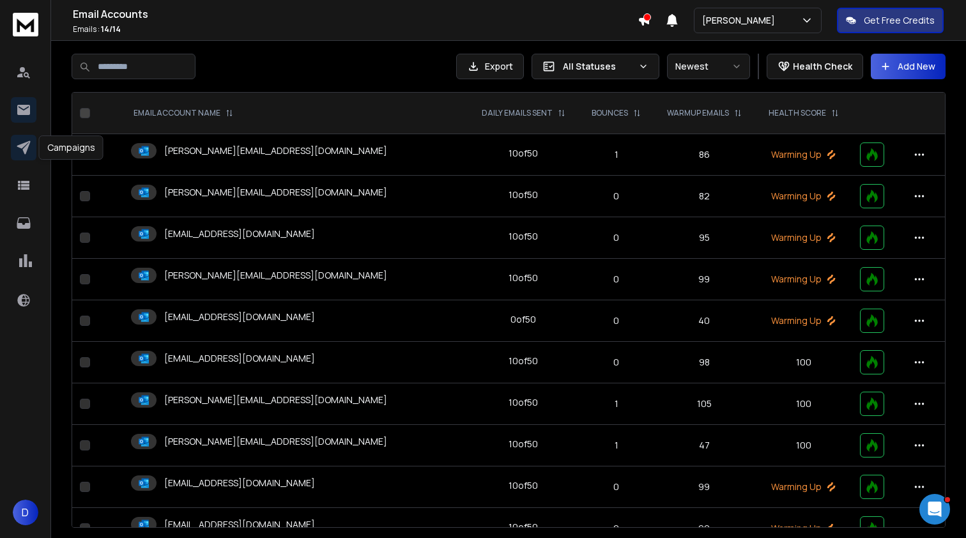
click at [24, 137] on link at bounding box center [24, 148] width 26 height 26
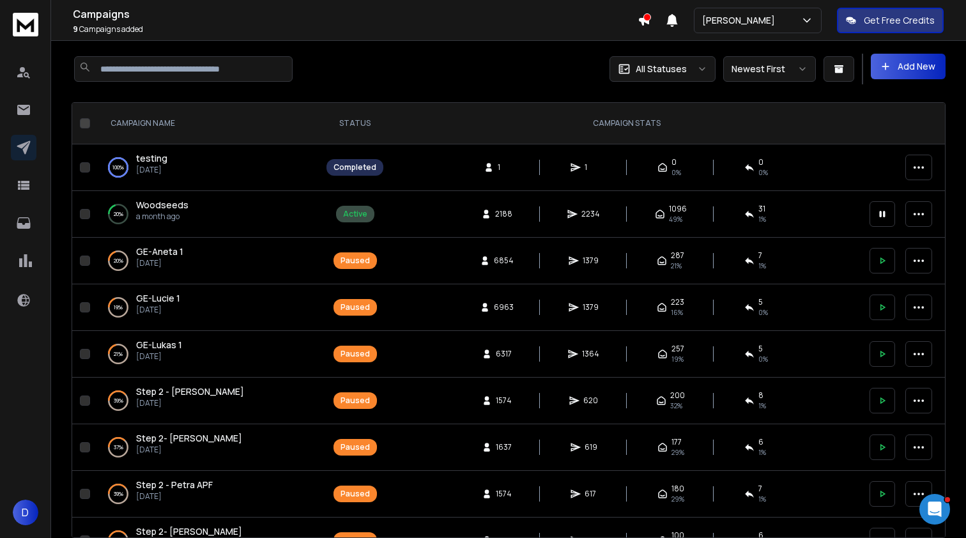
click at [161, 212] on p "a month ago" at bounding box center [162, 216] width 52 height 10
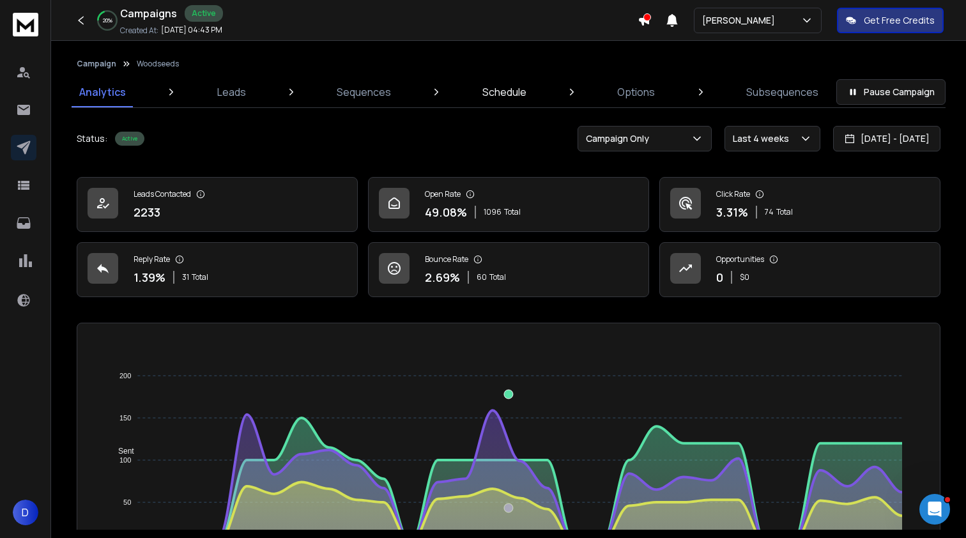
click at [517, 88] on p "Schedule" at bounding box center [504, 91] width 44 height 15
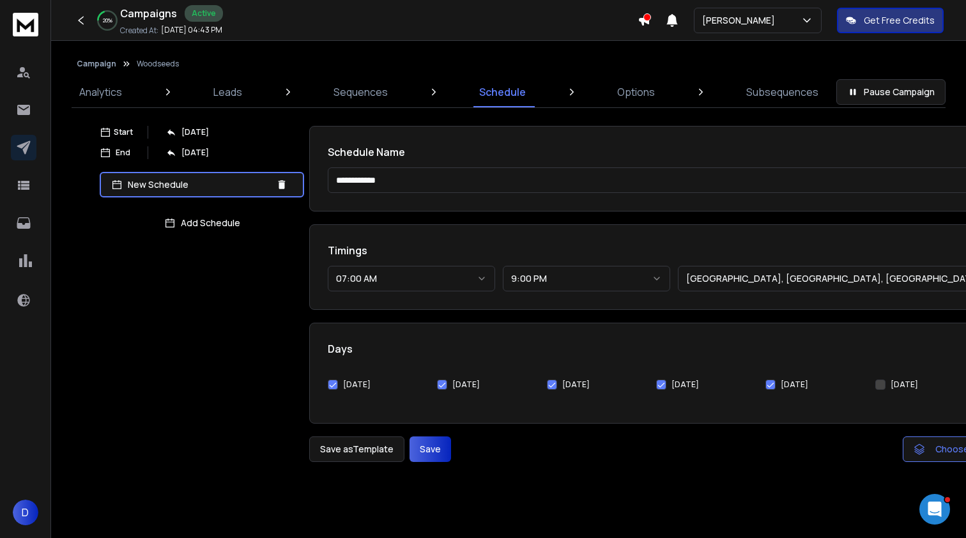
click at [433, 454] on button "Save" at bounding box center [431, 449] width 42 height 26
